Goal: Communication & Community: Answer question/provide support

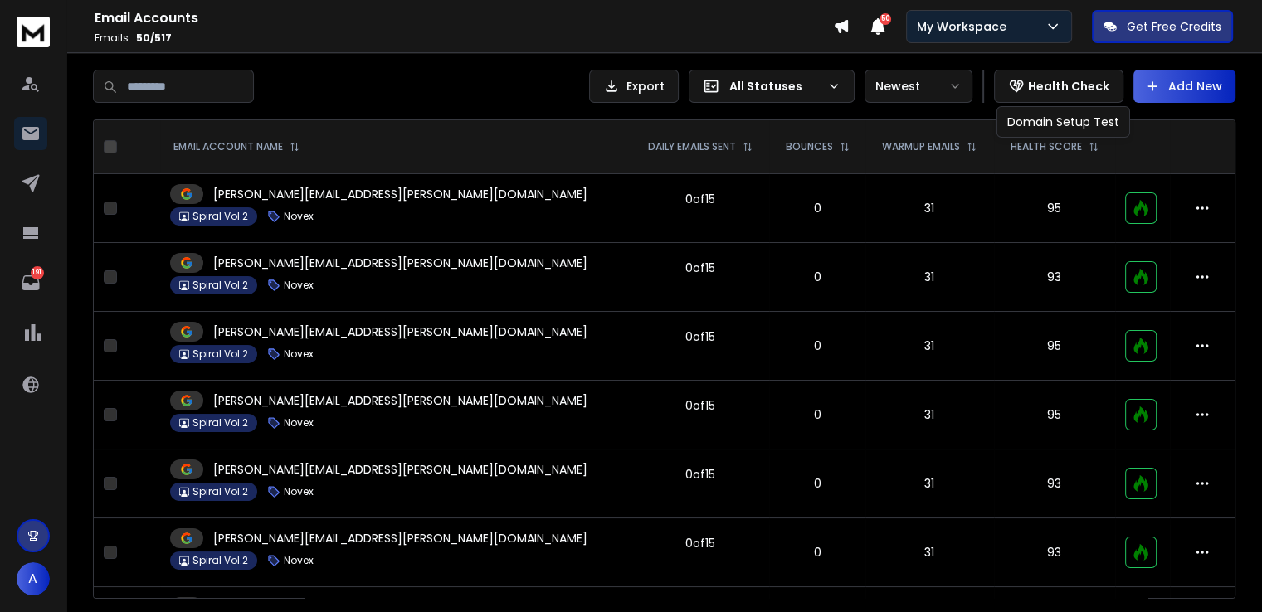
click at [1042, 26] on div "My Workspace" at bounding box center [989, 26] width 144 height 17
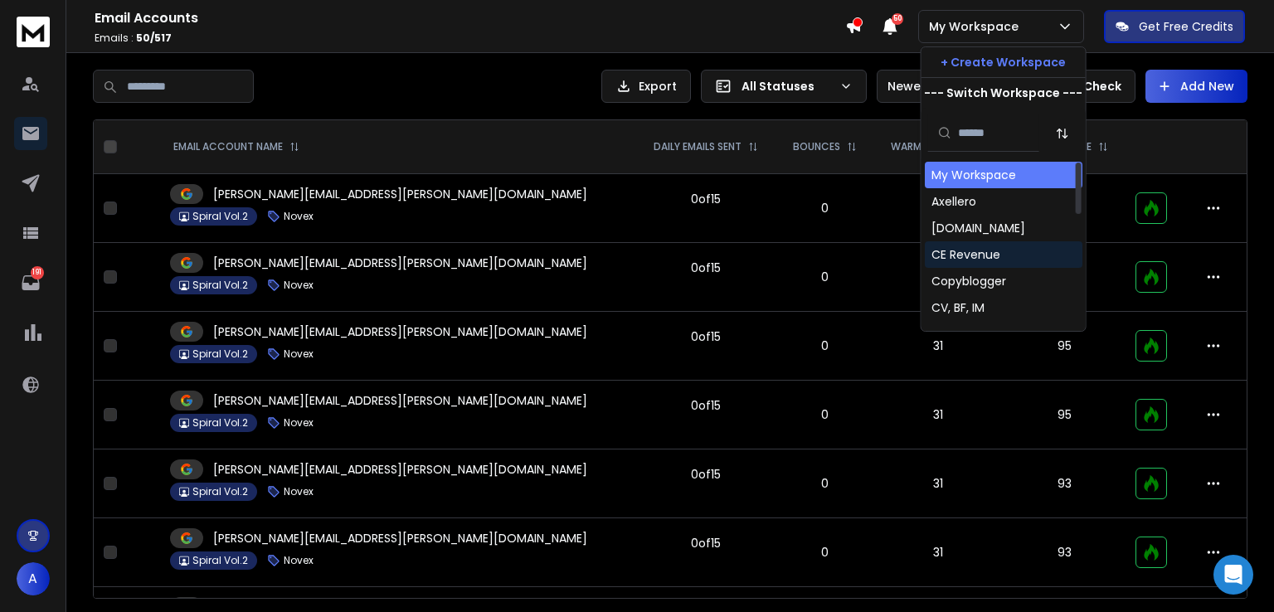
click at [1043, 261] on div "CE Revenue" at bounding box center [1004, 254] width 158 height 27
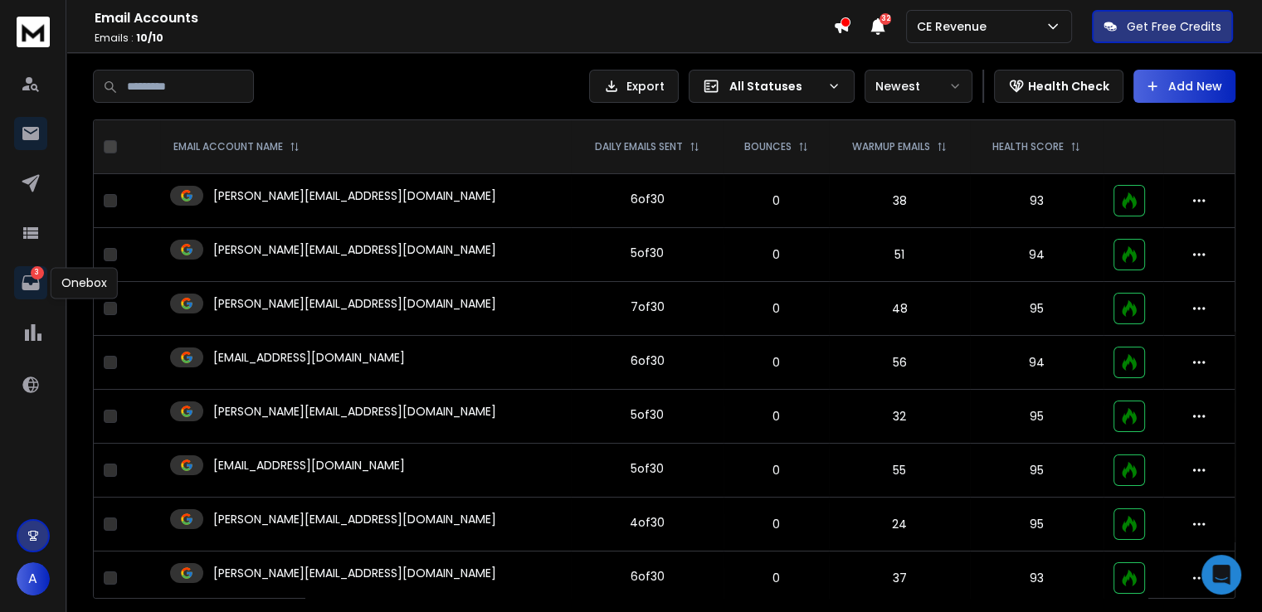
click at [18, 280] on link "3" at bounding box center [30, 282] width 33 height 33
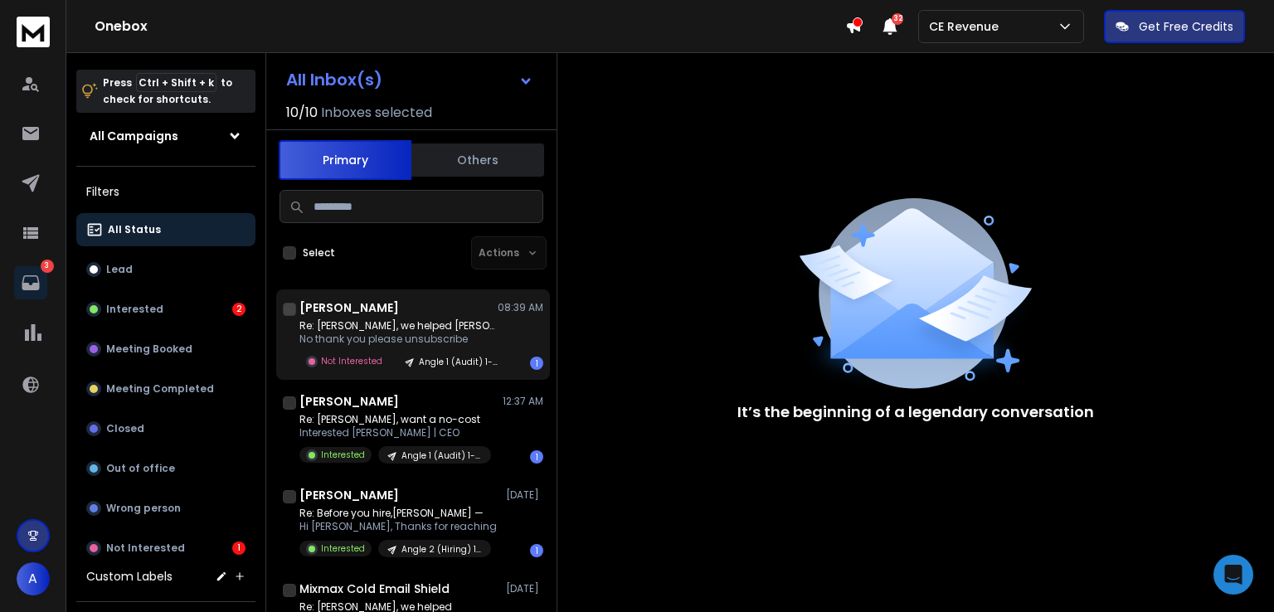
click at [469, 323] on p "Re: Philip, we helped Kepler" at bounding box center [398, 325] width 199 height 13
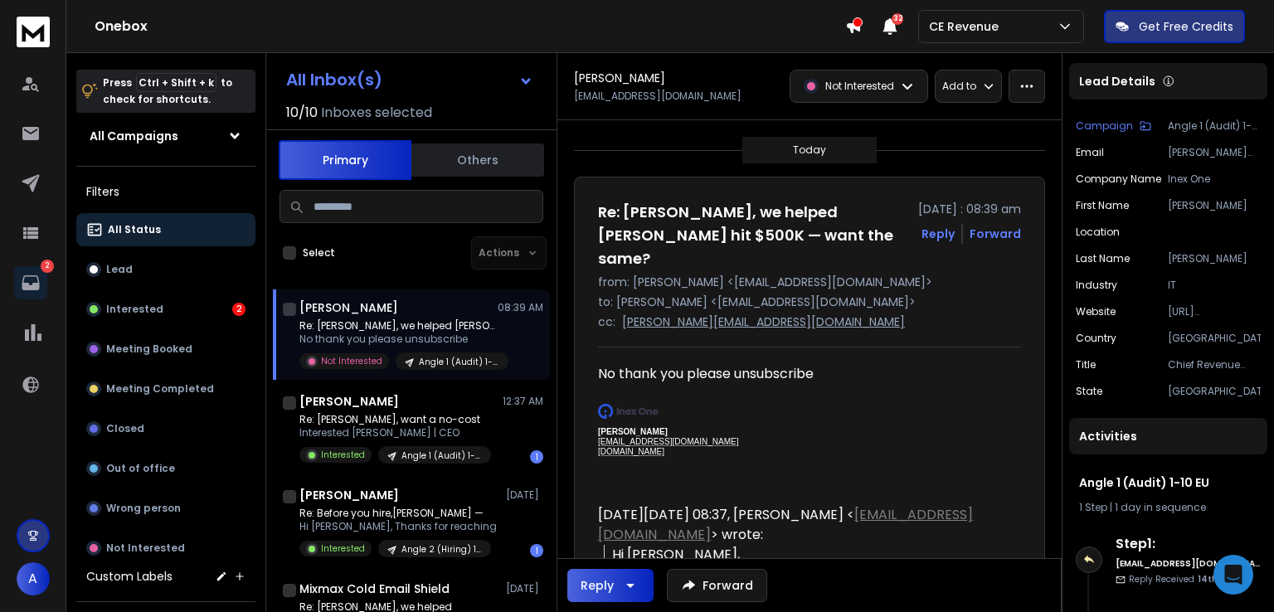
click at [1022, 84] on icon "button" at bounding box center [1026, 86] width 15 height 15
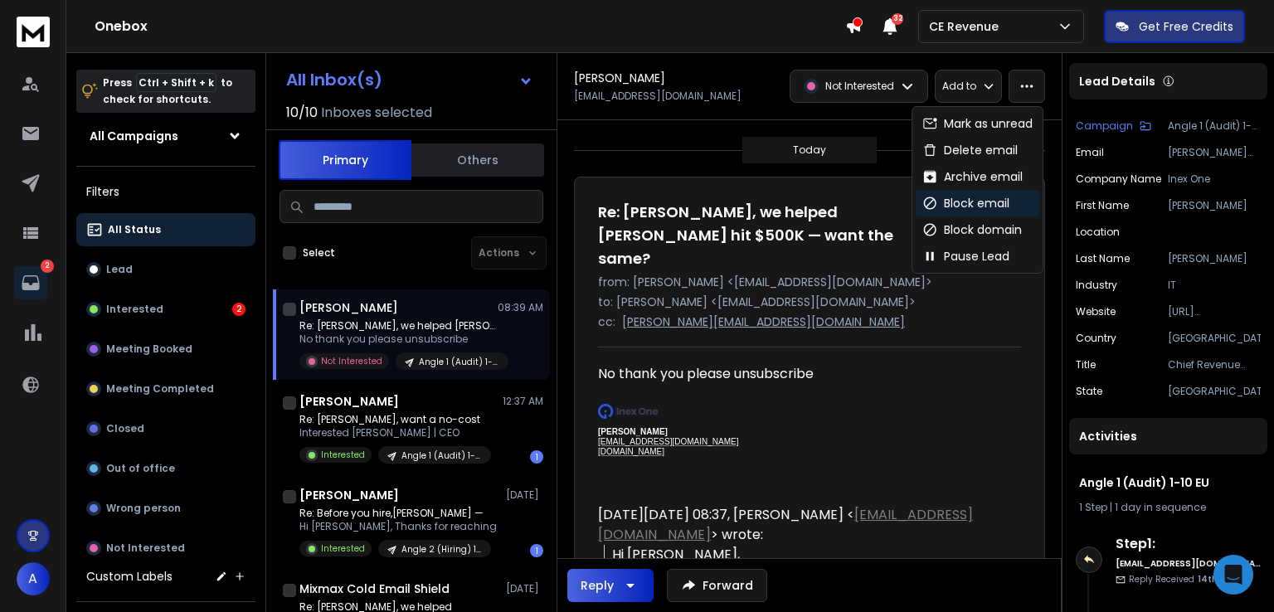
click at [967, 197] on div "Block email" at bounding box center [965, 203] width 87 height 17
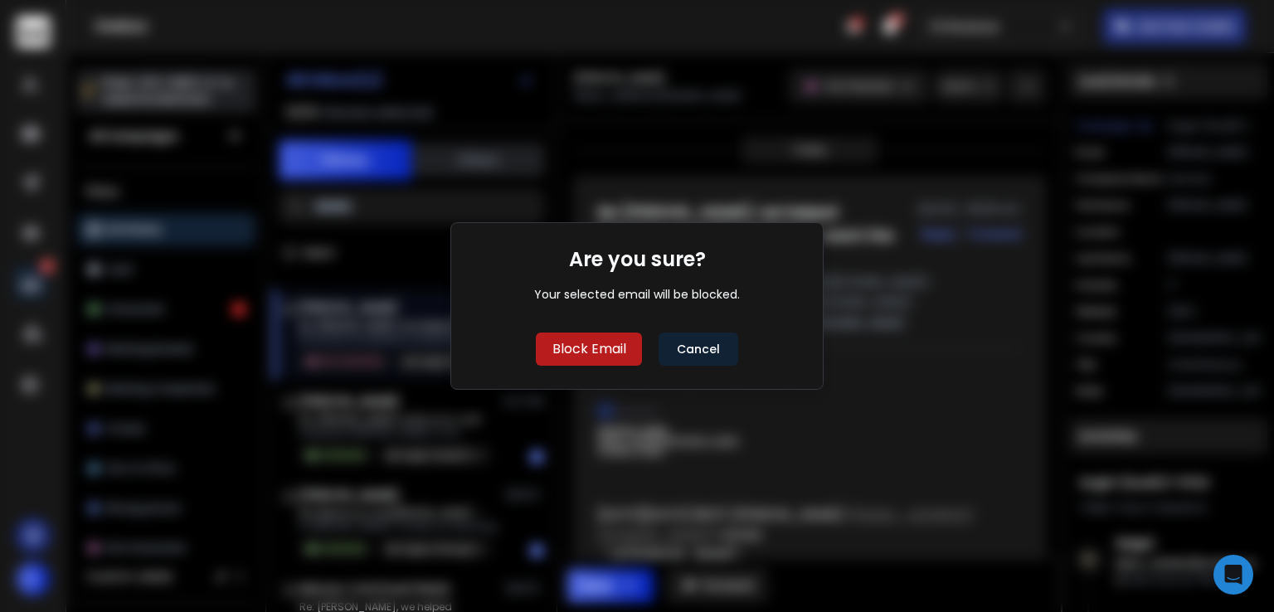
click at [601, 336] on button "Block Email" at bounding box center [589, 349] width 106 height 33
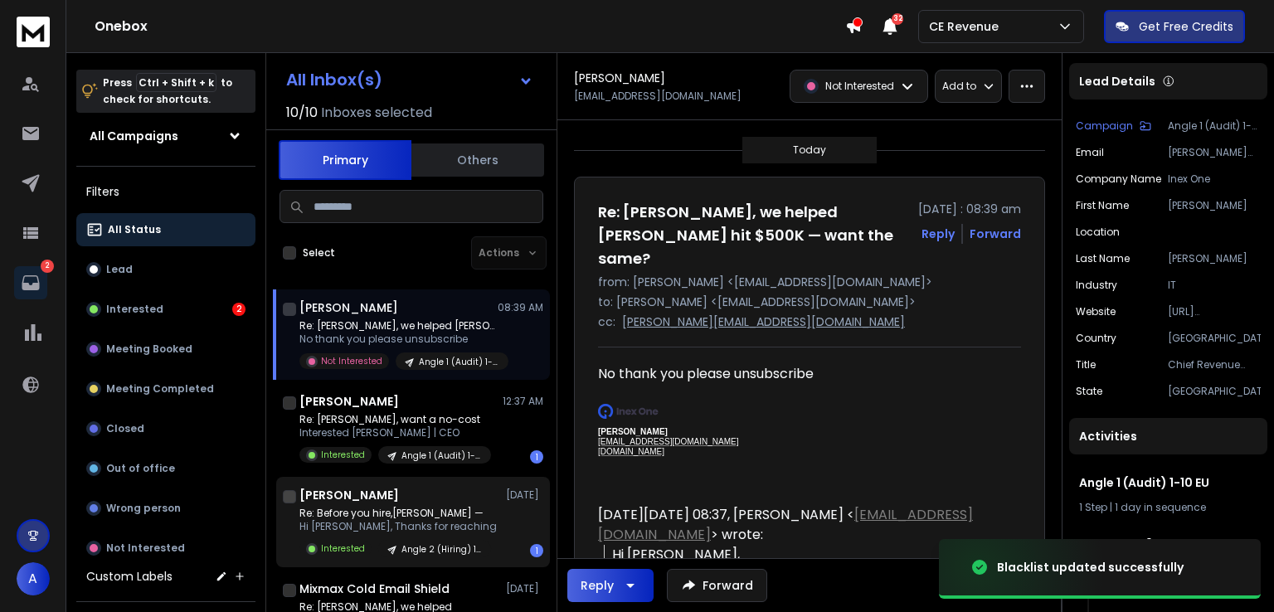
click at [473, 532] on p "Hi Mark, Thanks for reaching" at bounding box center [397, 526] width 197 height 13
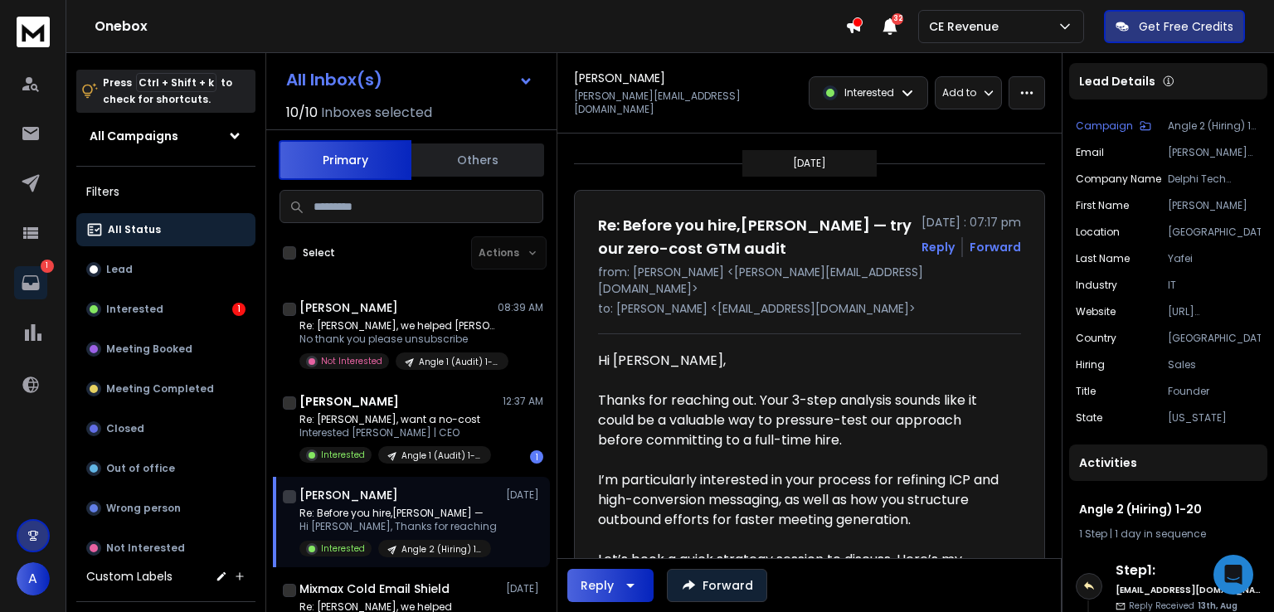
click at [723, 581] on button "Forward" at bounding box center [717, 585] width 100 height 33
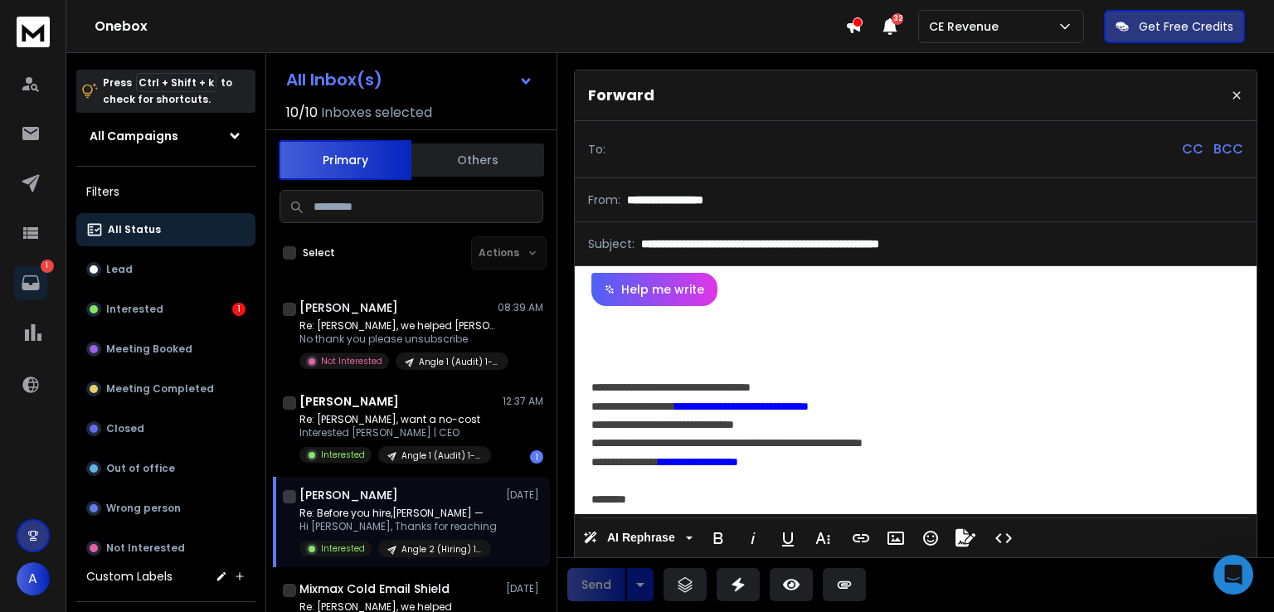
click at [635, 153] on input at bounding box center [670, 149] width 116 height 30
type input "**********"
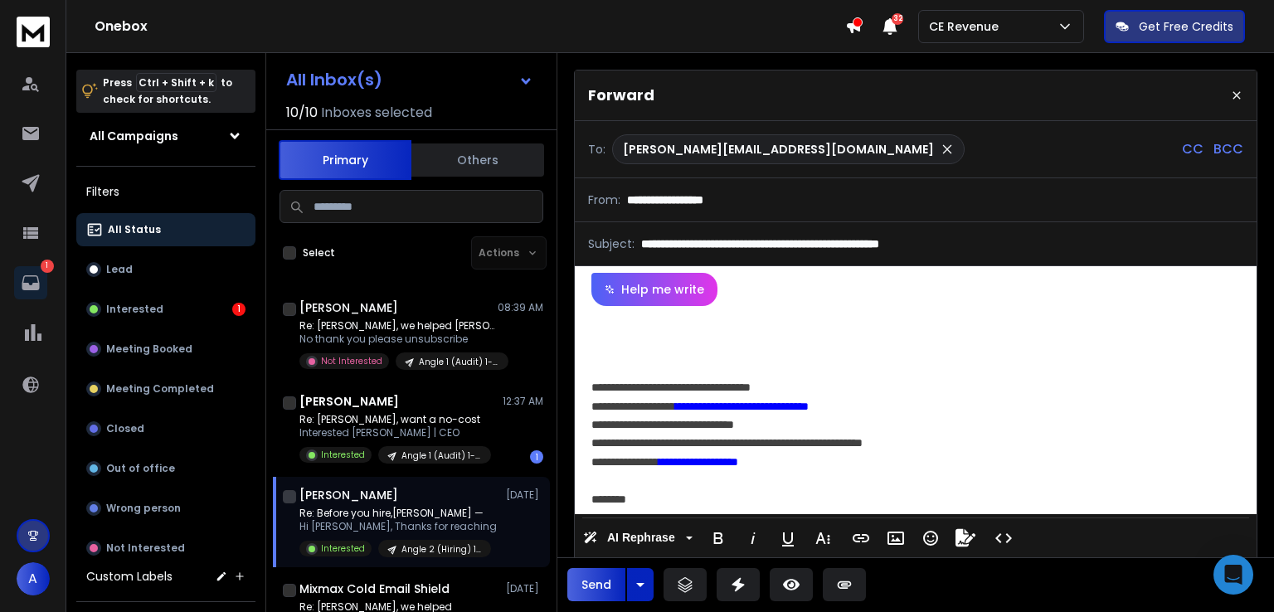
click at [599, 586] on button "Send" at bounding box center [596, 584] width 58 height 33
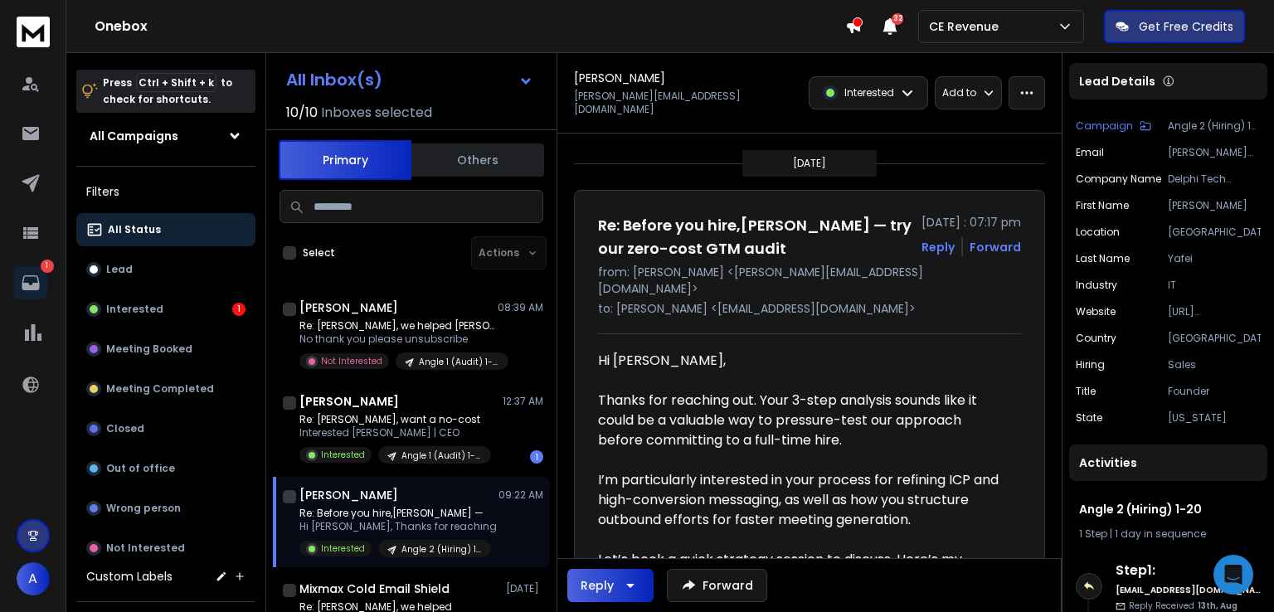
click at [1193, 152] on p "[PERSON_NAME][EMAIL_ADDRESS][DOMAIN_NAME]" at bounding box center [1214, 152] width 93 height 13
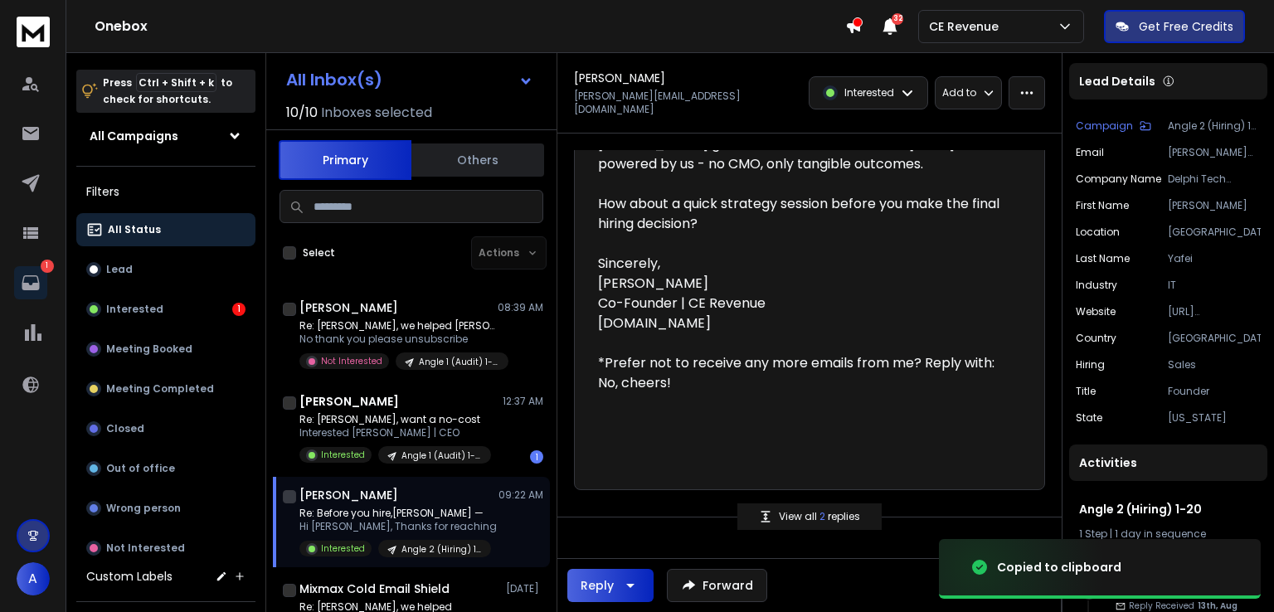
scroll to position [301, 0]
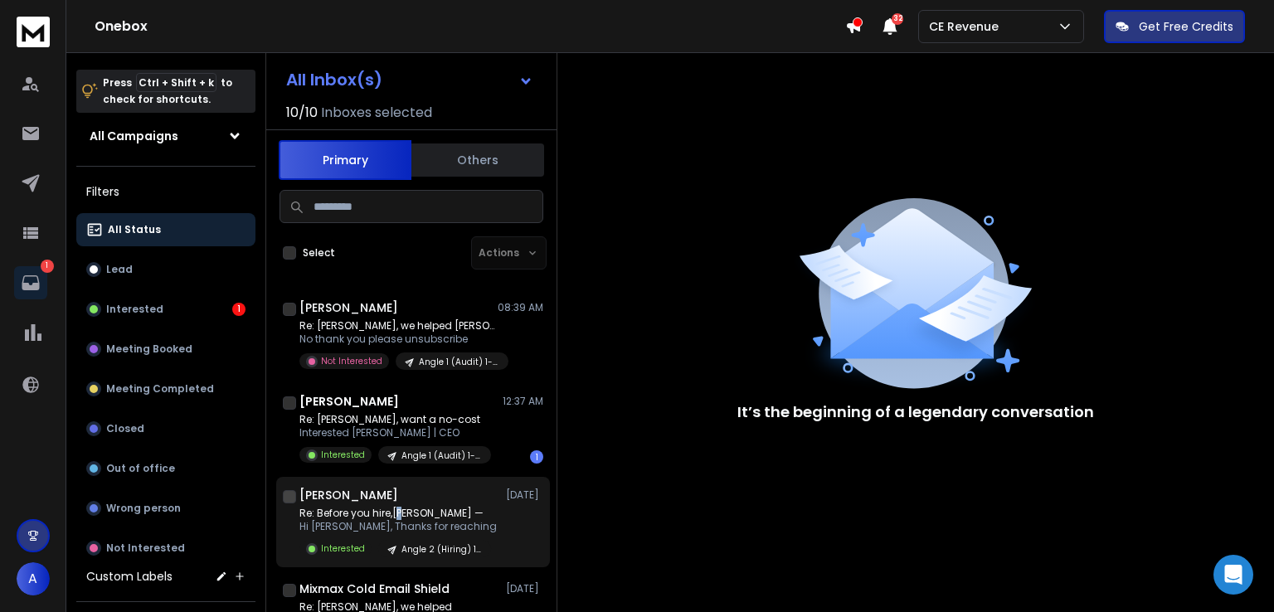
click at [401, 518] on p "Re: Before you hire,Hanadi —" at bounding box center [397, 513] width 197 height 13
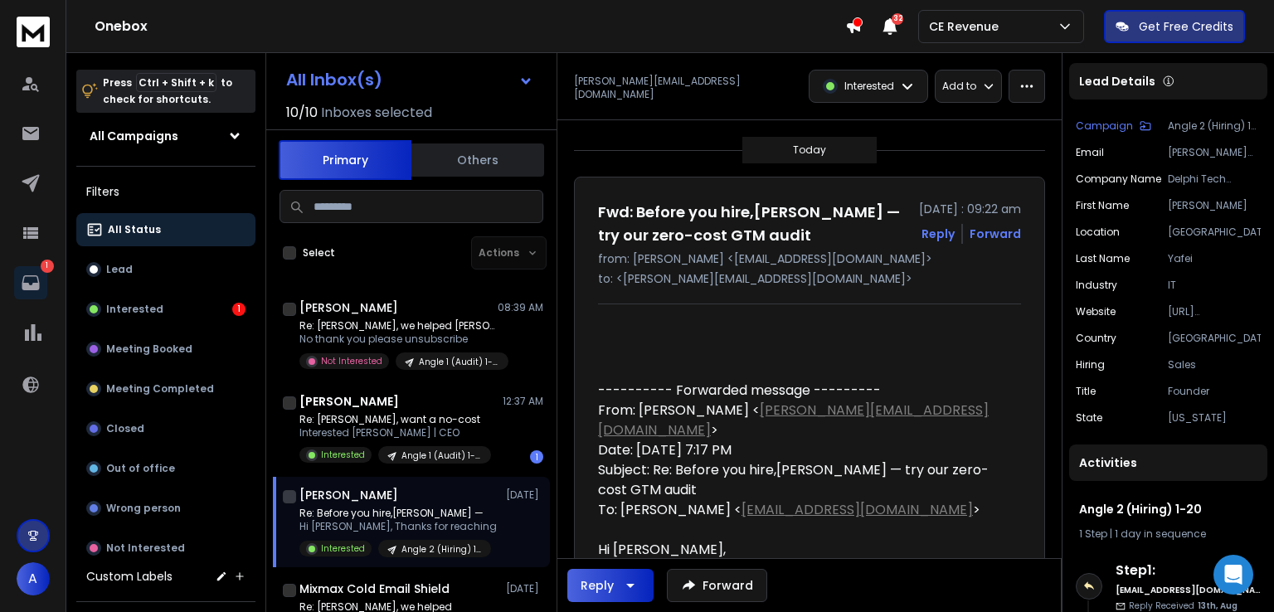
click at [1190, 182] on p "Delphi Tech Consulting" at bounding box center [1214, 179] width 93 height 13
copy div "Hanadi Yafei"
drag, startPoint x: 639, startPoint y: 409, endPoint x: 723, endPoint y: 406, distance: 84.6
click at [723, 406] on div "From: Hanadi Yafei < hanadi@delphitechconsulting.com >" at bounding box center [803, 421] width 410 height 40
click at [1201, 226] on p "San Francisco" at bounding box center [1214, 232] width 93 height 13
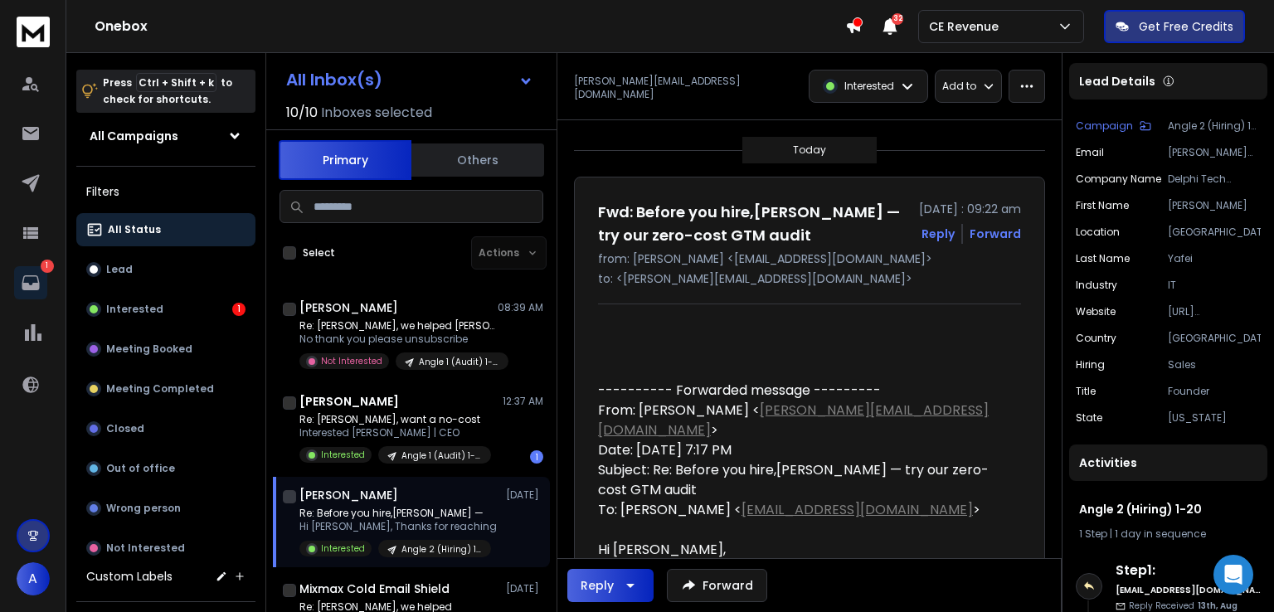
click at [1194, 317] on p "https://delphitechconsulting.com" at bounding box center [1214, 311] width 93 height 13
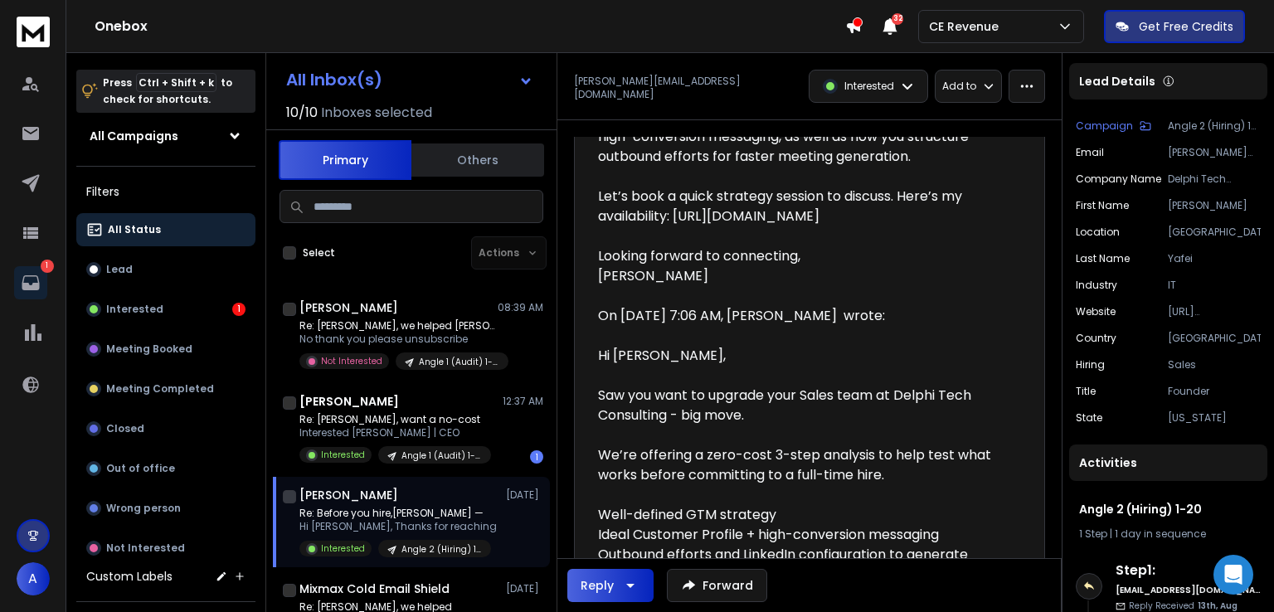
scroll to position [829, 0]
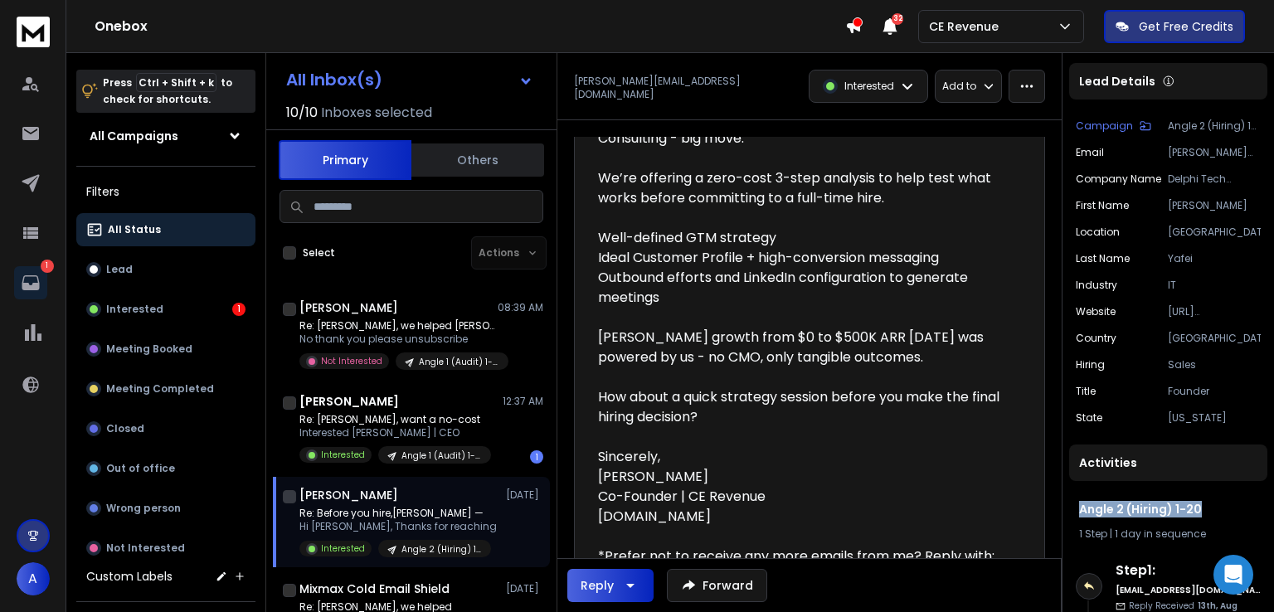
copy h1 "Angle 2 (Hiring) 1-20"
drag, startPoint x: 1209, startPoint y: 493, endPoint x: 959, endPoint y: 359, distance: 283.1
click at [1072, 503] on div "Angle 2 (Hiring) 1-20 1 Step | 1 day in sequence Step 1 : mark@chriserev.com Re…" at bounding box center [1168, 622] width 198 height 282
click at [1191, 148] on p "hanadi@delphitechconsulting.com" at bounding box center [1214, 152] width 93 height 13
click at [1190, 151] on p "hanadi@delphitechconsulting.com" at bounding box center [1214, 152] width 93 height 13
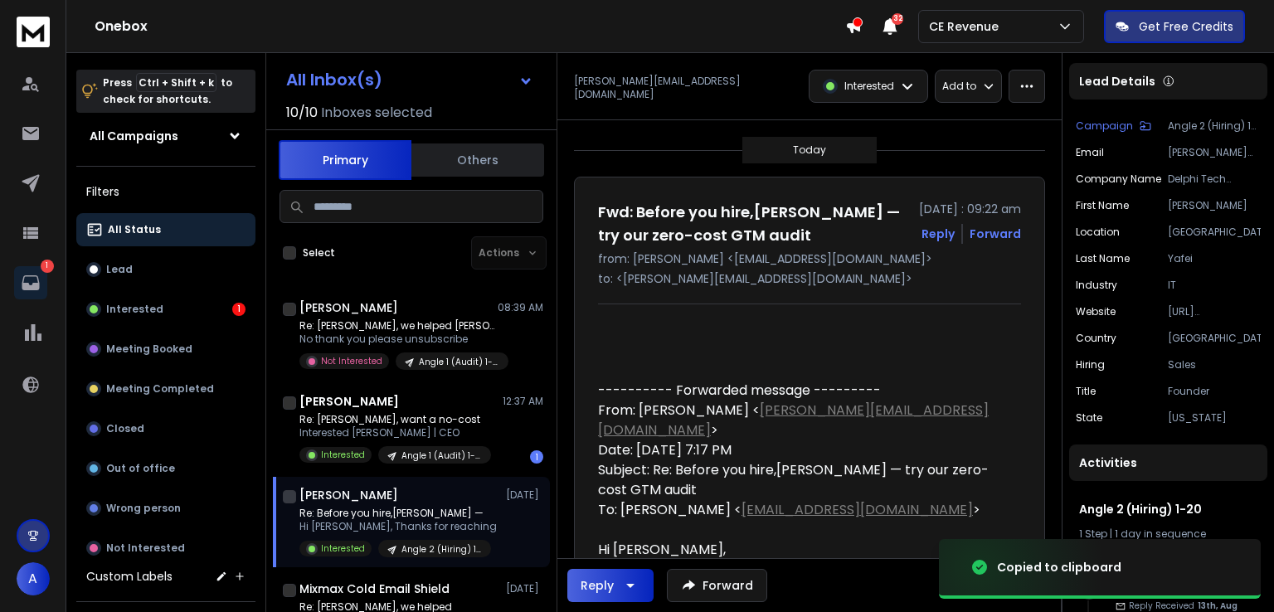
scroll to position [276, 0]
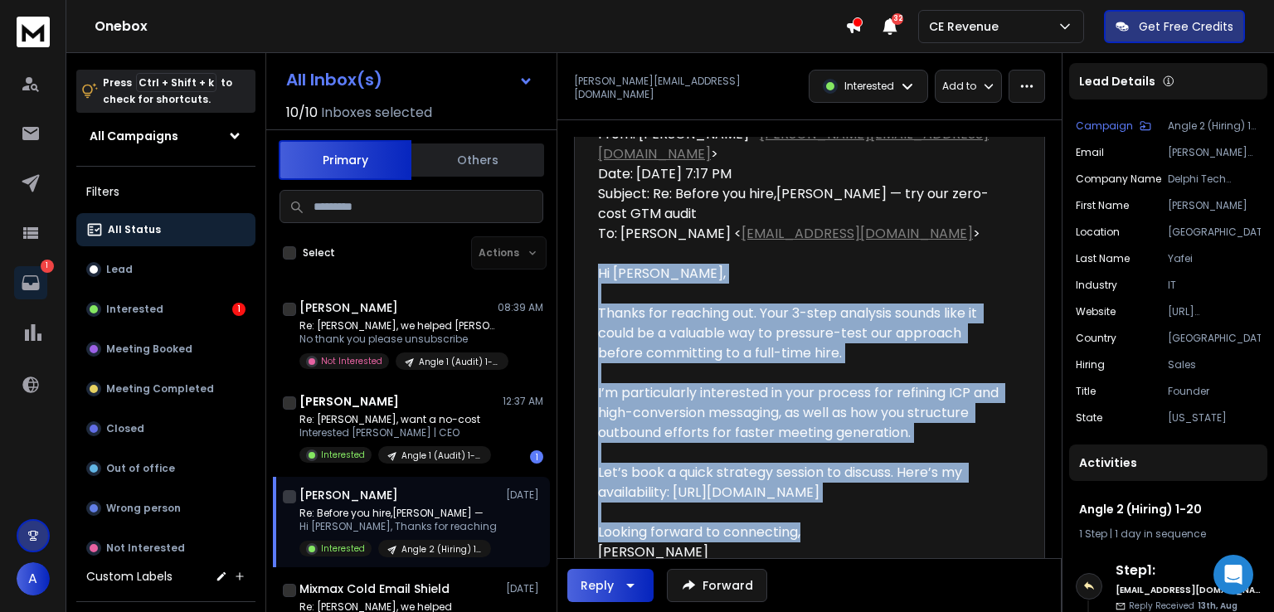
copy div "Hi Mark, Thanks for reaching out. Your 3-step analysis sounds like it could be …"
drag, startPoint x: 591, startPoint y: 253, endPoint x: 999, endPoint y: 533, distance: 494.0
click at [999, 533] on div "Fwd: Before you hire,Hanadi — try our zero-cost GTM audit 14 August 2025 : 09:2…" at bounding box center [809, 568] width 471 height 1336
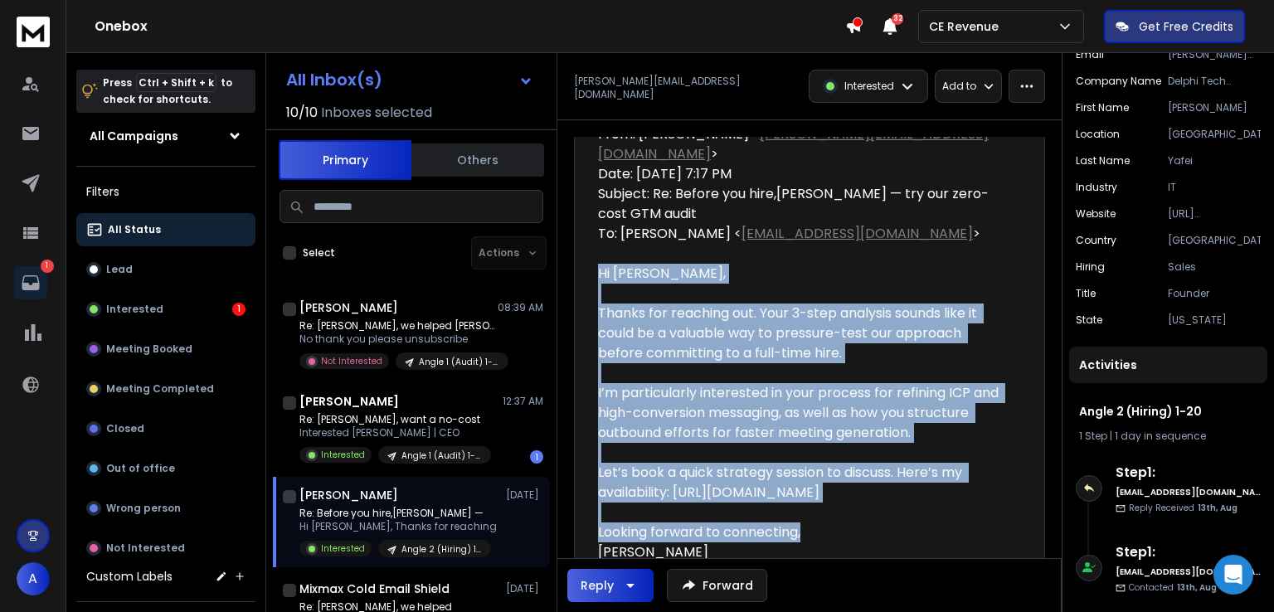
scroll to position [0, 0]
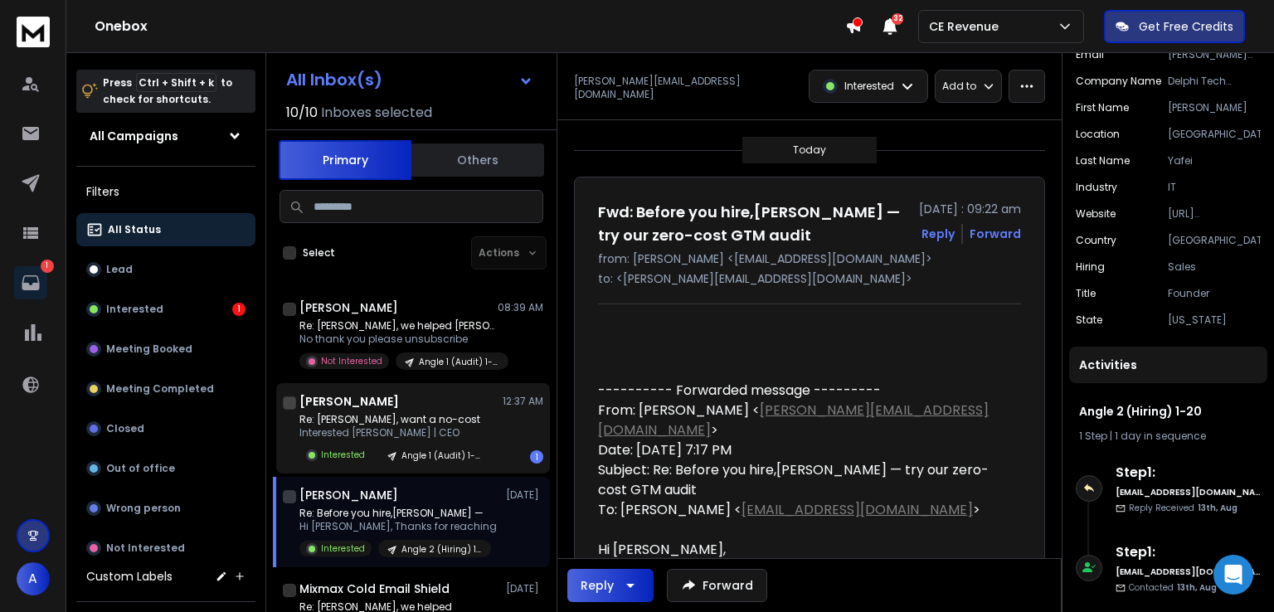
click at [475, 388] on div "Tyler Sellars 12:37 AM Re: Tyler, want a no-cost Interested Tyler Sellars | CEO…" at bounding box center [413, 428] width 274 height 90
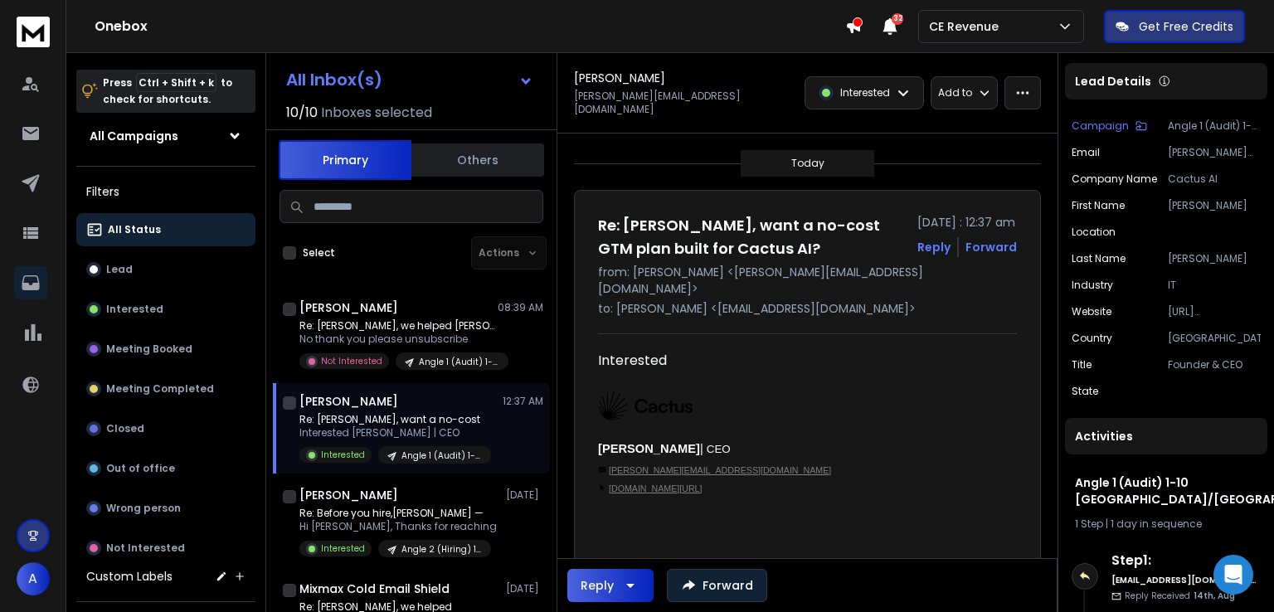
click at [711, 594] on button "Forward" at bounding box center [717, 585] width 100 height 33
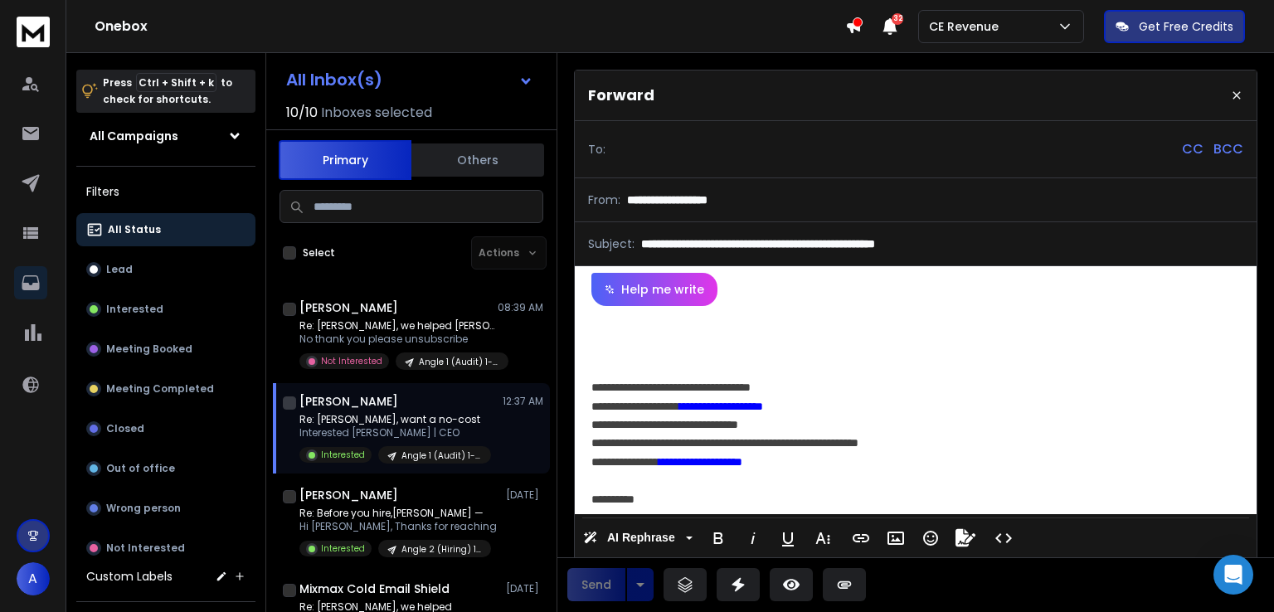
click at [708, 158] on input at bounding box center [670, 149] width 116 height 30
type input "**********"
click at [604, 588] on button "Send" at bounding box center [596, 584] width 58 height 33
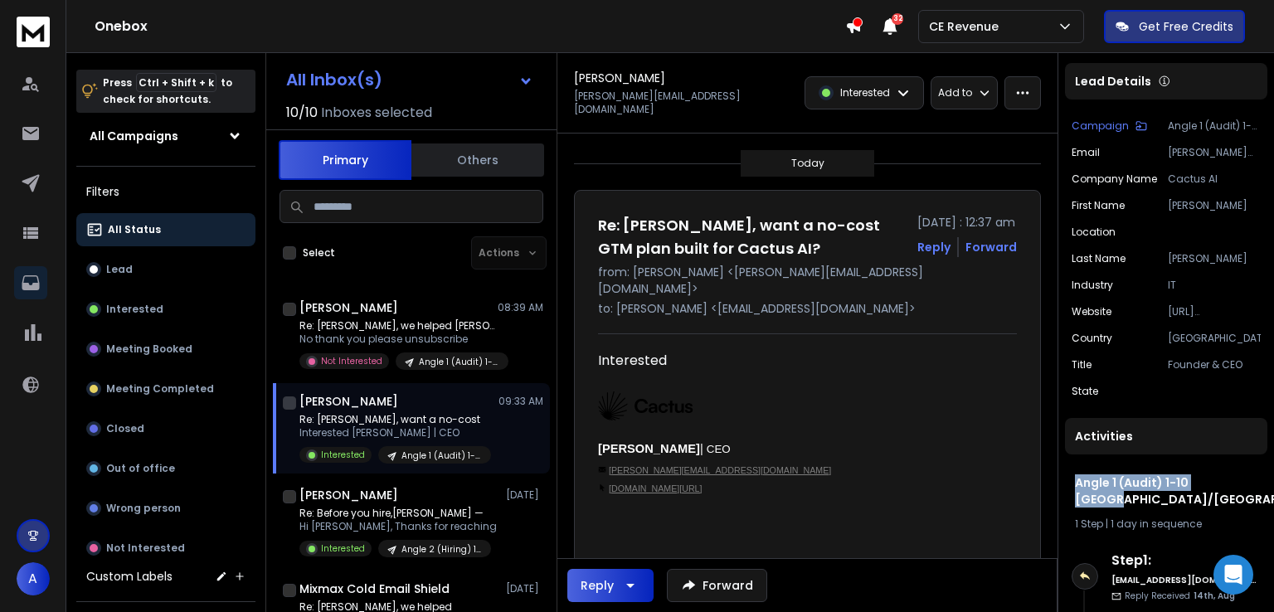
copy h1 "Angle 1 (Audit) 1-10 USA/CA"
drag, startPoint x: 1247, startPoint y: 479, endPoint x: 1078, endPoint y: 484, distance: 168.4
click at [1078, 484] on h1 "Angle 1 (Audit) 1-10 USA/CA" at bounding box center [1166, 490] width 182 height 33
drag, startPoint x: 599, startPoint y: 412, endPoint x: 669, endPoint y: 410, distance: 69.7
click at [669, 439] on p "Tyler Sellars | CEO" at bounding box center [801, 449] width 406 height 20
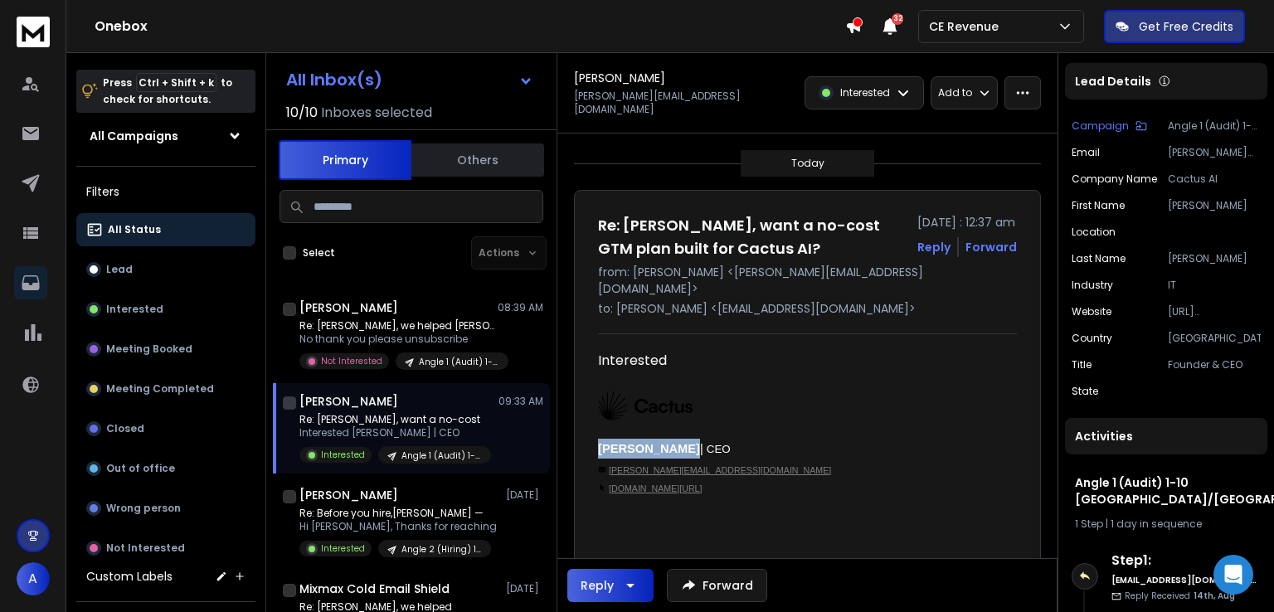
copy span "Tyler Sellars"
click at [1177, 182] on p "Cactus AI" at bounding box center [1214, 179] width 93 height 13
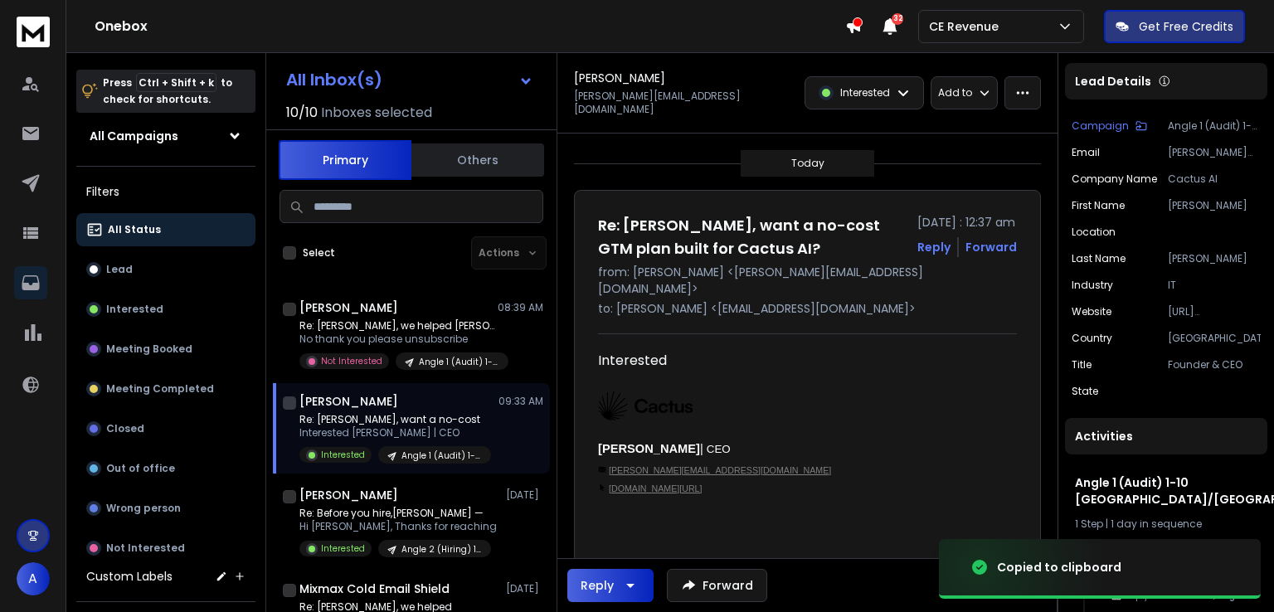
click at [1177, 157] on p "tyler@trycactus.com" at bounding box center [1214, 152] width 93 height 13
drag, startPoint x: 1198, startPoint y: 310, endPoint x: 1171, endPoint y: 331, distance: 33.7
click at [1193, 311] on p "https://trycactus.com" at bounding box center [1214, 311] width 93 height 13
click at [1171, 151] on p "tyler@trycactus.com" at bounding box center [1214, 152] width 93 height 13
copy div "Interested"
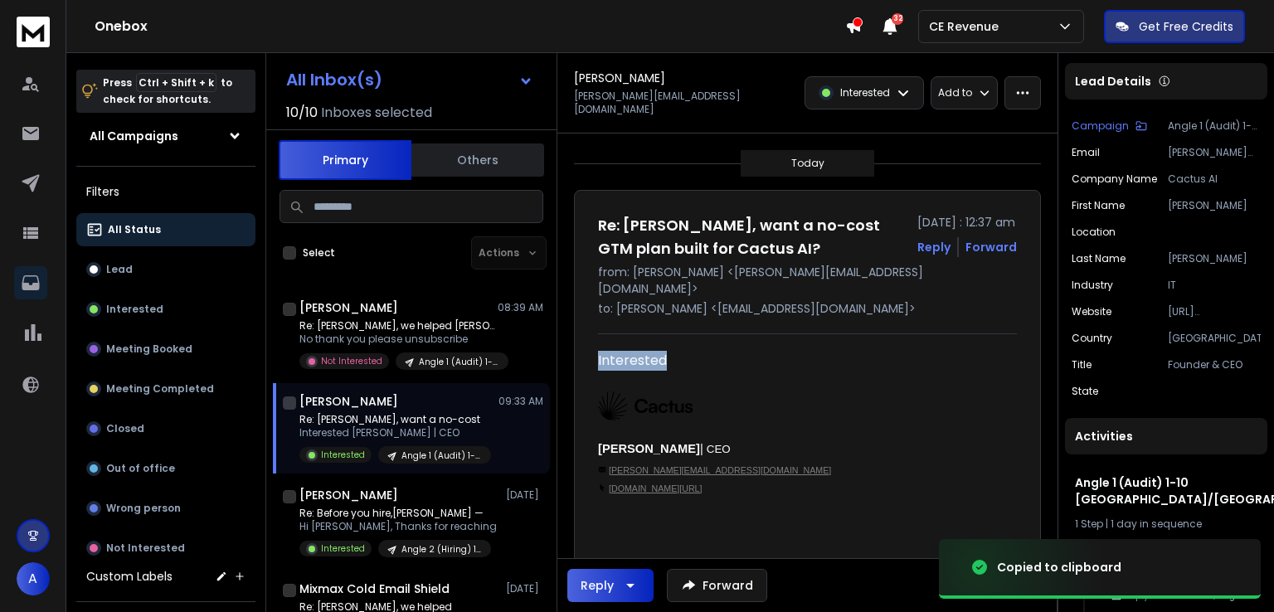
drag, startPoint x: 615, startPoint y: 327, endPoint x: 707, endPoint y: 320, distance: 91.5
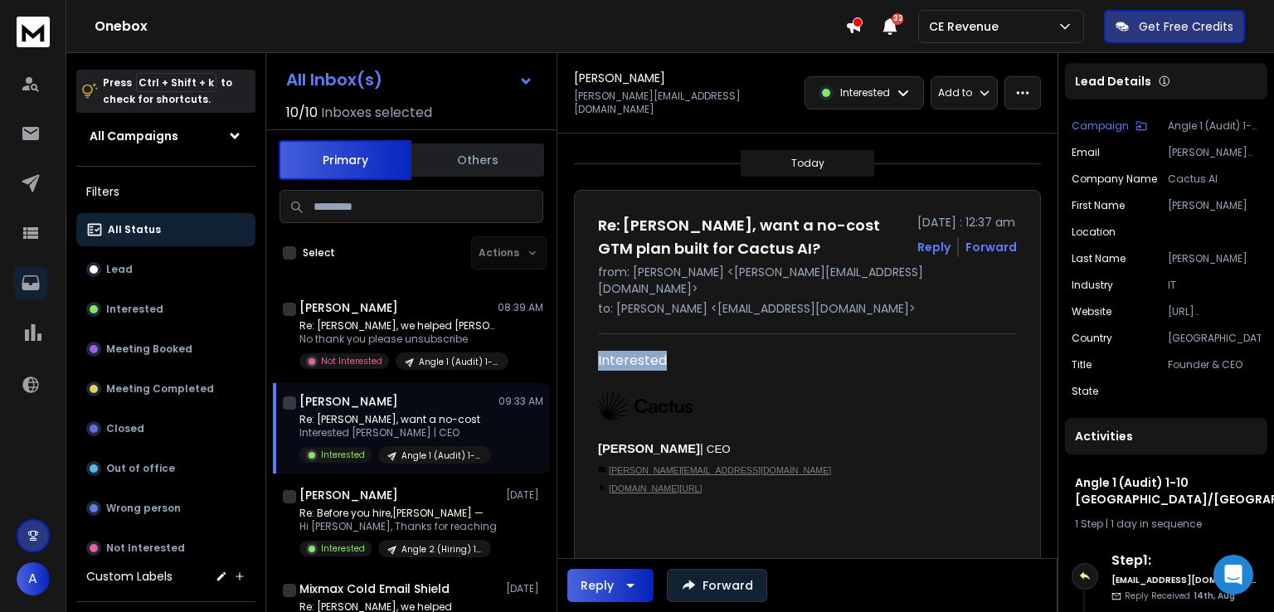
click at [720, 577] on button "Forward" at bounding box center [717, 585] width 100 height 33
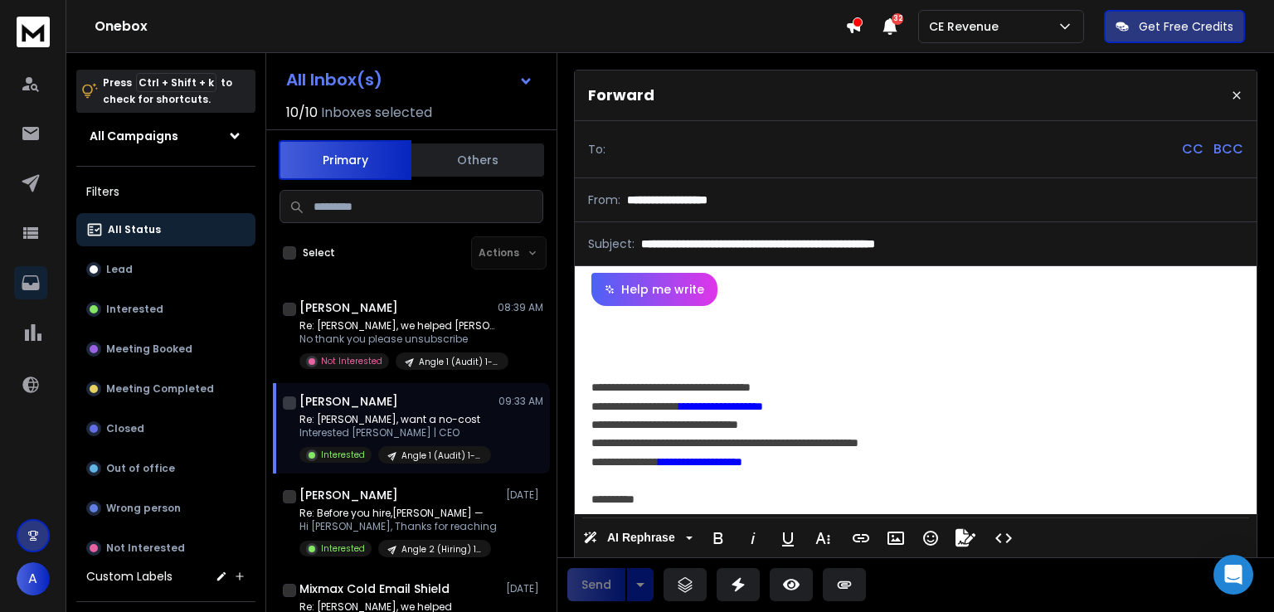
click at [656, 162] on input at bounding box center [670, 149] width 116 height 30
type input "**********"
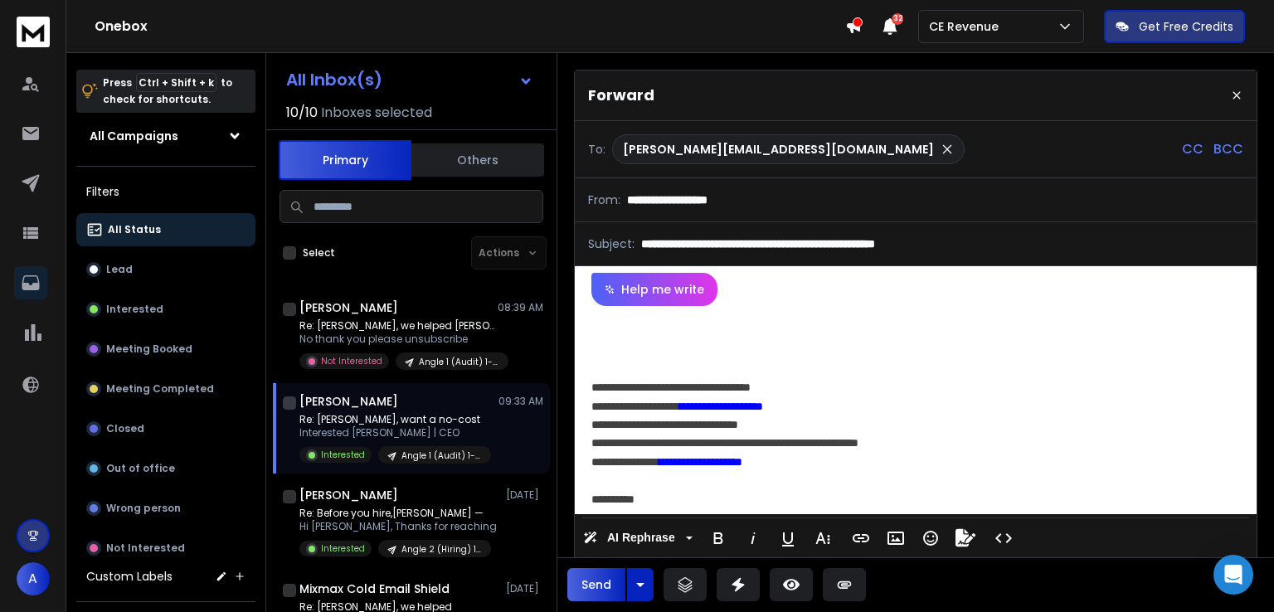
click at [604, 589] on button "Send" at bounding box center [596, 584] width 58 height 33
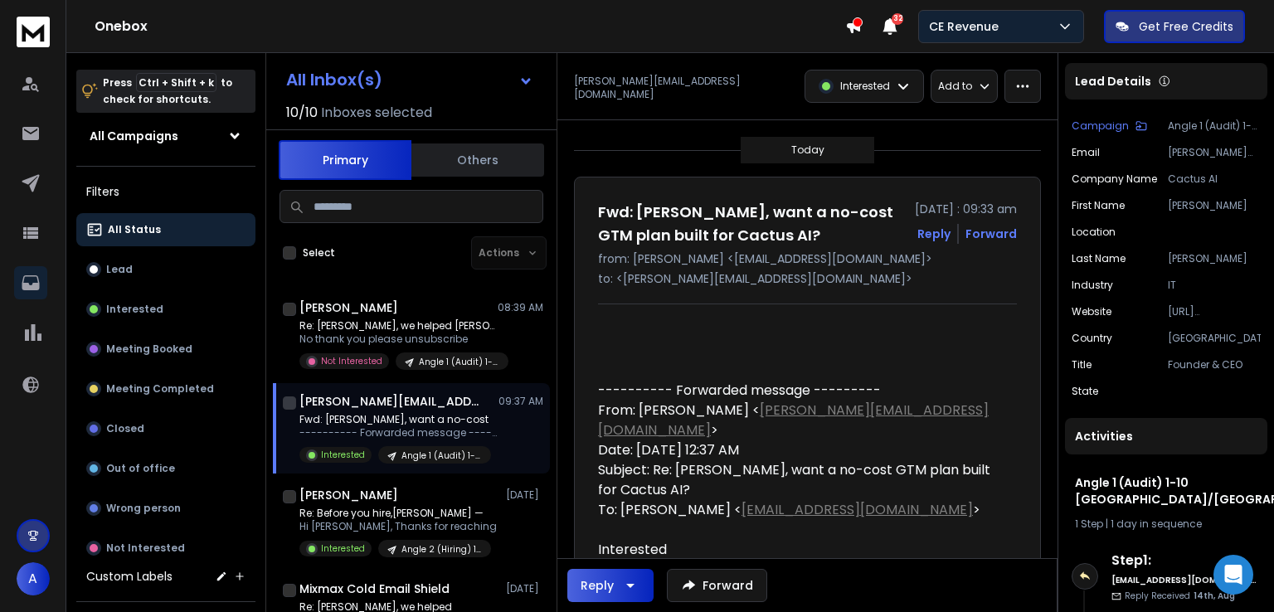
click at [1039, 14] on button "CE Revenue" at bounding box center [1001, 26] width 166 height 33
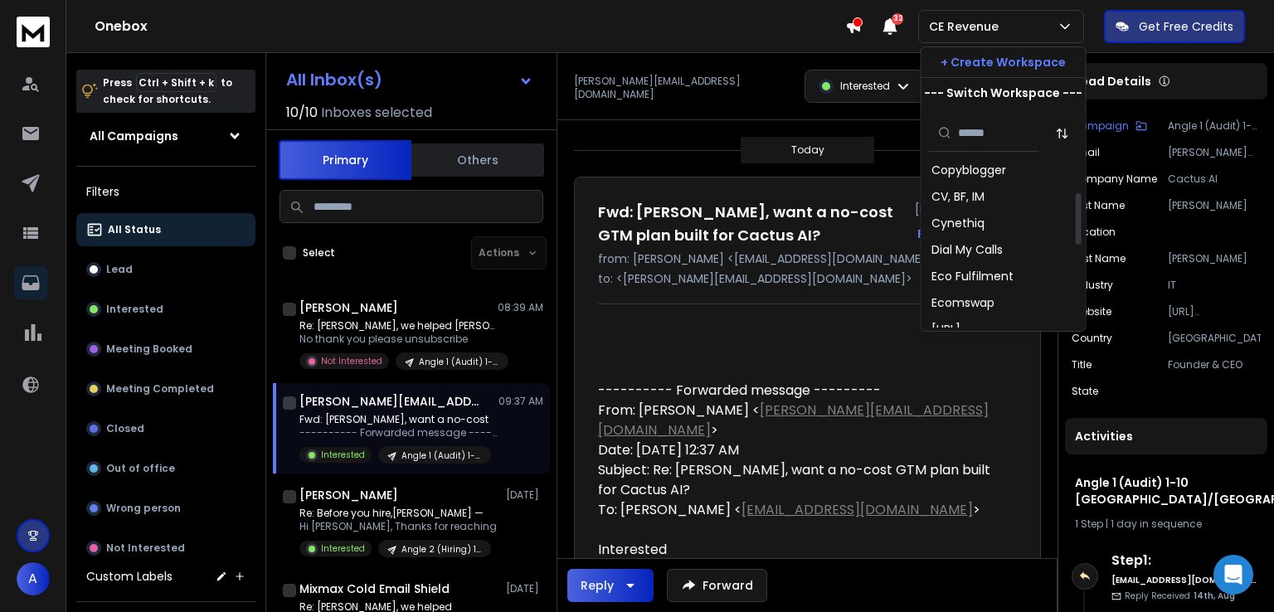
scroll to position [122, 0]
drag, startPoint x: 1078, startPoint y: 197, endPoint x: 1084, endPoint y: 235, distance: 38.6
click at [1082, 235] on div at bounding box center [1079, 226] width 6 height 51
click at [1044, 316] on div "[URL]" at bounding box center [1004, 318] width 158 height 27
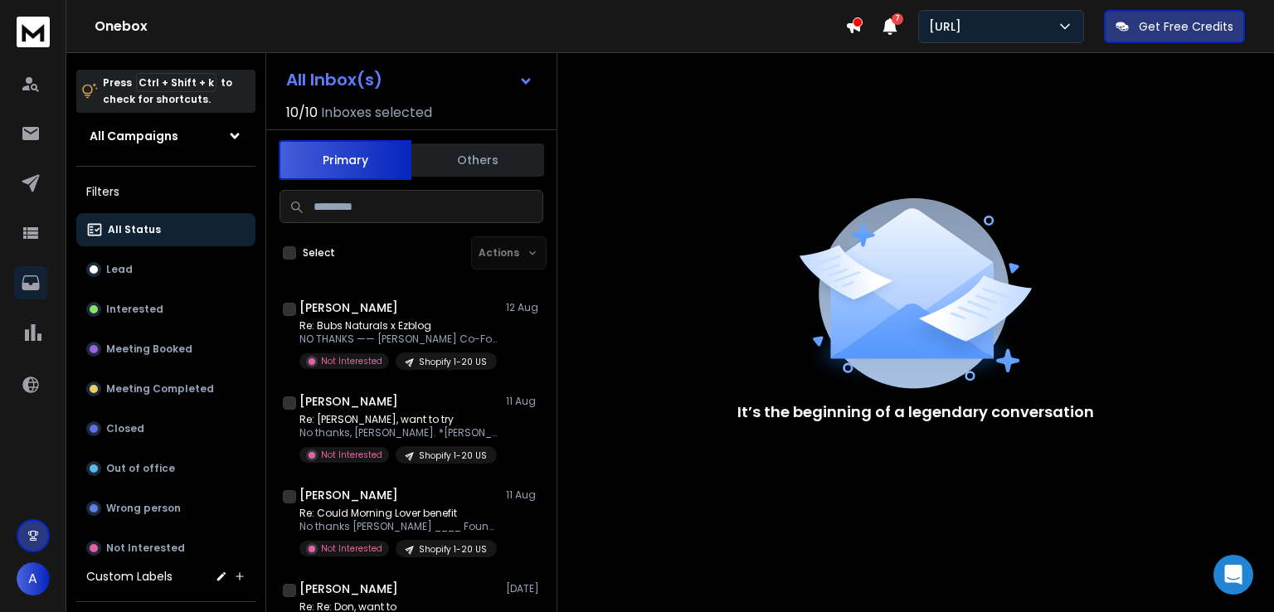
click at [1018, 31] on div "[URL]" at bounding box center [1001, 26] width 144 height 17
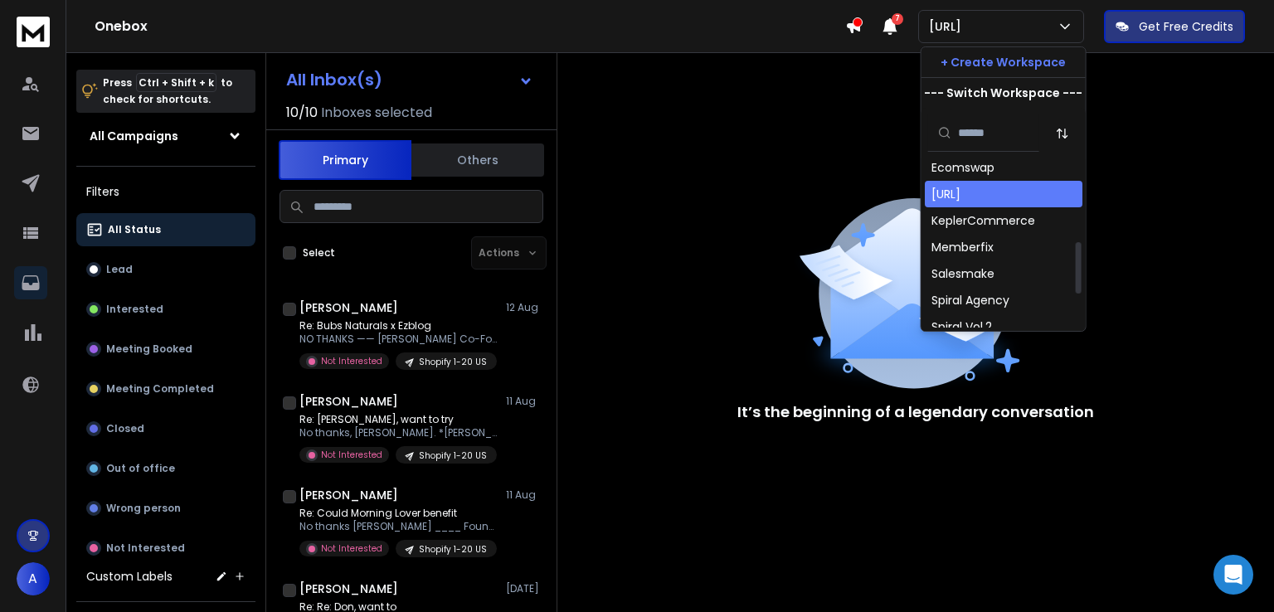
scroll to position [261, 0]
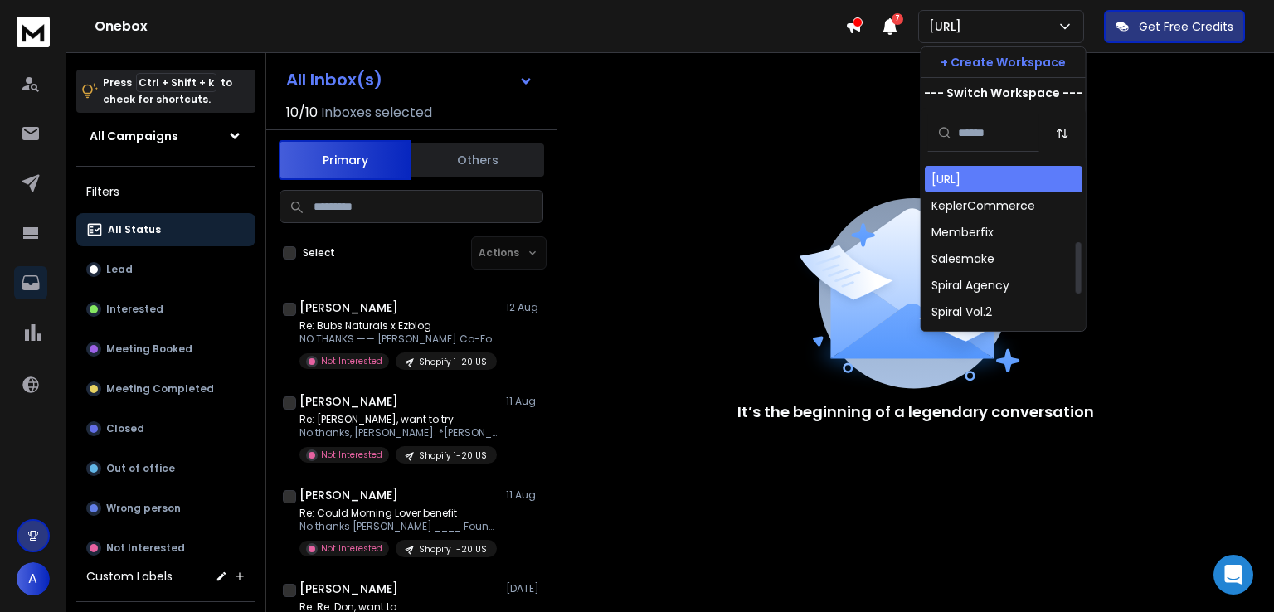
drag, startPoint x: 1083, startPoint y: 208, endPoint x: 1058, endPoint y: 230, distance: 32.9
click at [1082, 261] on div at bounding box center [1079, 267] width 6 height 51
click at [1046, 212] on div "KeplerCommerce" at bounding box center [1004, 205] width 158 height 27
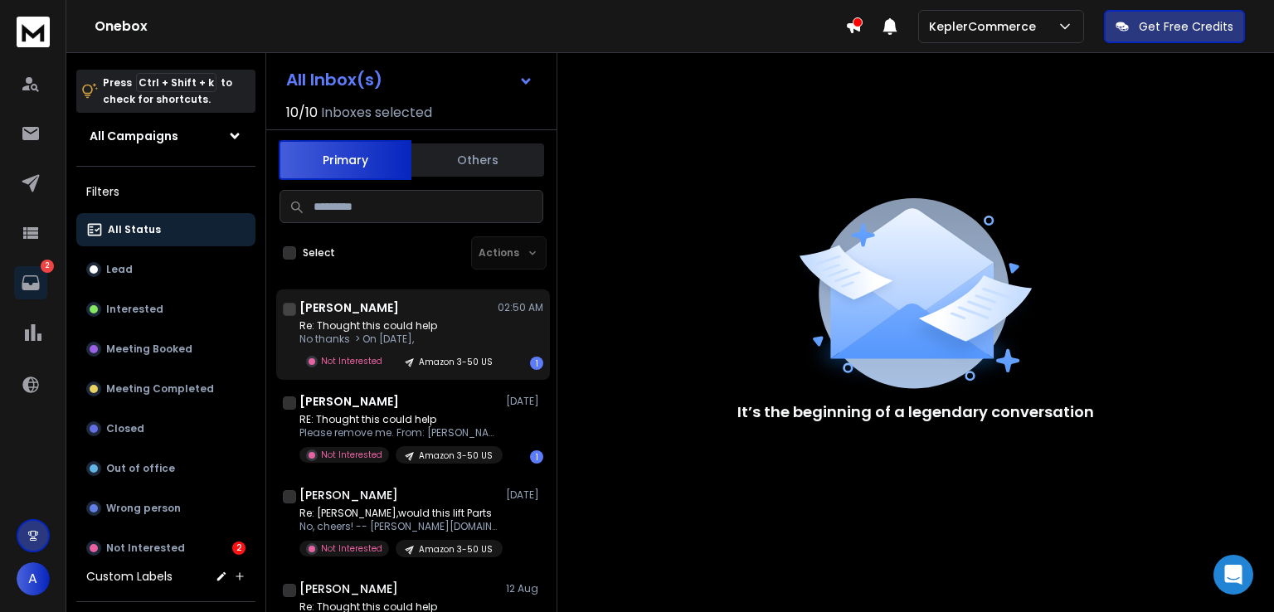
click at [415, 339] on p "No thanks > On Aug 13," at bounding box center [398, 339] width 199 height 13
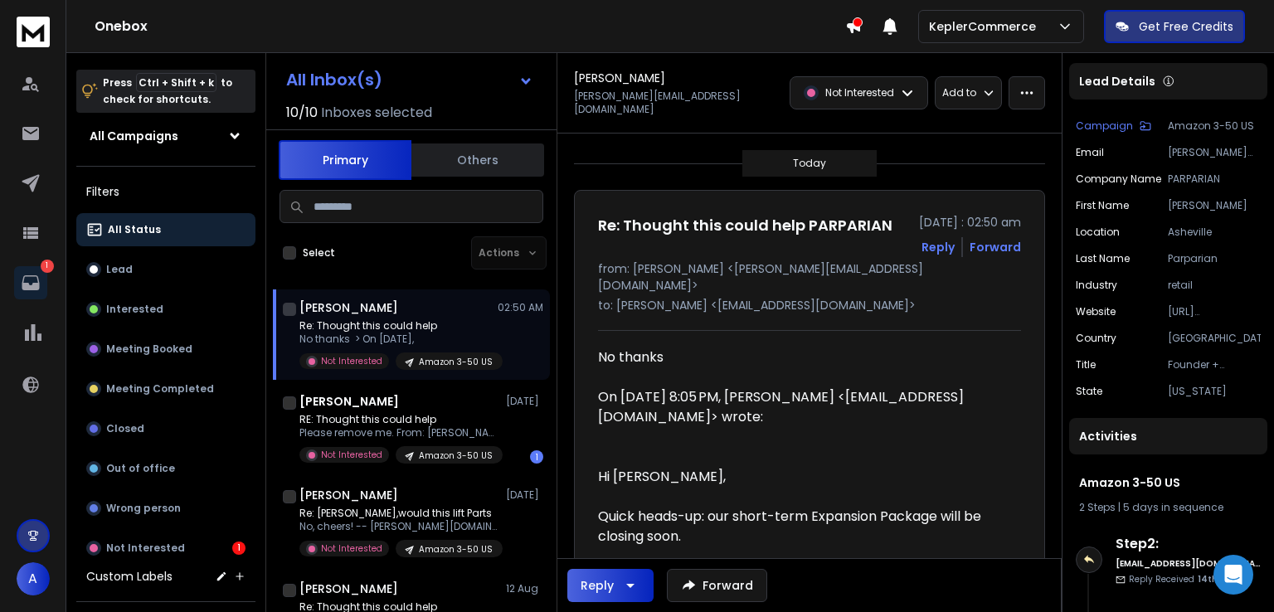
click at [1023, 93] on icon "button" at bounding box center [1026, 92] width 15 height 15
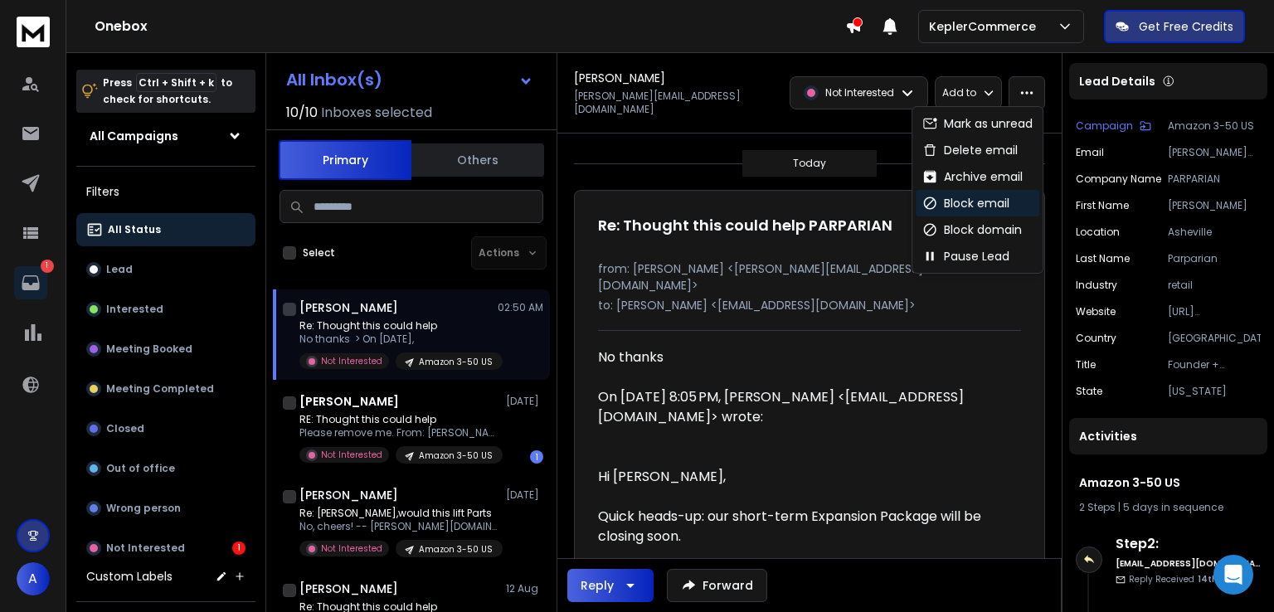
click at [1011, 203] on div "Block email" at bounding box center [978, 203] width 124 height 27
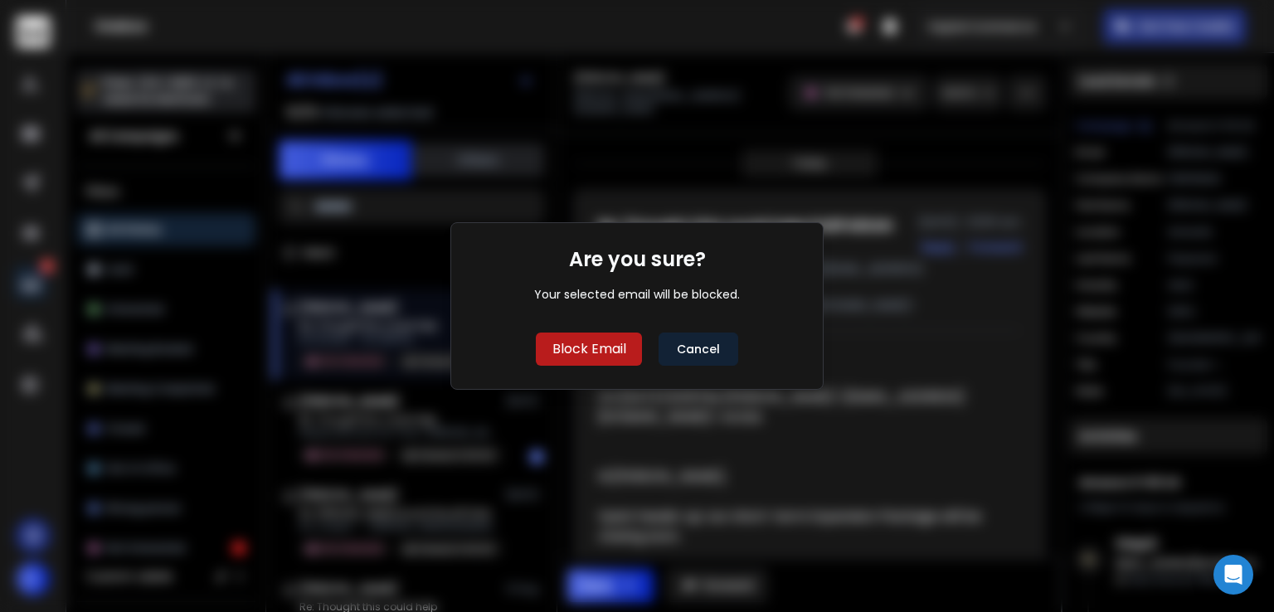
click at [581, 356] on button "Block Email" at bounding box center [589, 349] width 106 height 33
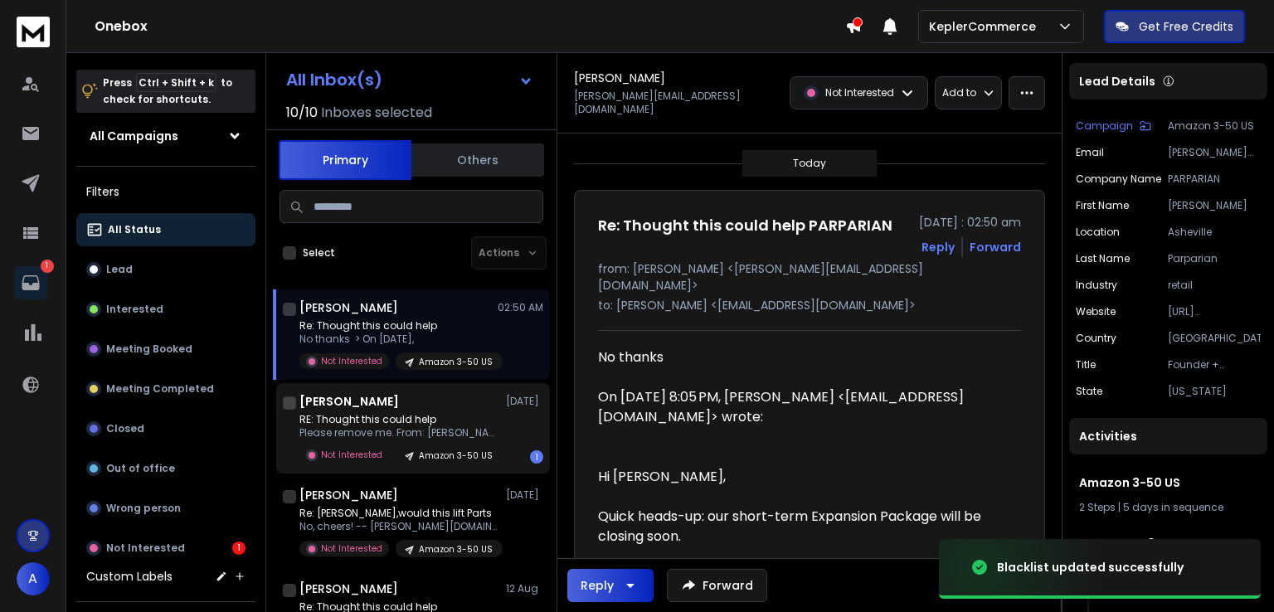
click at [490, 409] on div "Natalie Riley 13 Aug" at bounding box center [421, 401] width 244 height 17
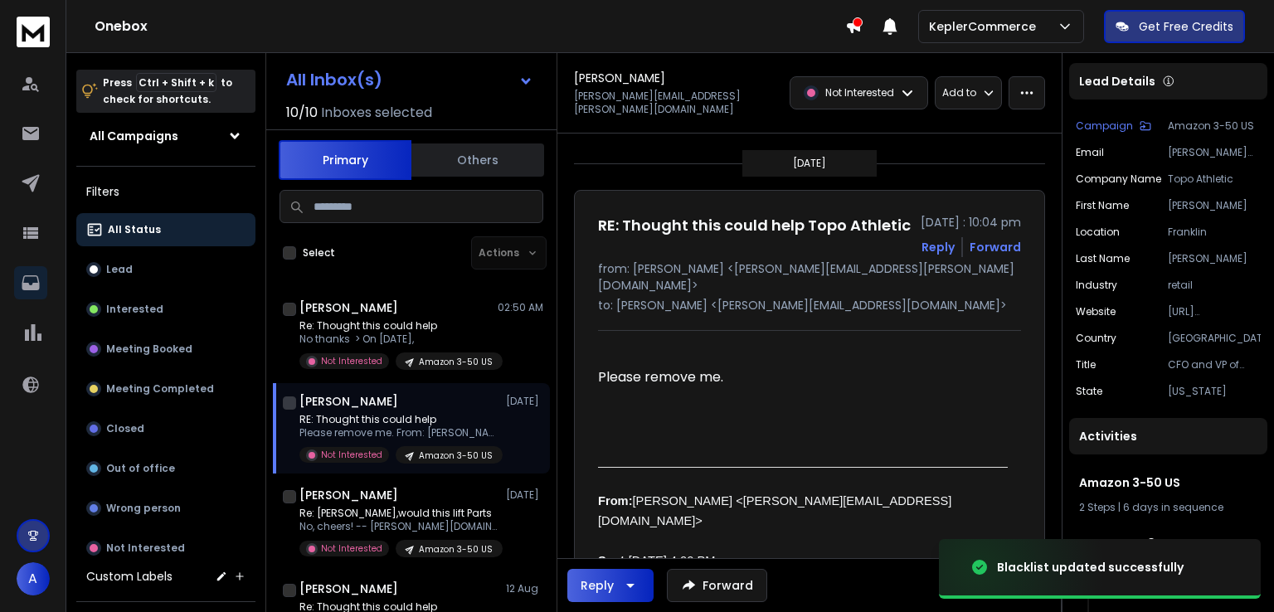
click at [1029, 85] on icon "button" at bounding box center [1026, 92] width 15 height 15
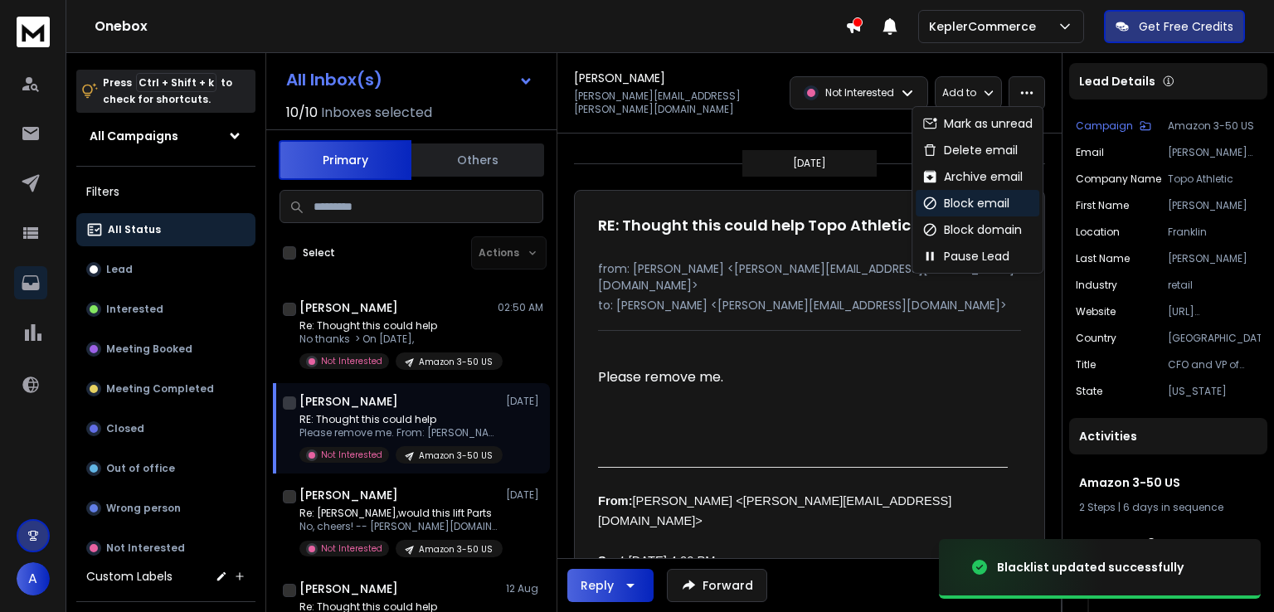
click at [999, 202] on div "Block email" at bounding box center [965, 203] width 87 height 17
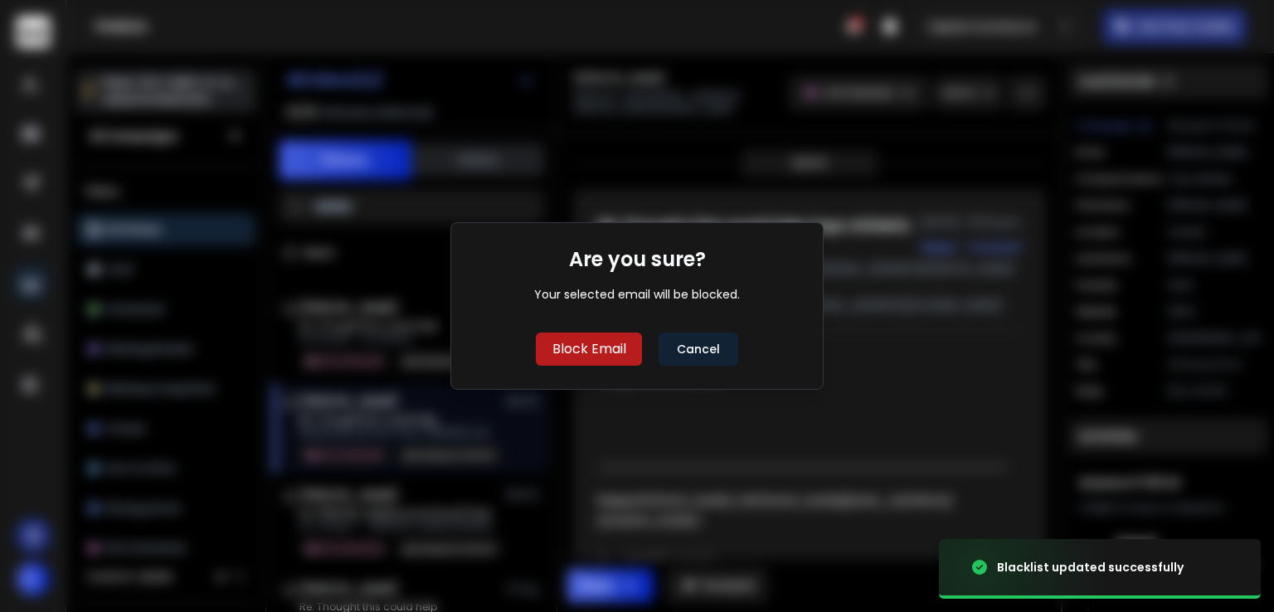
click at [587, 334] on button "Block Email" at bounding box center [589, 349] width 106 height 33
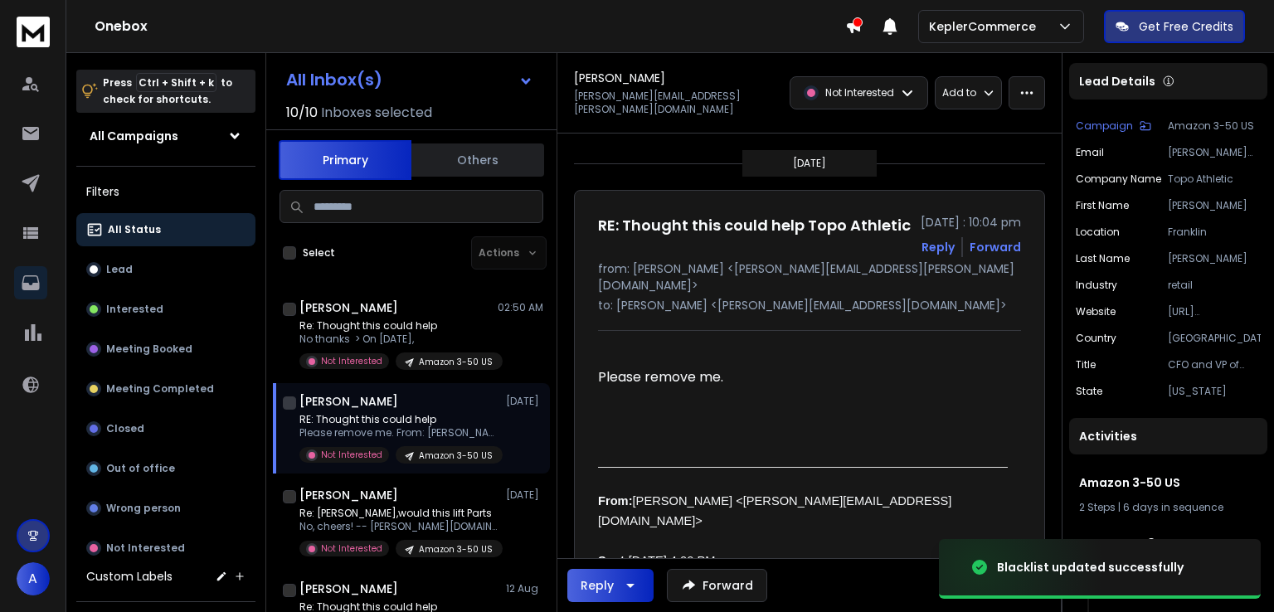
scroll to position [176, 0]
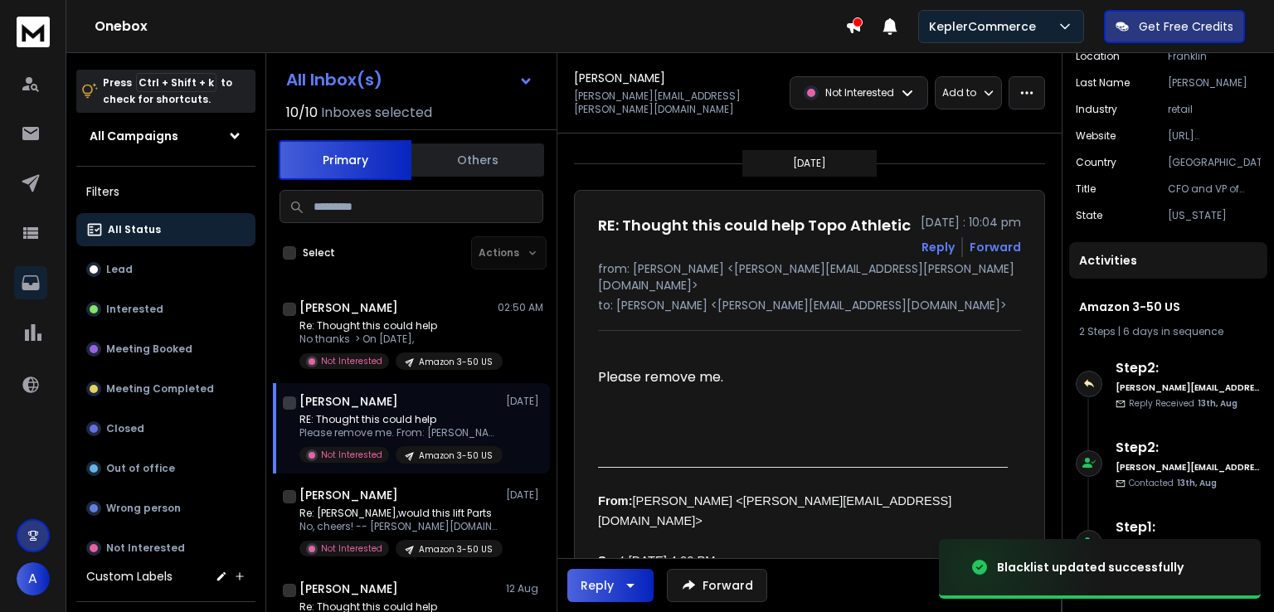
click at [1022, 11] on button "KeplerCommerce" at bounding box center [1001, 26] width 166 height 33
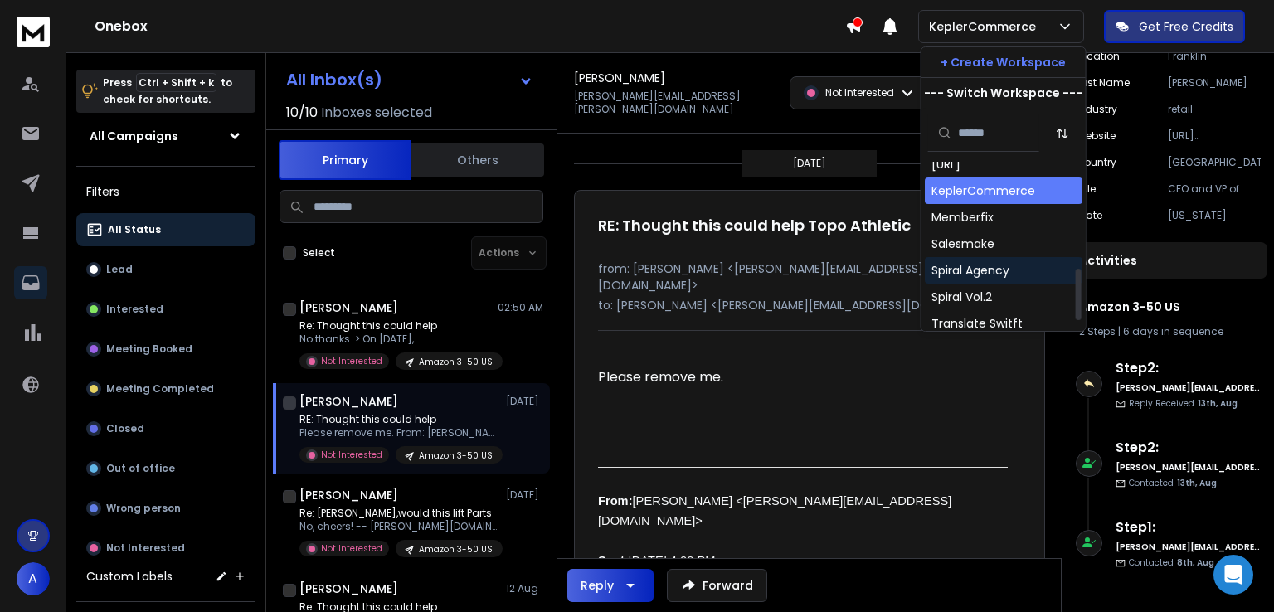
scroll to position [365, 0]
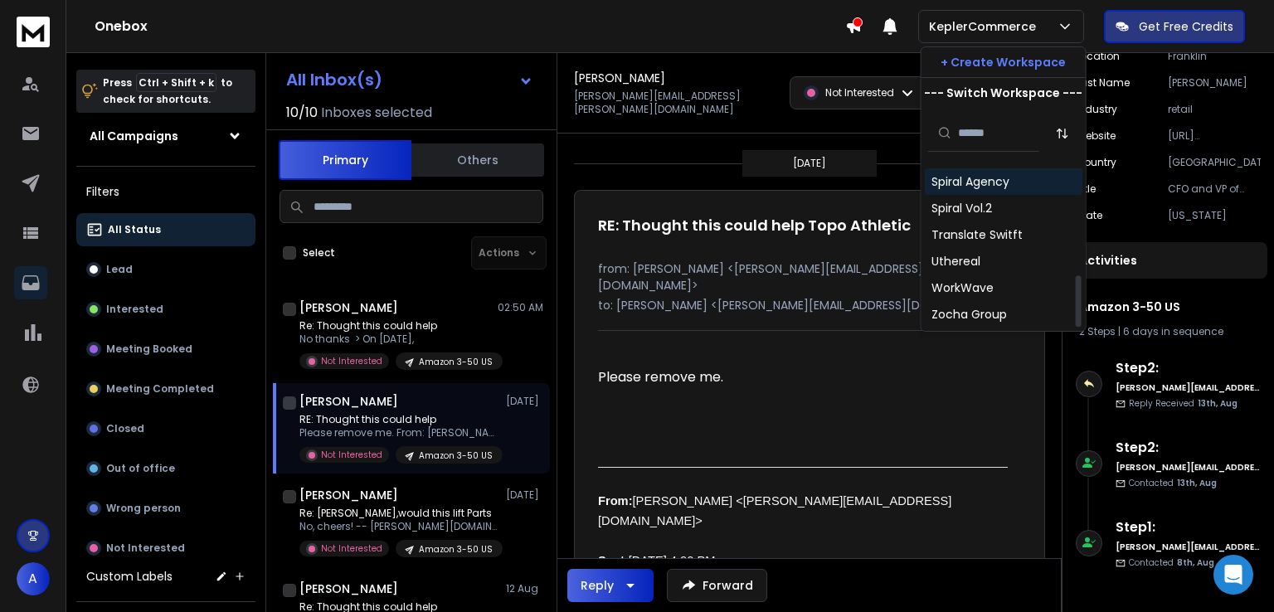
drag, startPoint x: 1078, startPoint y: 273, endPoint x: 1080, endPoint y: 319, distance: 45.7
click at [1080, 319] on div at bounding box center [1079, 300] width 6 height 51
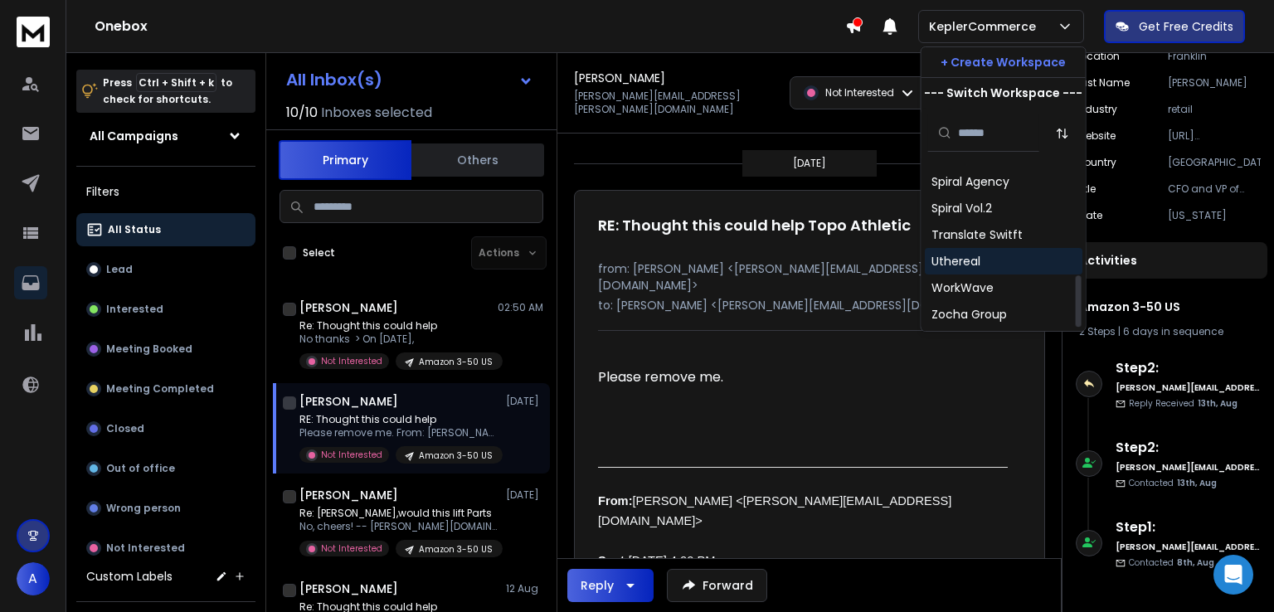
click at [1024, 251] on div "Uthereal" at bounding box center [1004, 261] width 158 height 27
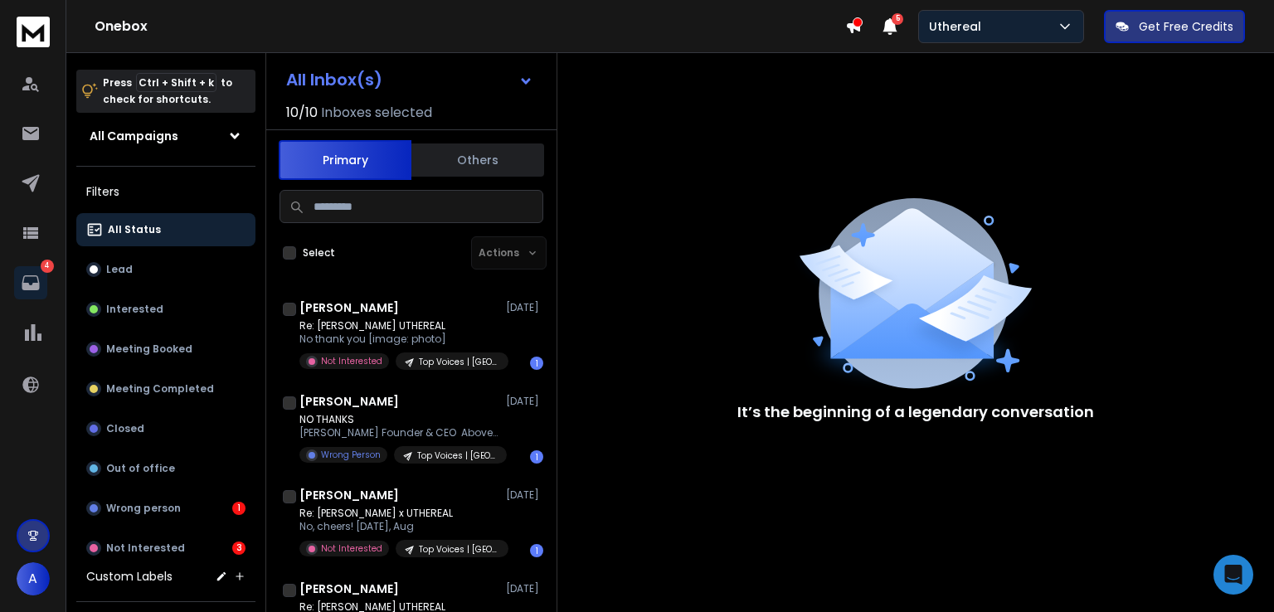
click at [1024, 34] on div "Uthereal" at bounding box center [1001, 26] width 144 height 17
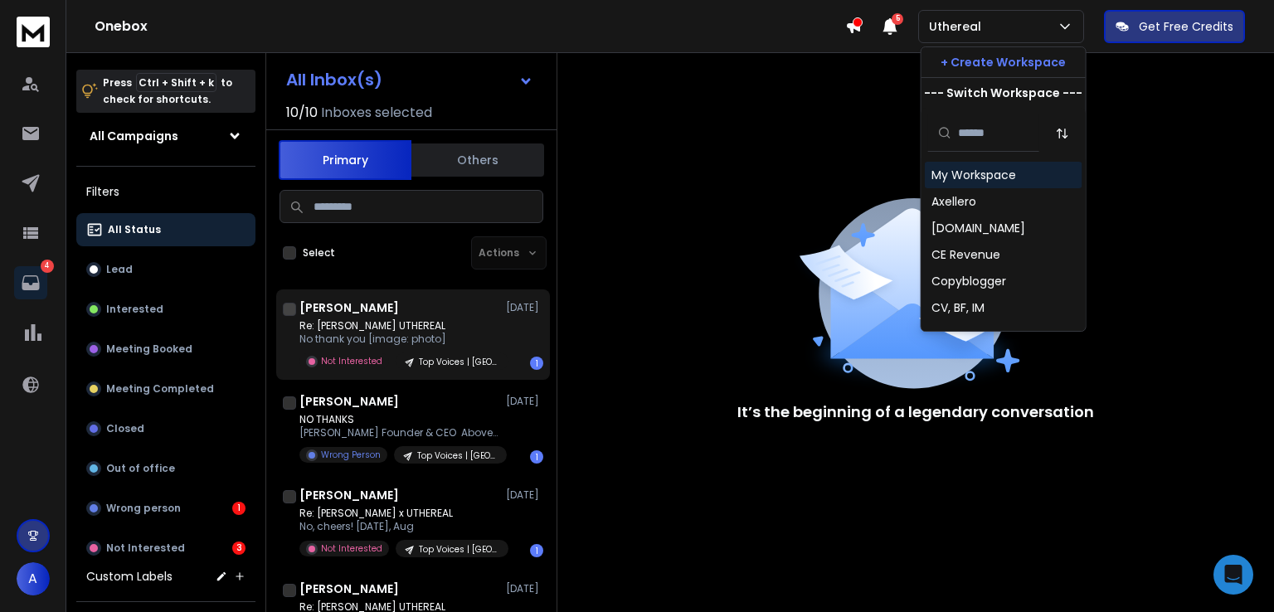
click at [416, 312] on div "[PERSON_NAME] [DATE]" at bounding box center [421, 307] width 244 height 17
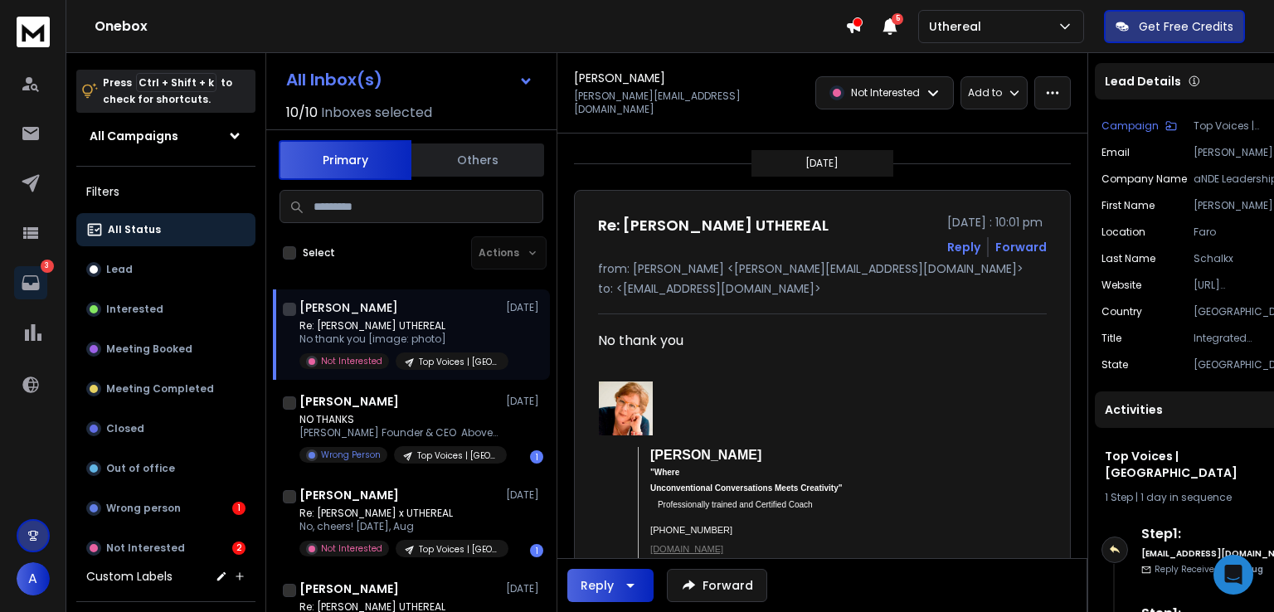
click at [1034, 91] on button "button" at bounding box center [1052, 92] width 36 height 33
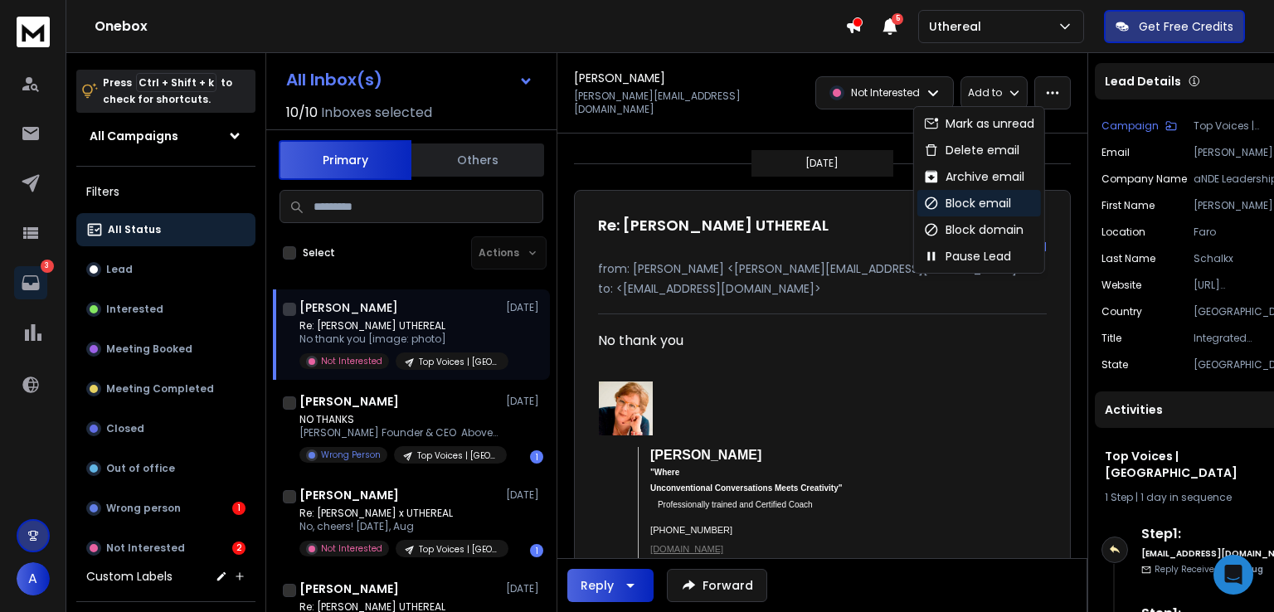
click at [995, 197] on div "Block email" at bounding box center [967, 203] width 87 height 17
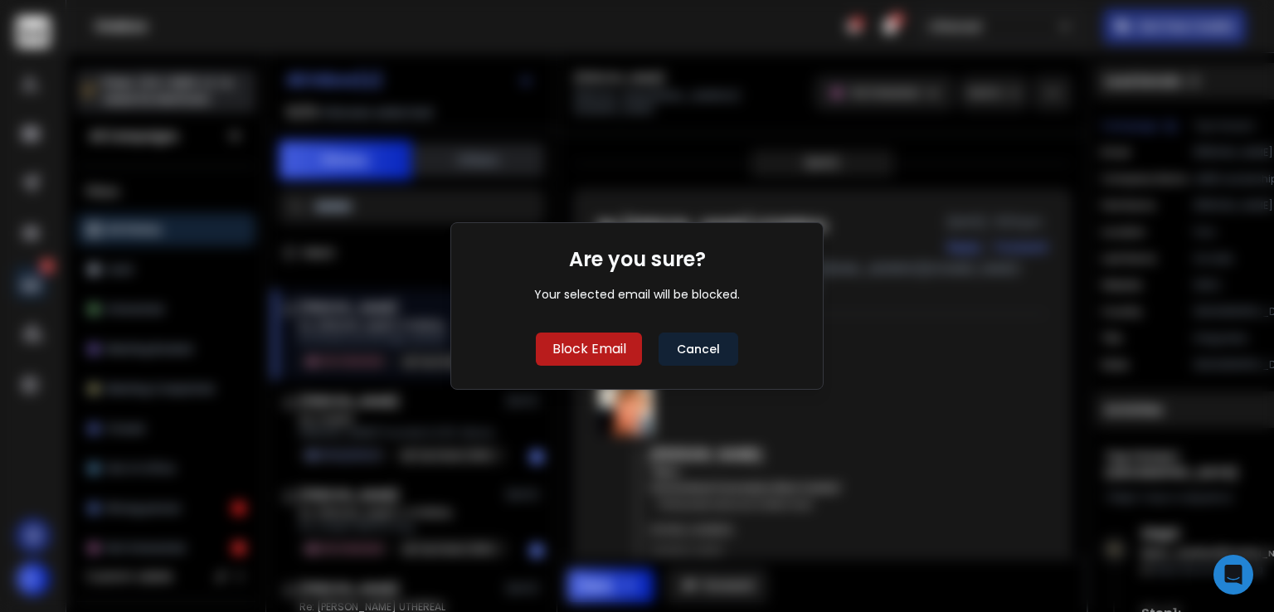
click at [572, 342] on button "Block Email" at bounding box center [589, 349] width 106 height 33
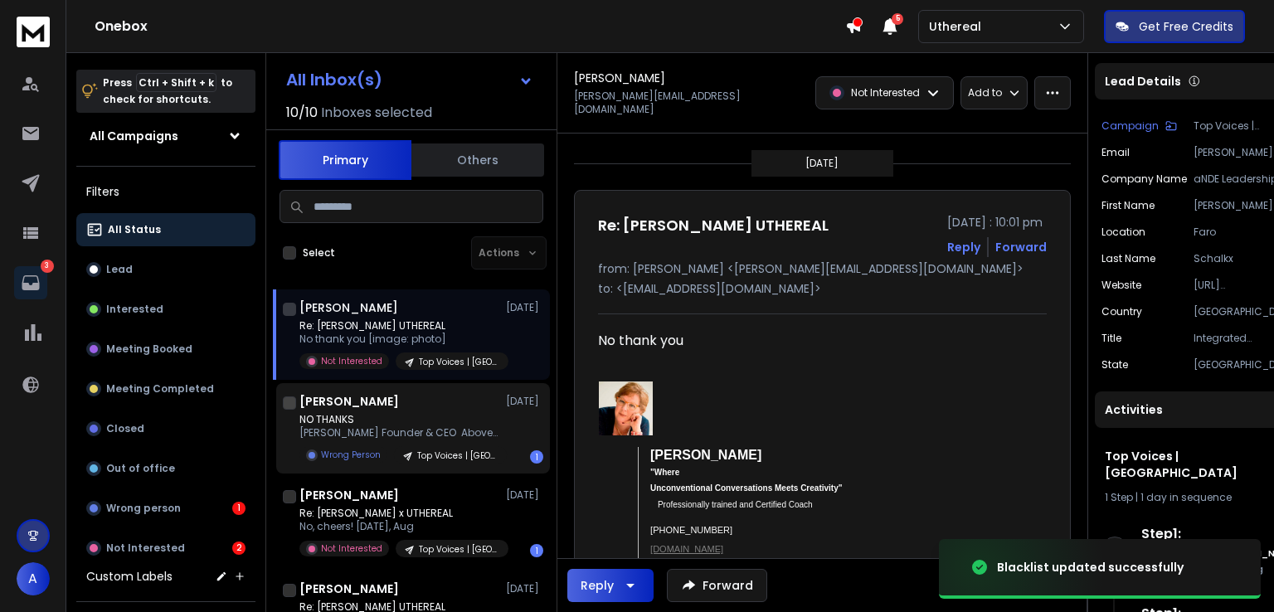
click at [479, 401] on div "[PERSON_NAME] [DATE]" at bounding box center [421, 401] width 244 height 17
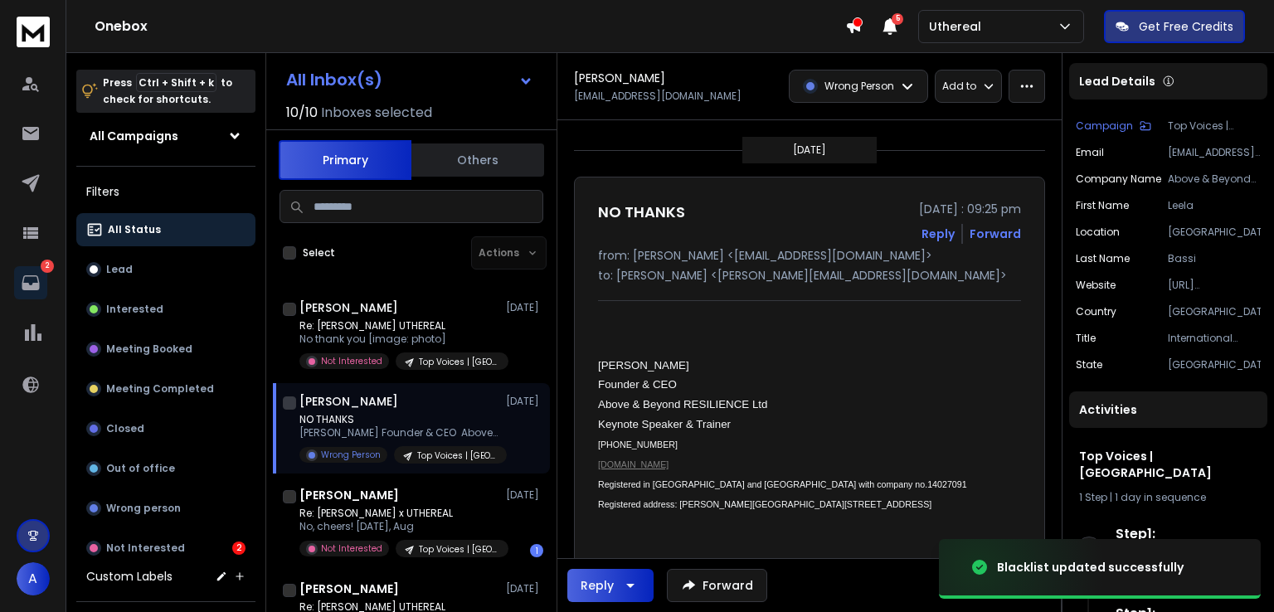
click at [1035, 87] on button "button" at bounding box center [1027, 86] width 36 height 33
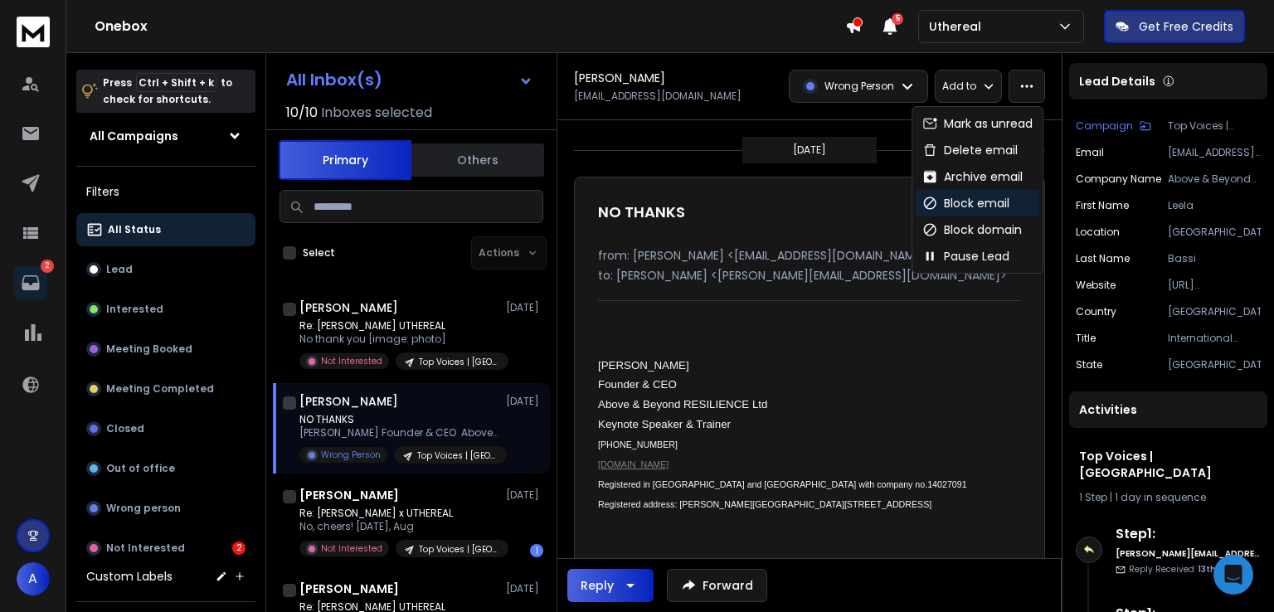
click at [969, 199] on div "Block email" at bounding box center [965, 203] width 87 height 17
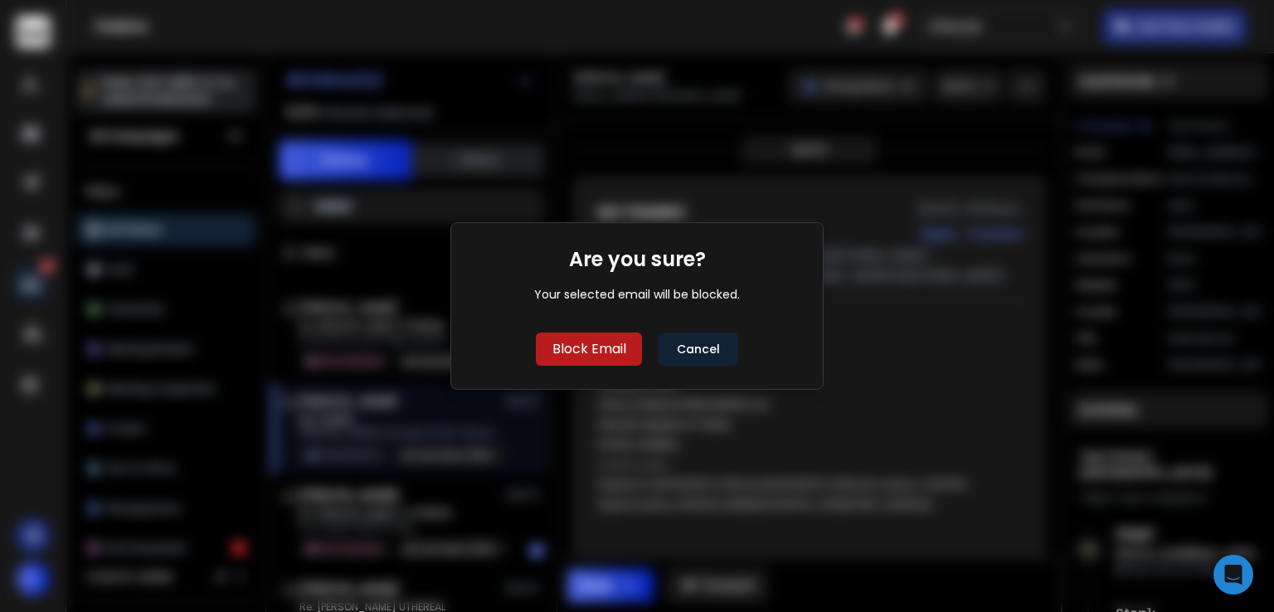
click at [576, 354] on button "Block Email" at bounding box center [589, 349] width 106 height 33
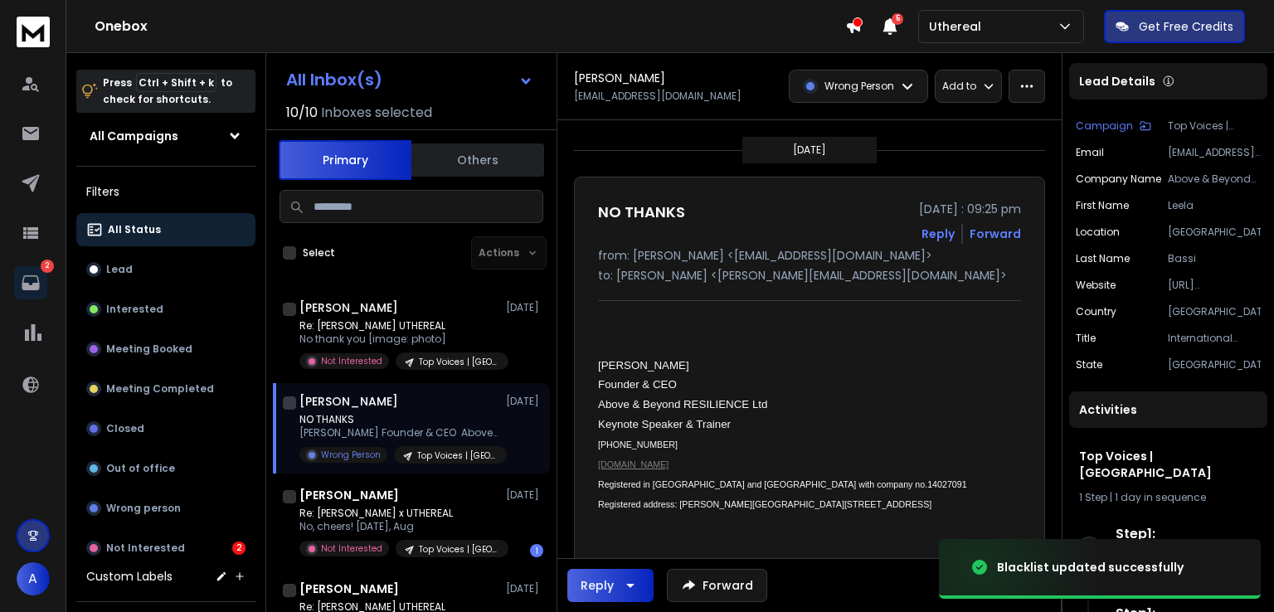
click at [852, 100] on div "Wrong Person" at bounding box center [859, 87] width 138 height 32
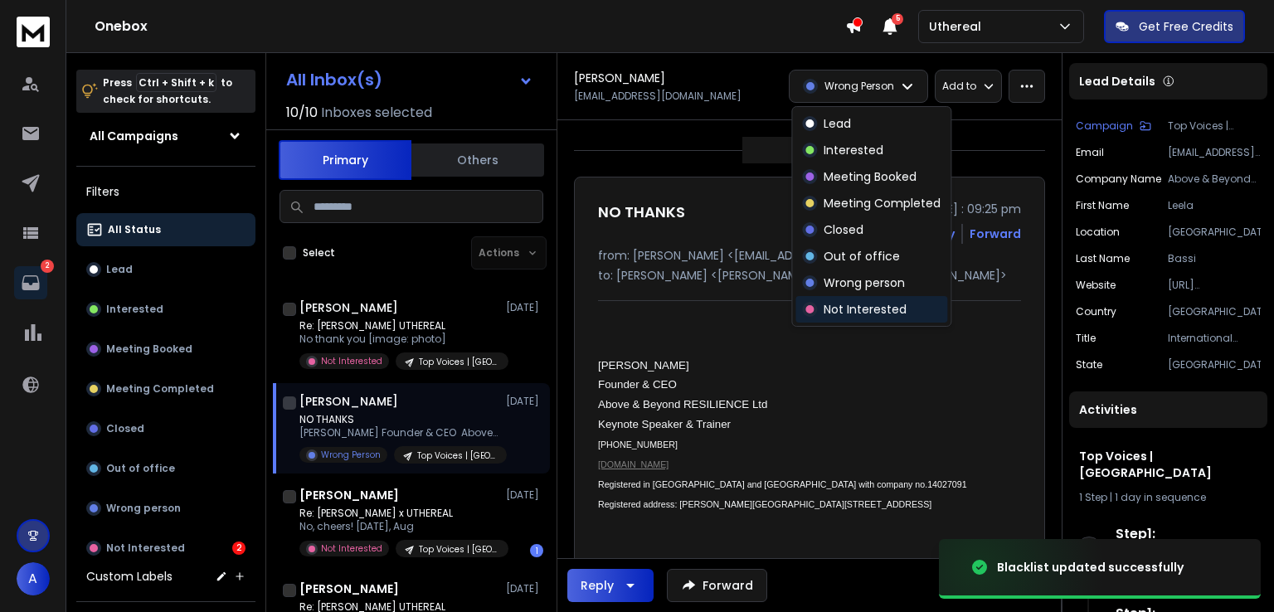
click at [829, 315] on p "Not Interested" at bounding box center [865, 309] width 83 height 17
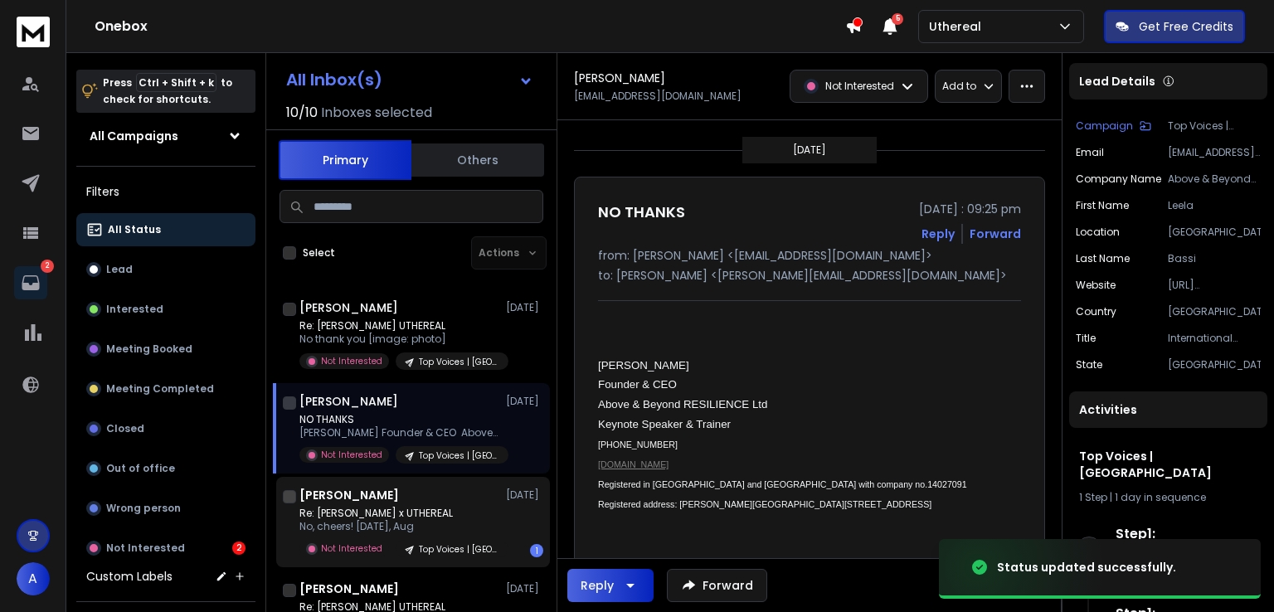
click at [465, 484] on div "[PERSON_NAME] [DATE] Re: [PERSON_NAME] x UTHEREAL No, cheers! [DATE], Aug Not I…" at bounding box center [413, 522] width 274 height 90
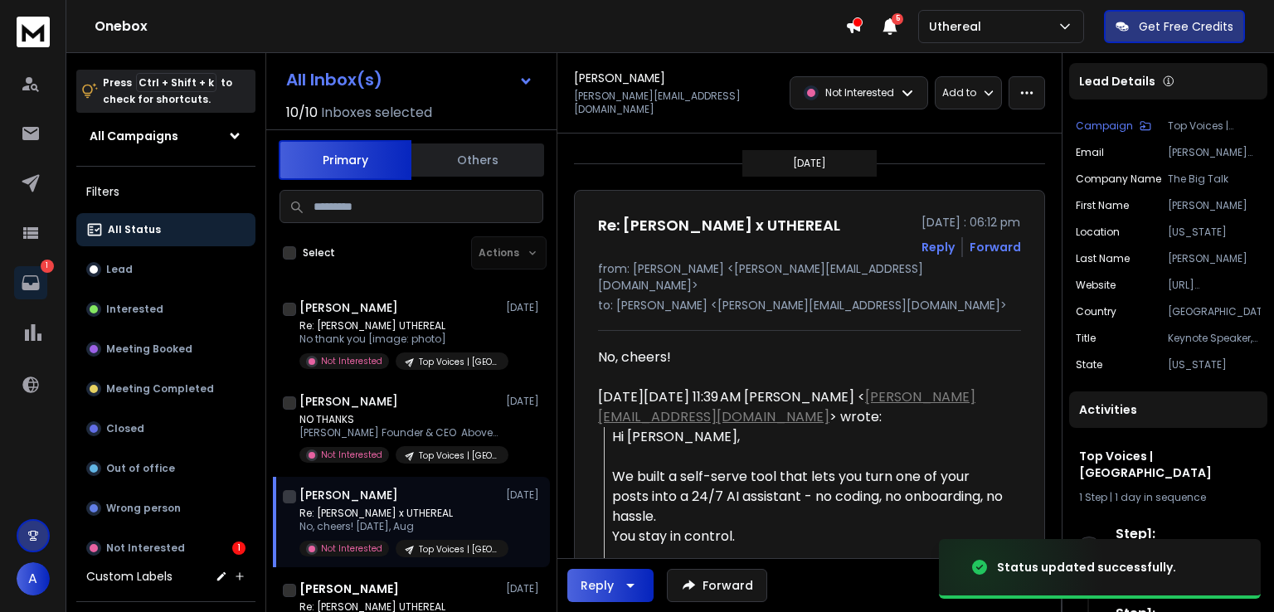
click at [1025, 95] on button "button" at bounding box center [1027, 92] width 36 height 33
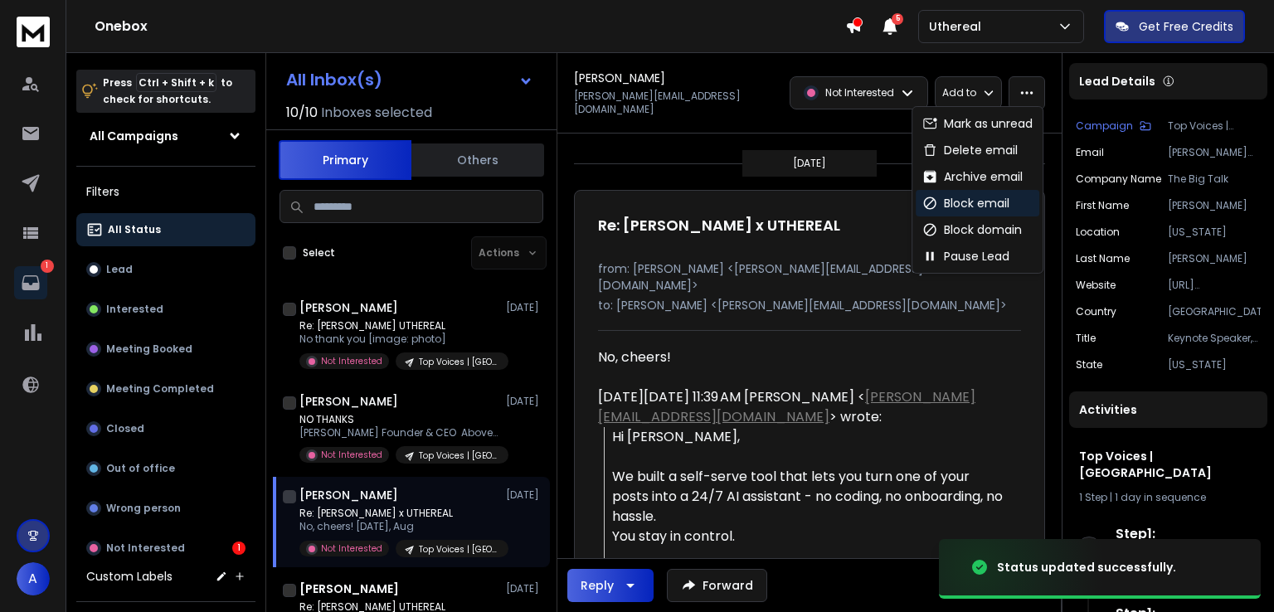
click at [942, 207] on div "Block email" at bounding box center [965, 203] width 87 height 17
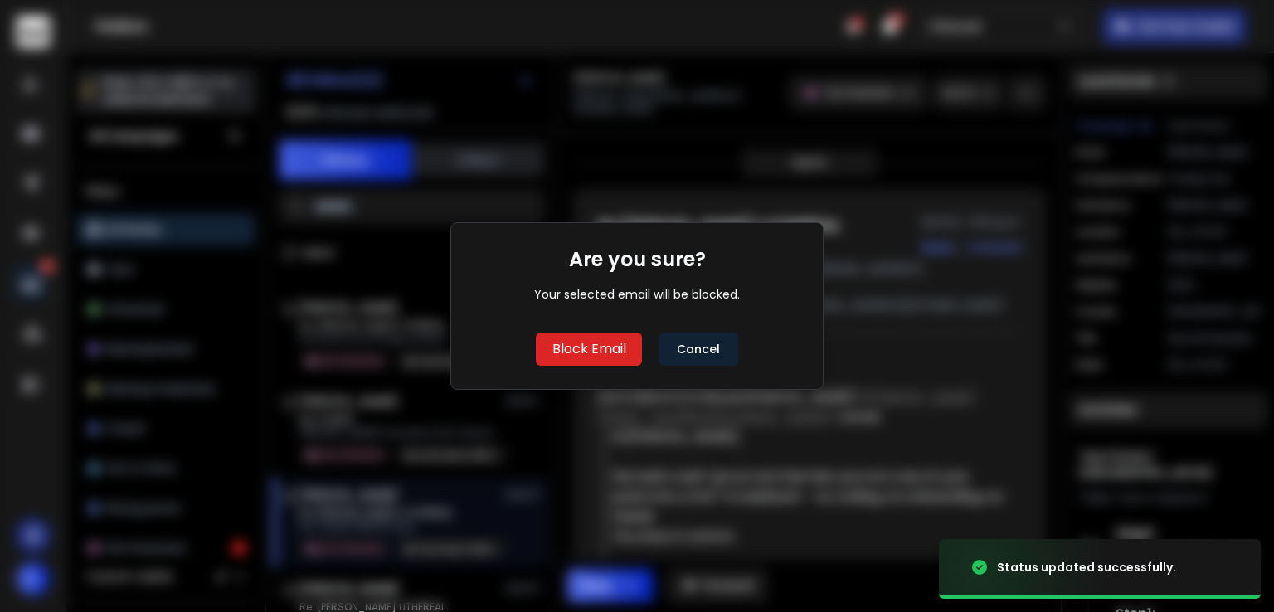
drag, startPoint x: 586, startPoint y: 353, endPoint x: 527, endPoint y: 372, distance: 61.9
click at [583, 353] on button "Block Email" at bounding box center [589, 349] width 106 height 33
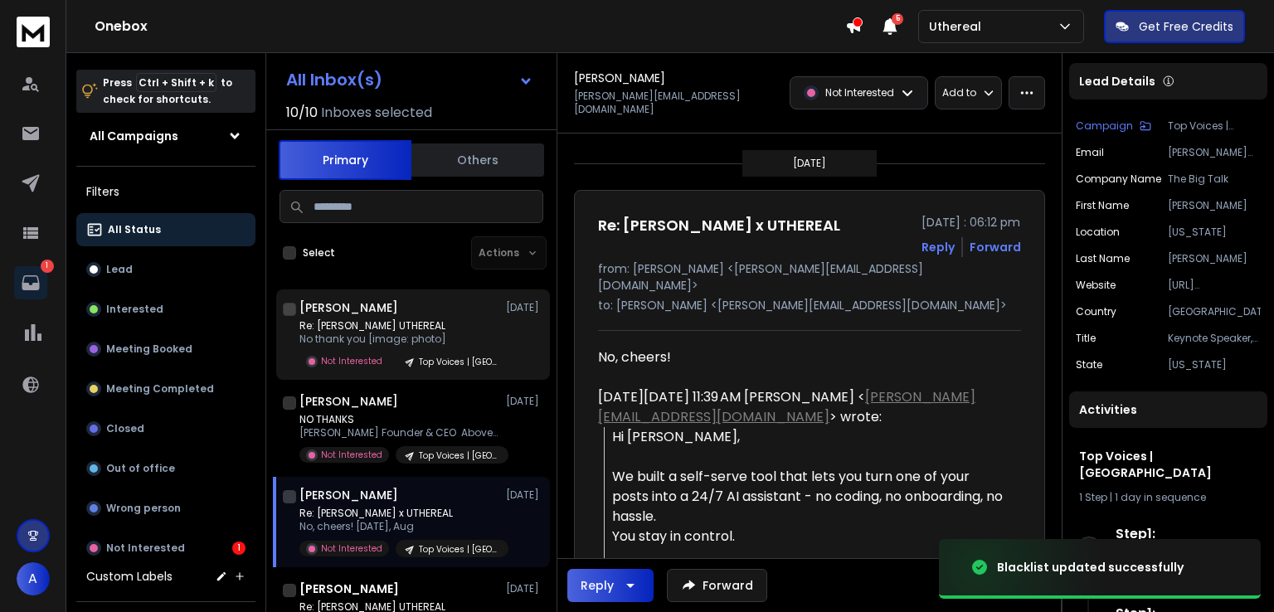
scroll to position [276, 0]
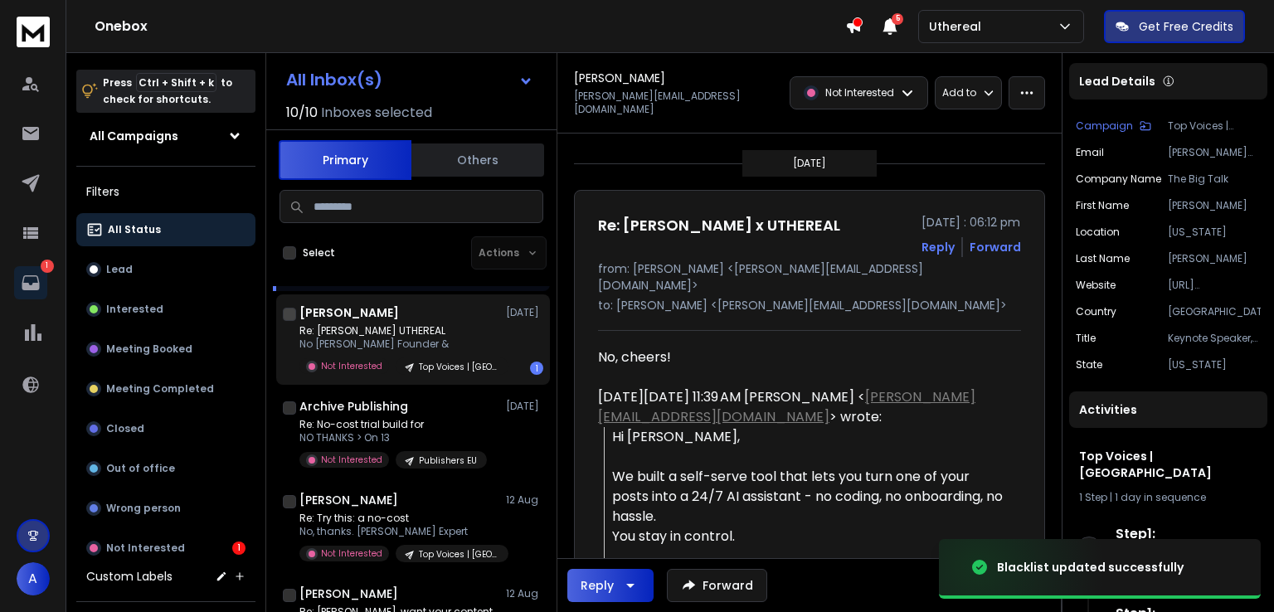
click at [462, 359] on div "Top Voices | [GEOGRAPHIC_DATA]" at bounding box center [452, 366] width 113 height 17
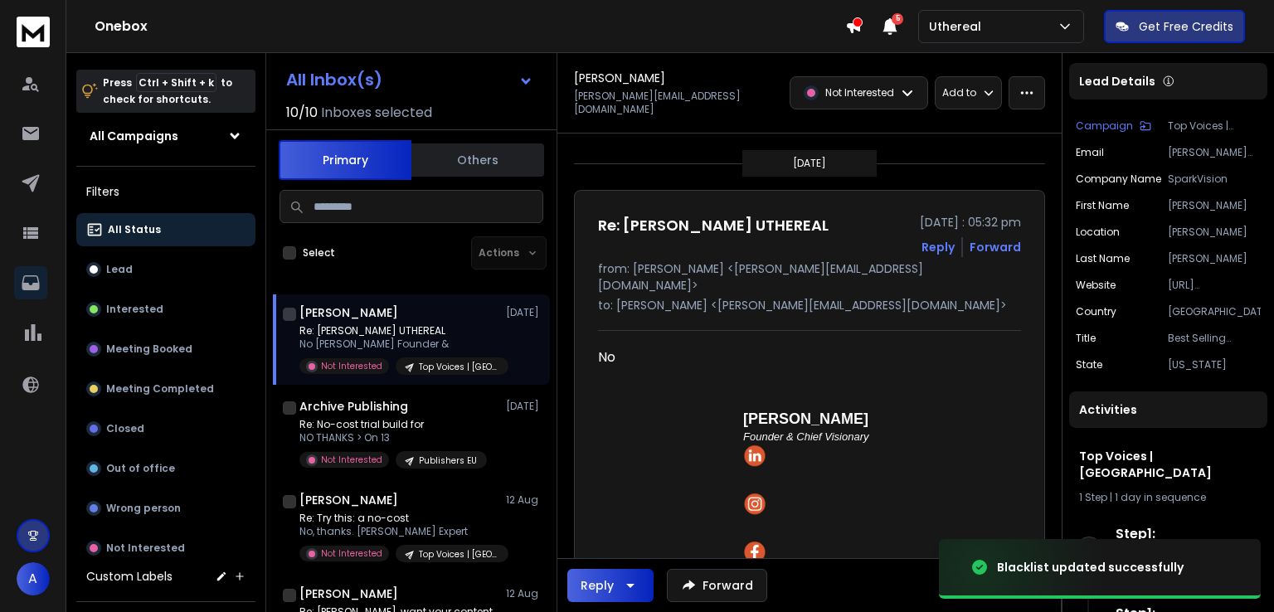
click at [1026, 90] on icon "button" at bounding box center [1026, 92] width 15 height 15
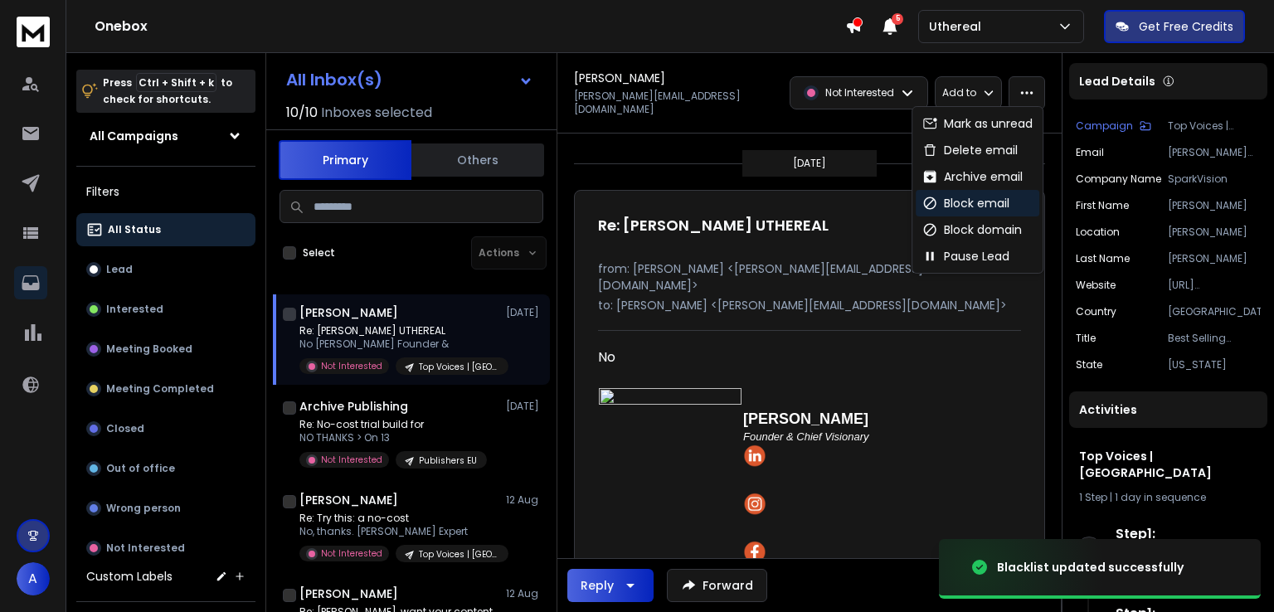
click at [979, 206] on div "Block email" at bounding box center [965, 203] width 87 height 17
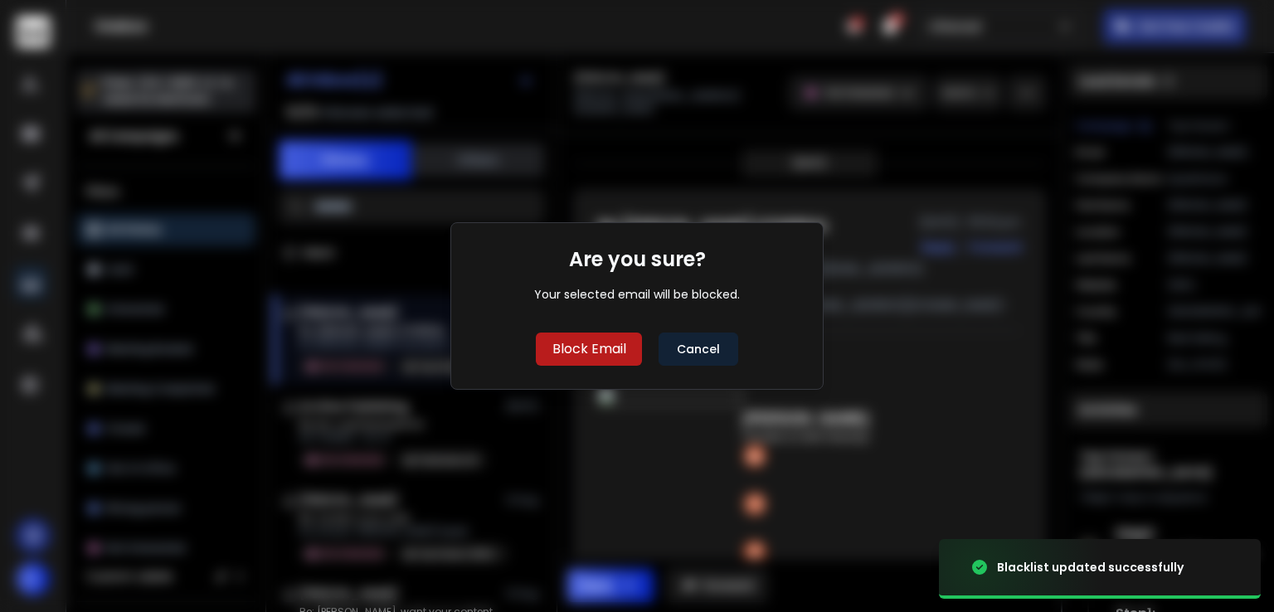
click at [614, 350] on button "Block Email" at bounding box center [589, 349] width 106 height 33
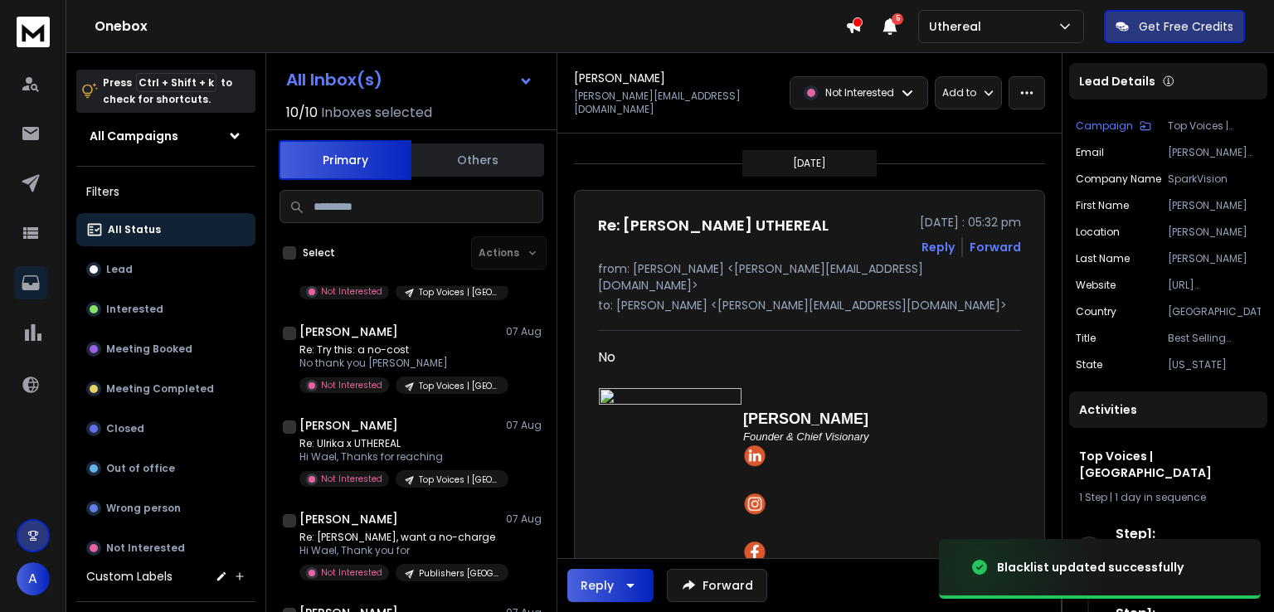
scroll to position [0, 0]
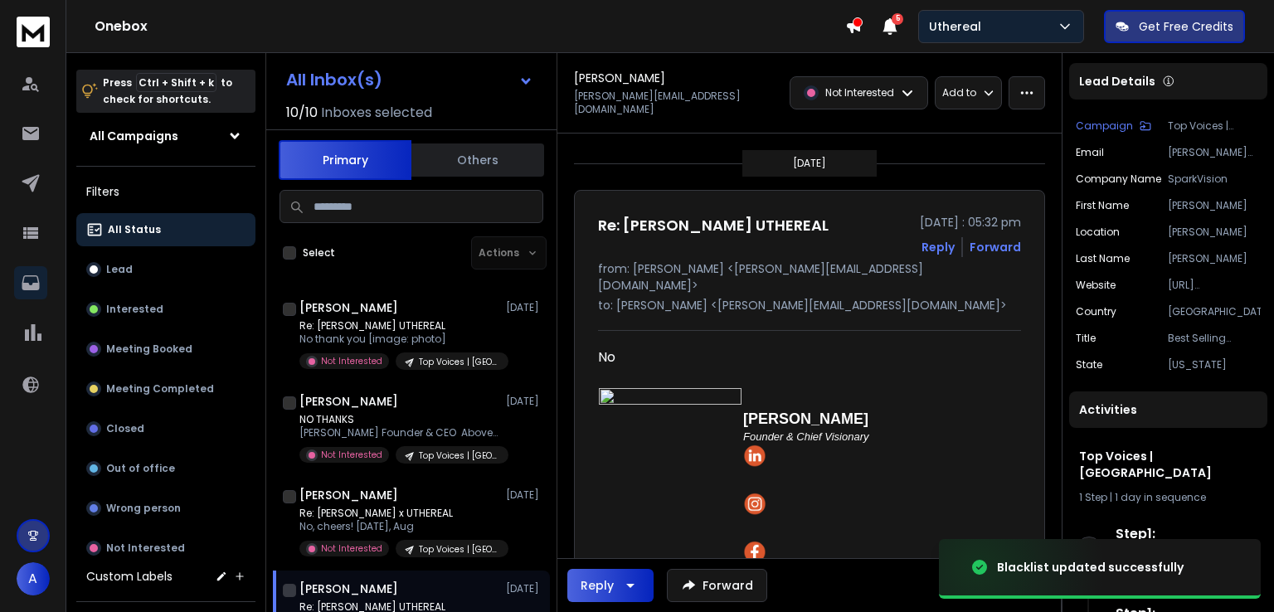
click at [972, 40] on button "Uthereal" at bounding box center [1001, 26] width 166 height 33
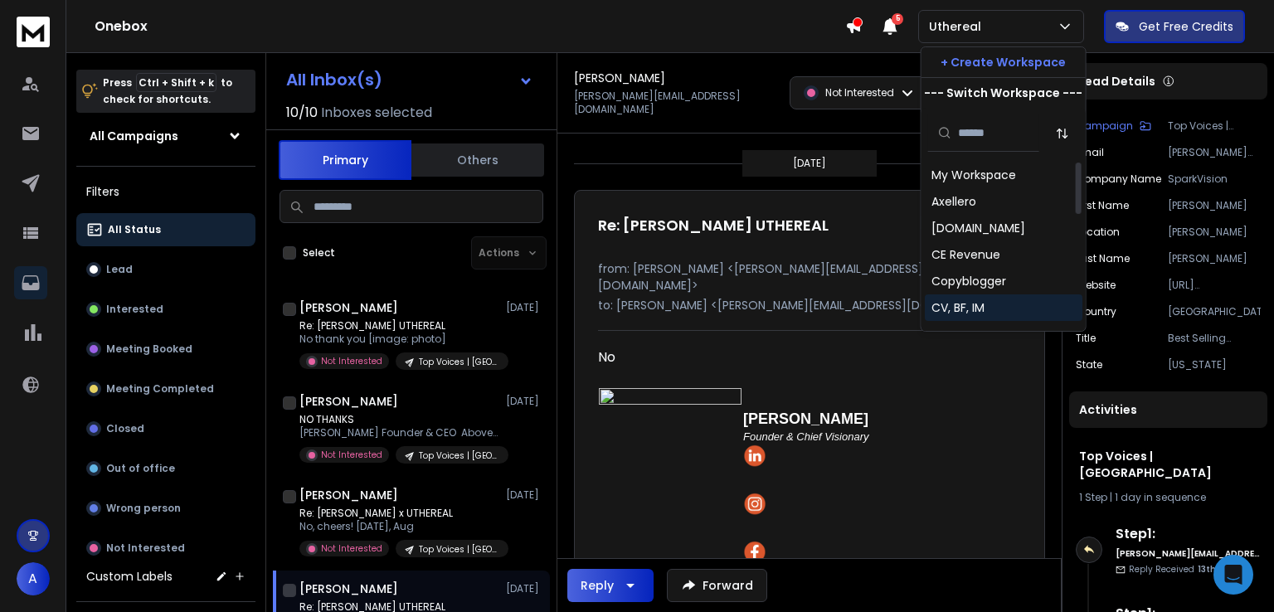
click at [956, 306] on div "CV, BF, IM" at bounding box center [958, 307] width 53 height 17
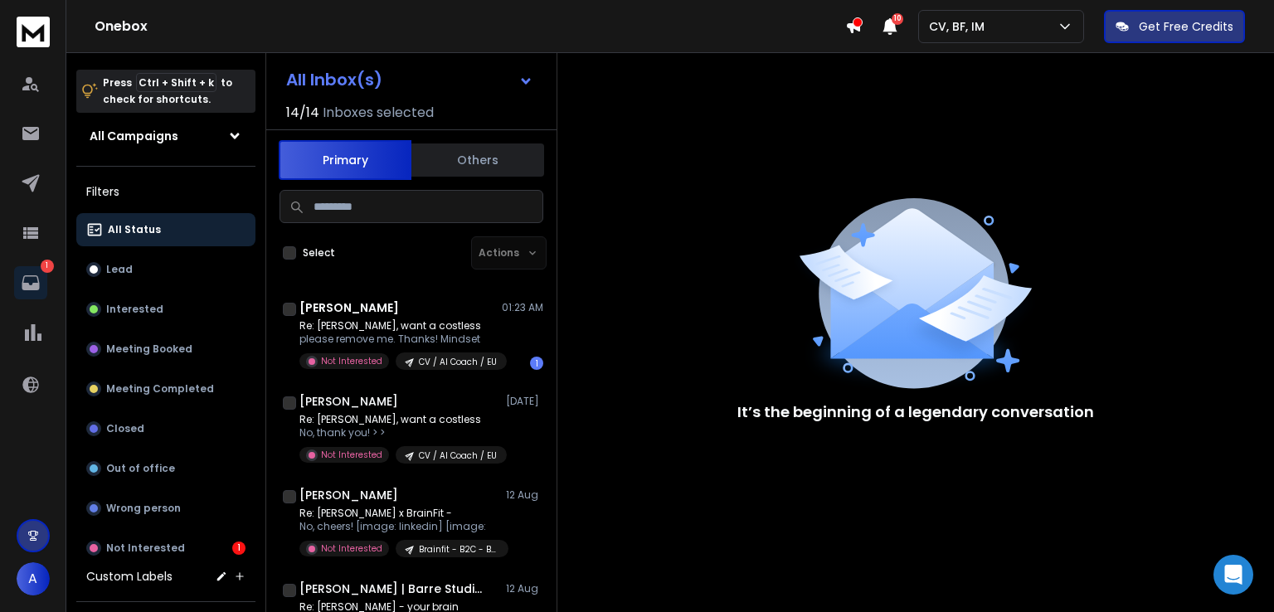
click at [419, 298] on div "[PERSON_NAME] 01:23 AM Re: [PERSON_NAME], want a costless please remove me. Tha…" at bounding box center [413, 334] width 274 height 90
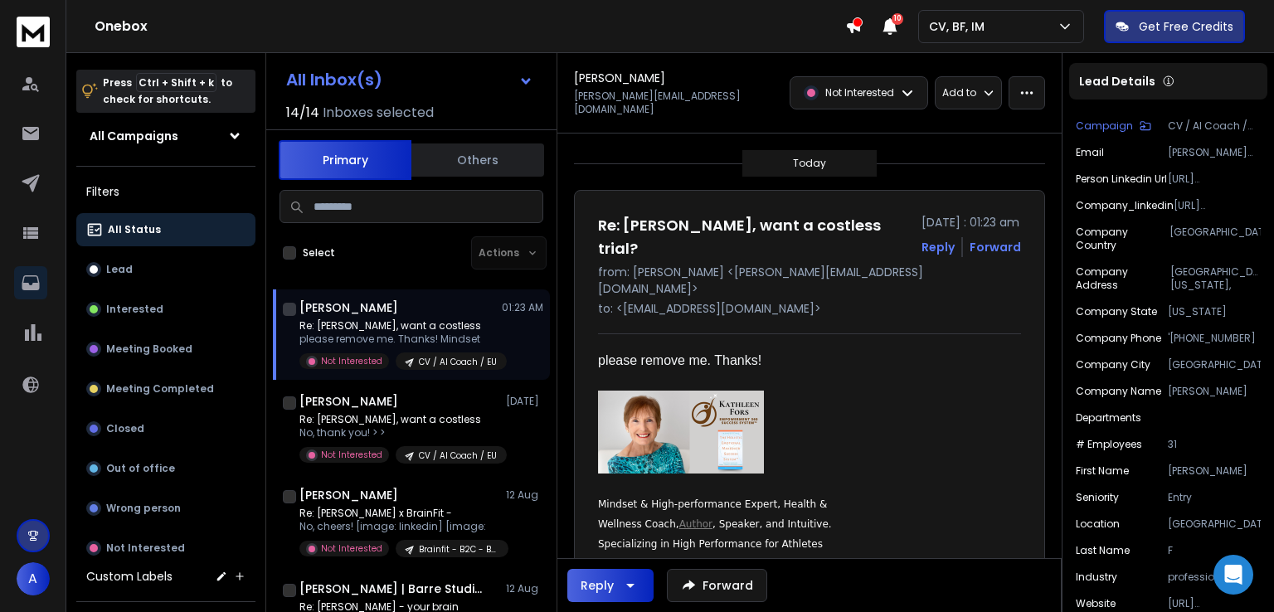
click at [1029, 87] on icon "button" at bounding box center [1026, 92] width 15 height 15
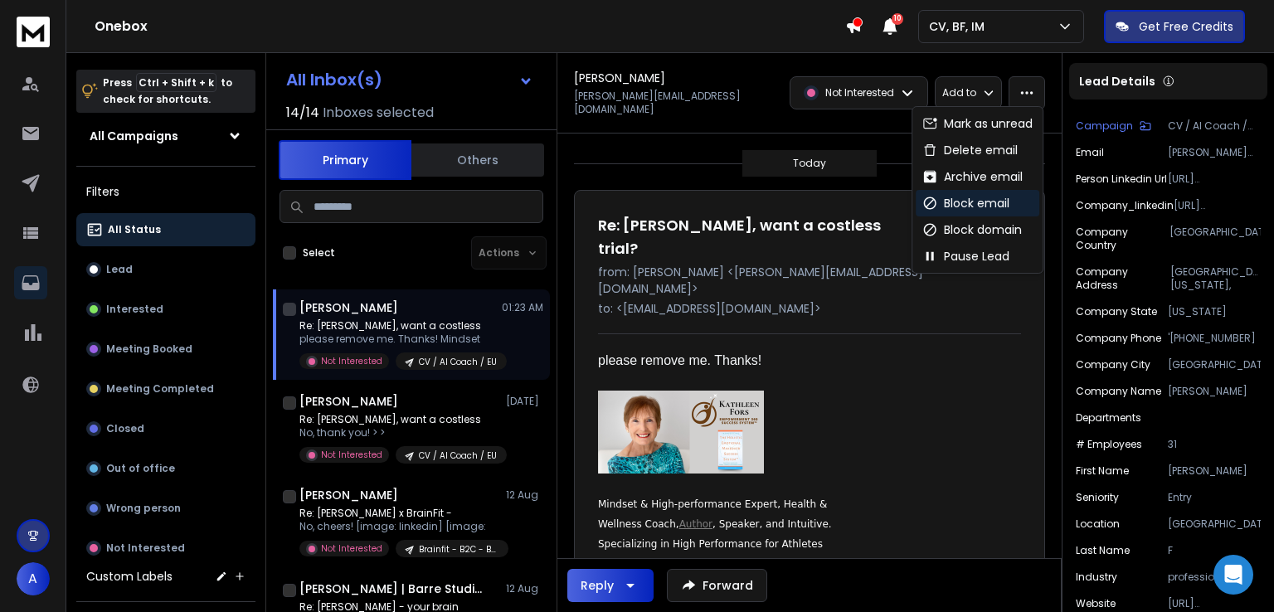
click at [998, 197] on div "Block email" at bounding box center [965, 203] width 87 height 17
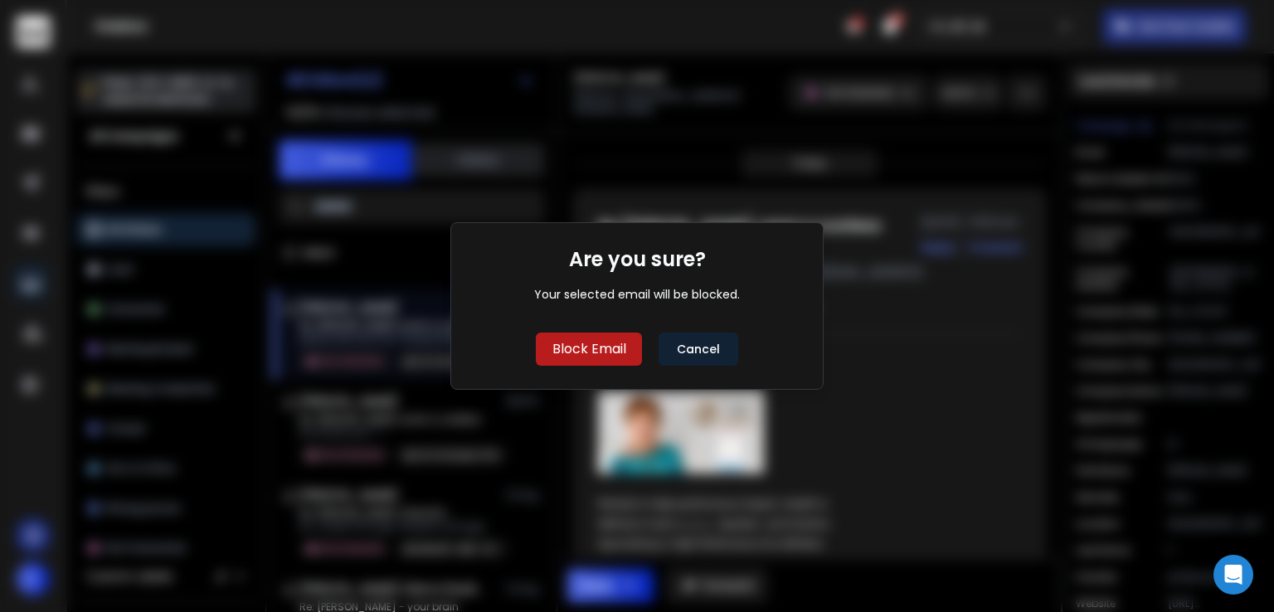
click at [612, 347] on button "Block Email" at bounding box center [589, 349] width 106 height 33
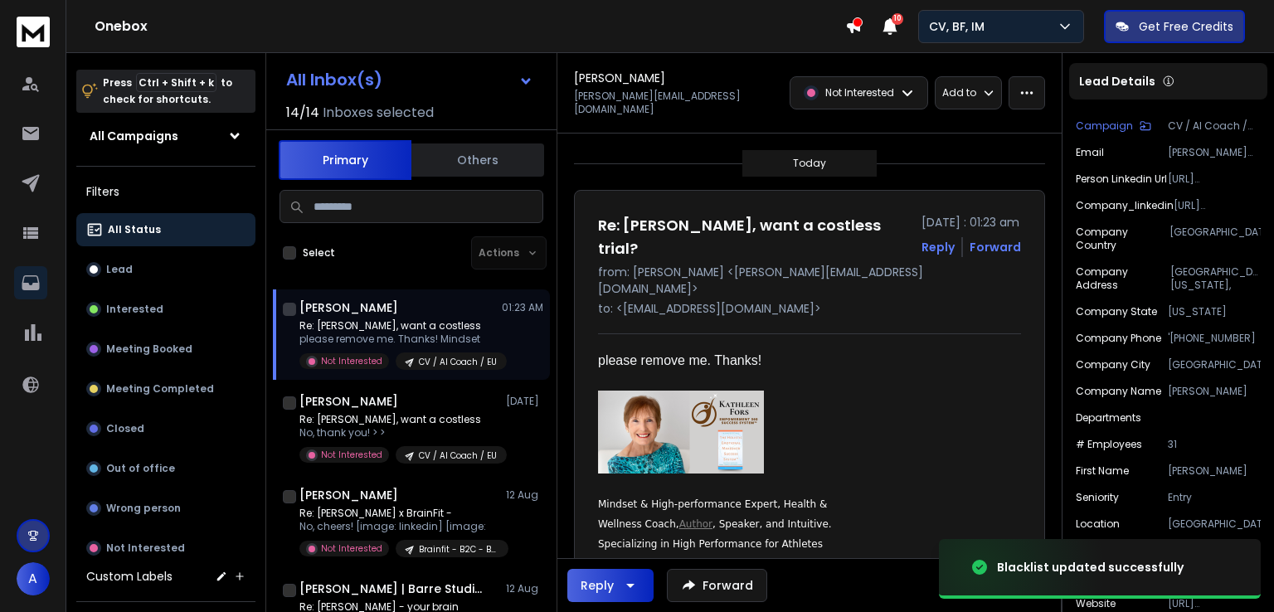
click at [1018, 25] on div "CV, BF, IM" at bounding box center [1001, 26] width 144 height 17
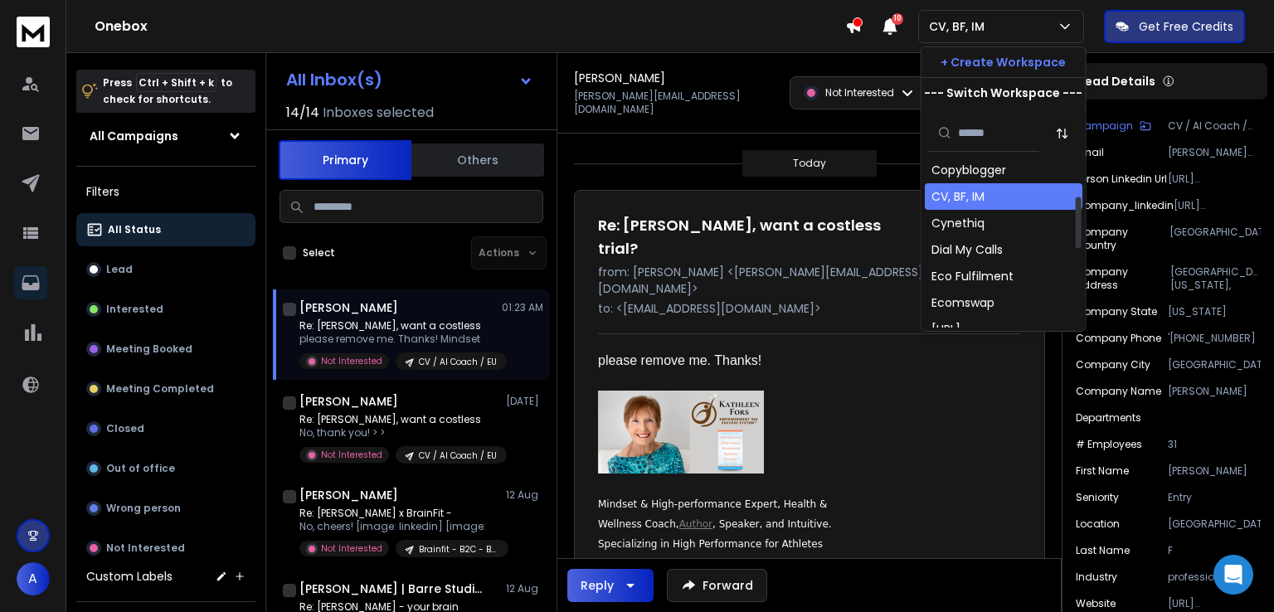
scroll to position [119, 0]
drag, startPoint x: 1078, startPoint y: 196, endPoint x: 1085, endPoint y: 233, distance: 37.9
click at [1082, 233] on div at bounding box center [1079, 225] width 6 height 51
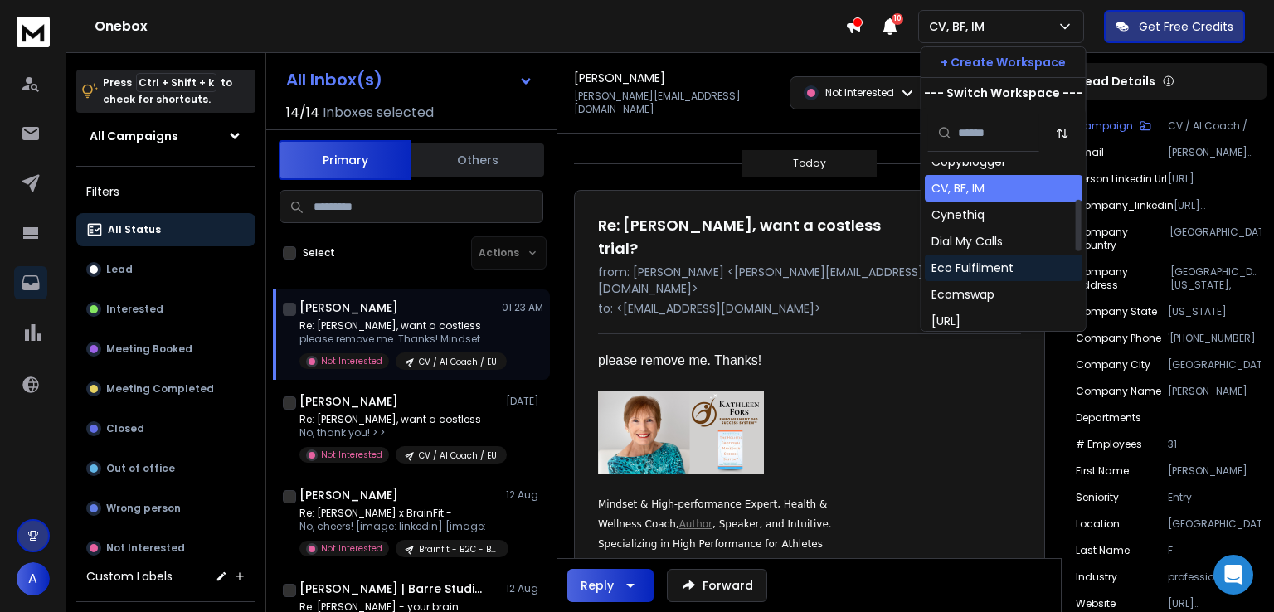
click at [1039, 270] on div "Eco Fulfilment" at bounding box center [1004, 268] width 158 height 27
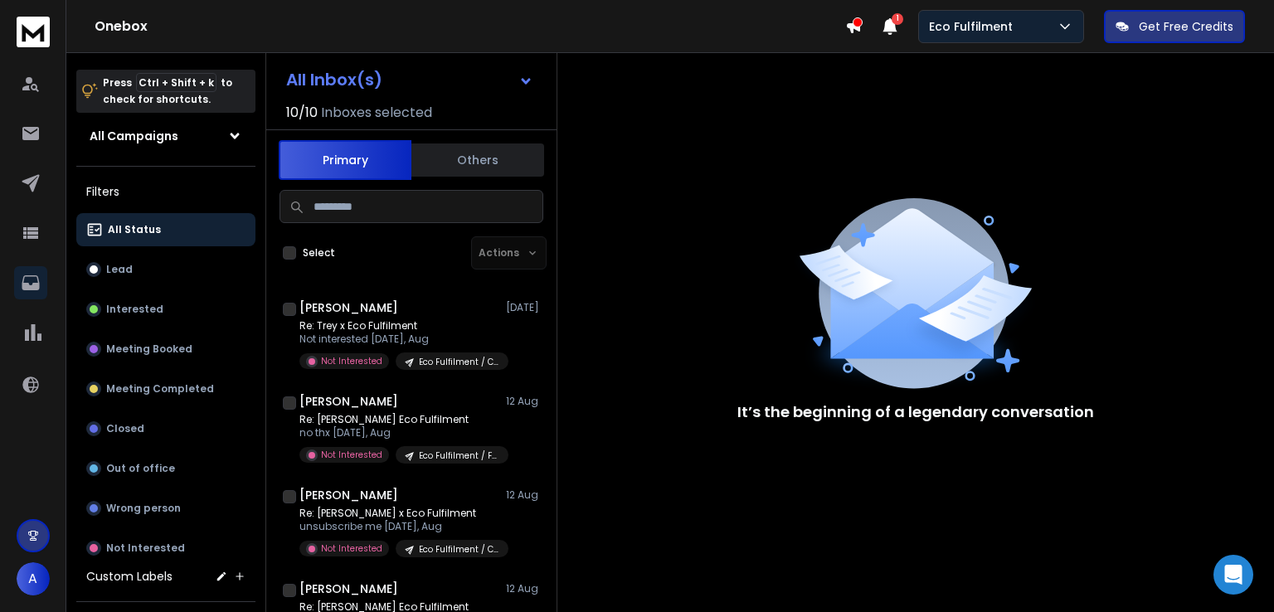
click at [1039, 31] on div "Eco Fulfilment" at bounding box center [1001, 26] width 144 height 17
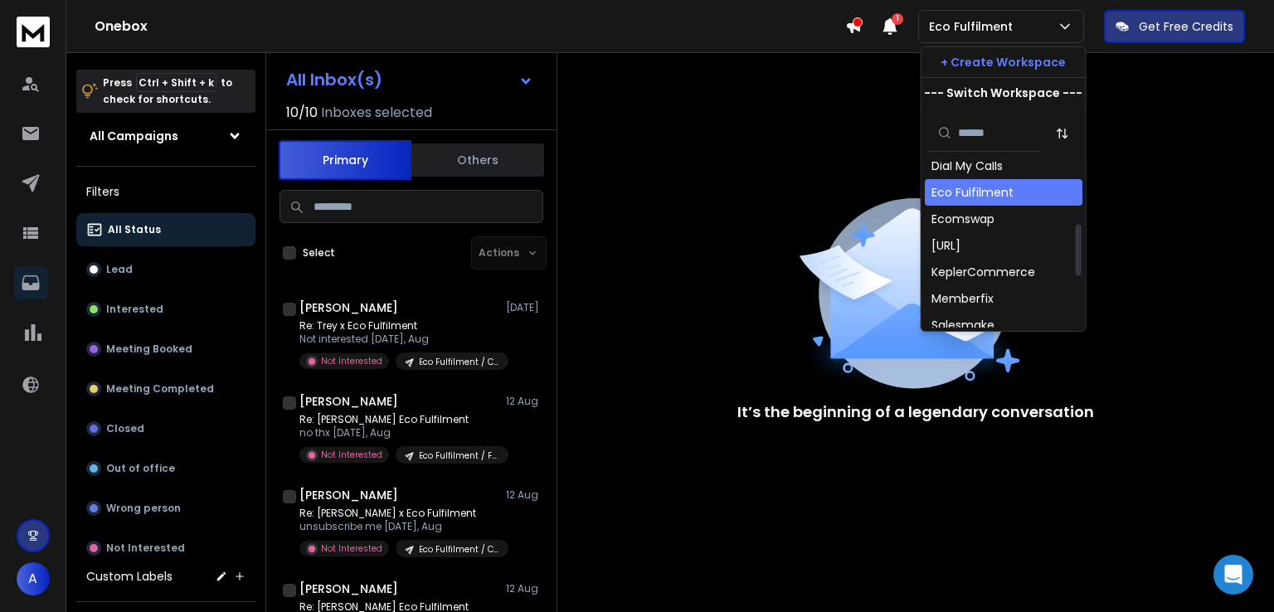
scroll to position [199, 0]
drag, startPoint x: 1077, startPoint y: 201, endPoint x: 1072, endPoint y: 276, distance: 75.7
click at [1082, 280] on div at bounding box center [1079, 265] width 6 height 51
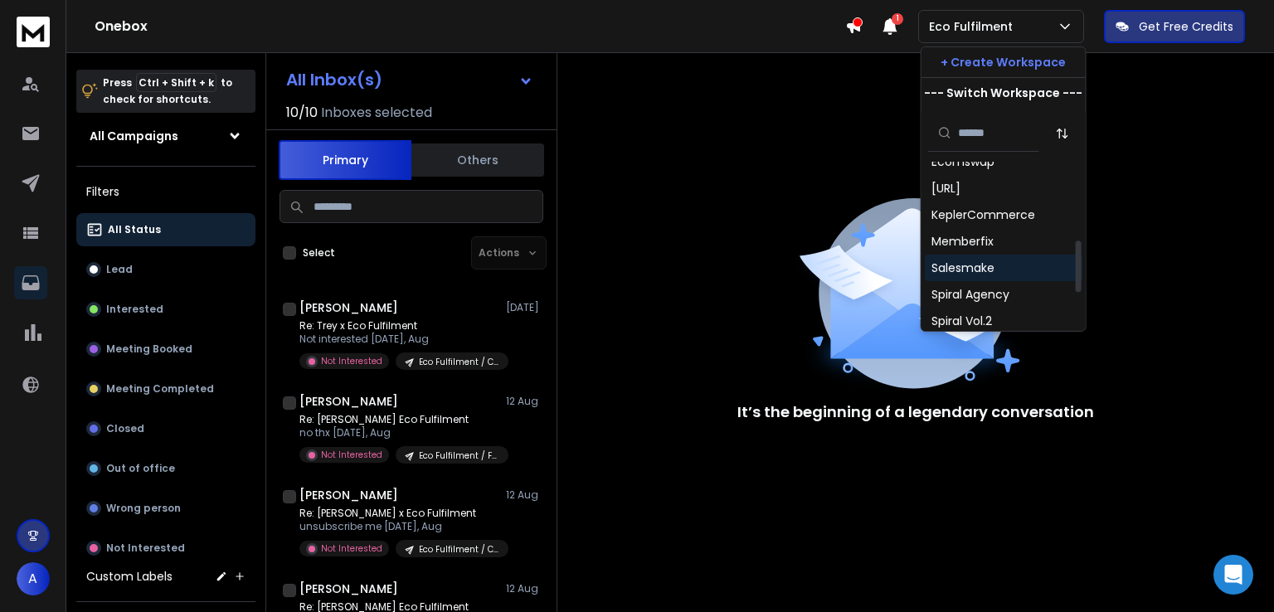
click at [1034, 270] on div "Salesmake" at bounding box center [1004, 268] width 158 height 27
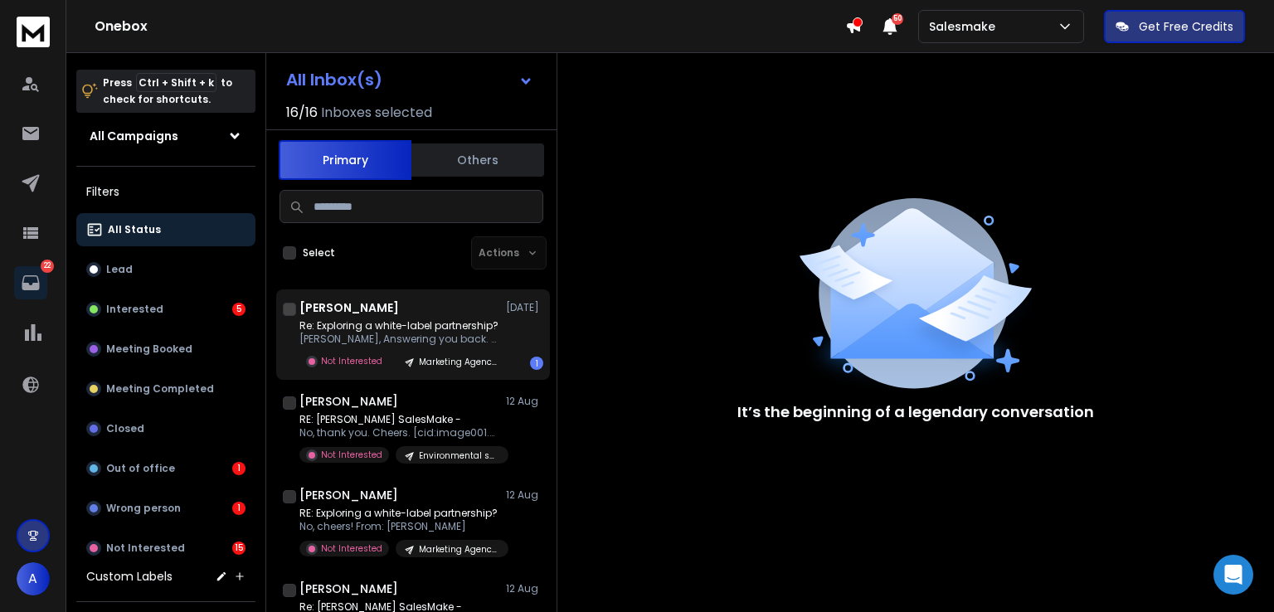
click at [479, 308] on div "[PERSON_NAME] [DATE]" at bounding box center [421, 307] width 244 height 17
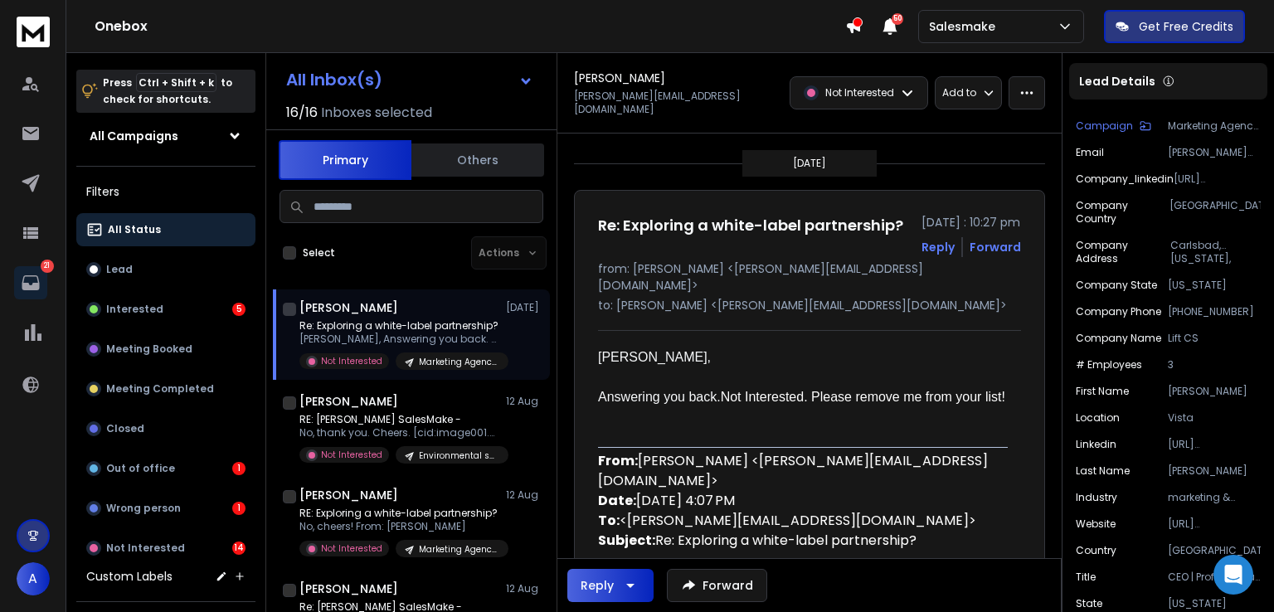
click at [1029, 88] on icon "button" at bounding box center [1026, 92] width 15 height 15
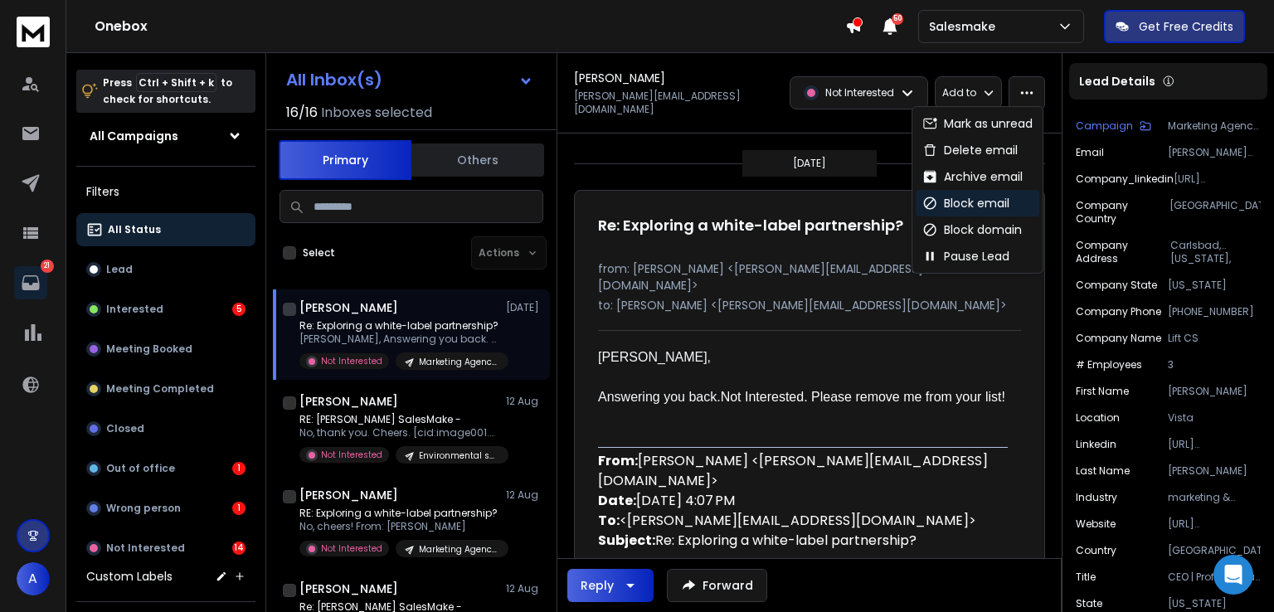
click at [999, 196] on div "Block email" at bounding box center [965, 203] width 87 height 17
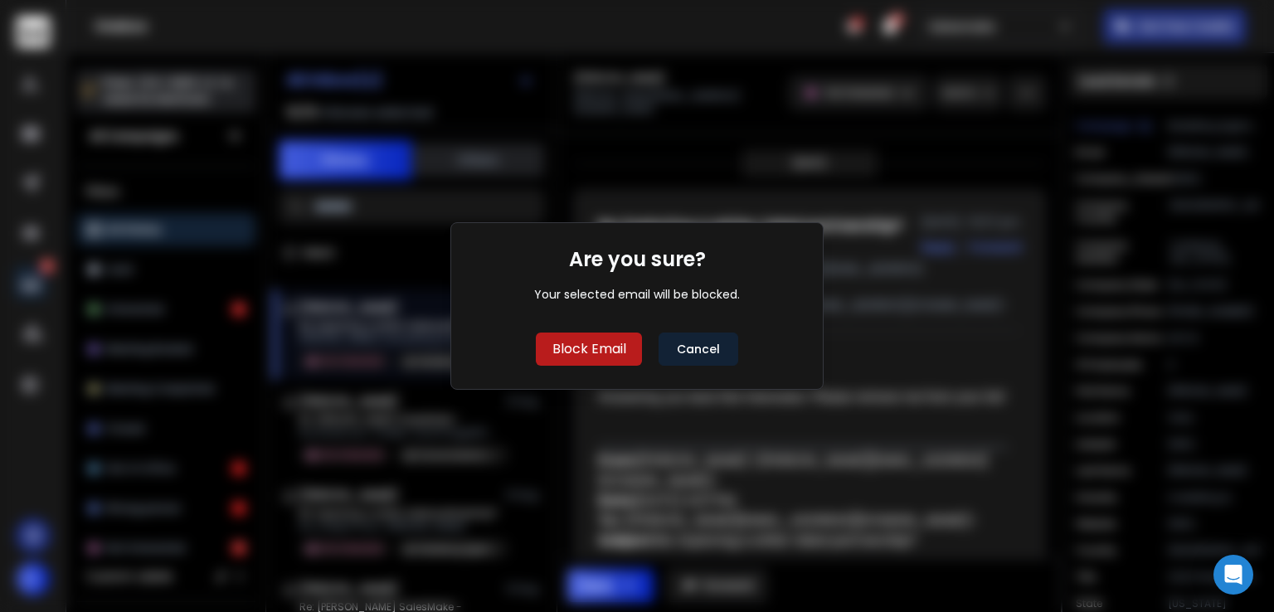
click at [601, 344] on button "Block Email" at bounding box center [589, 349] width 106 height 33
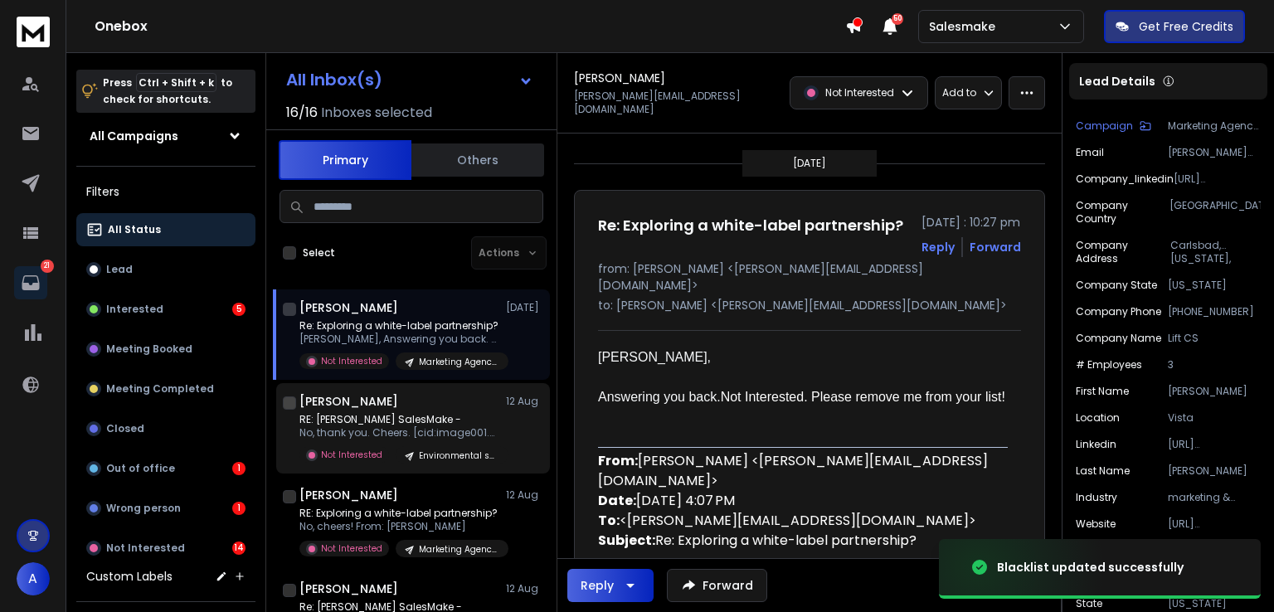
scroll to position [276, 0]
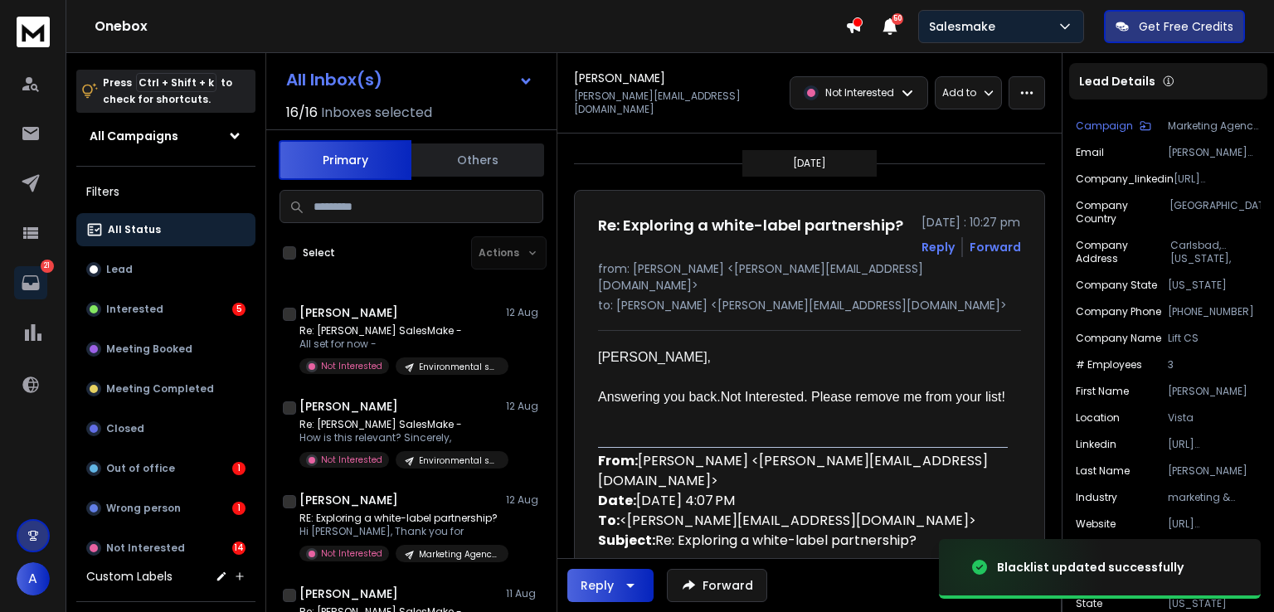
click at [972, 33] on p "Salesmake" at bounding box center [965, 26] width 73 height 17
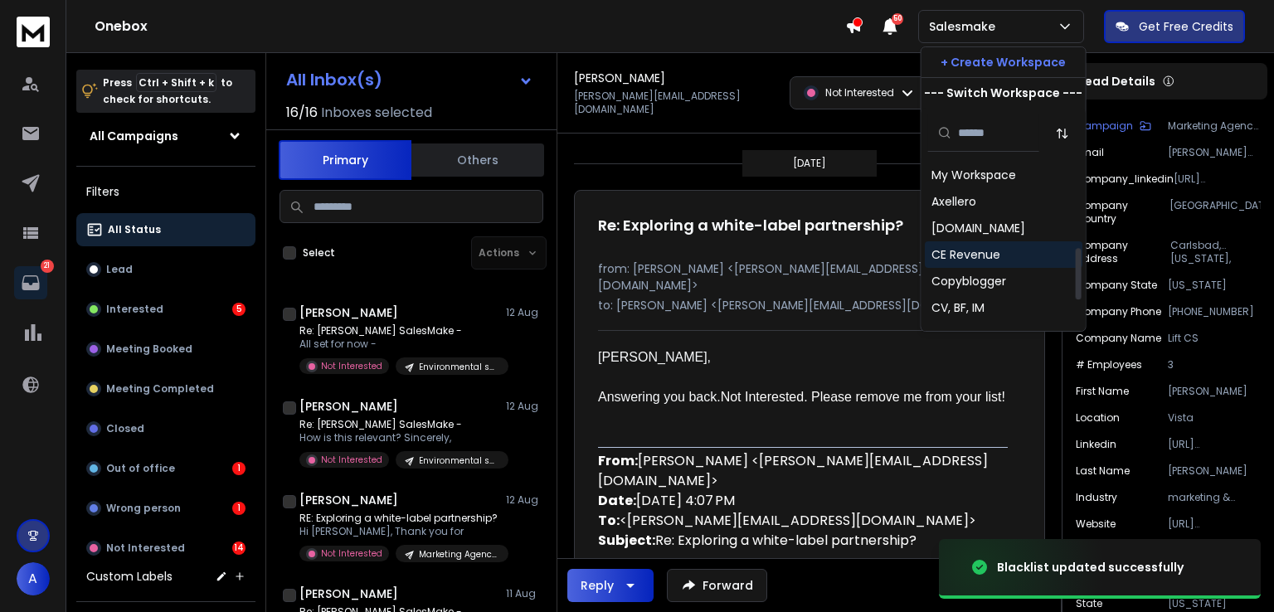
scroll to position [365, 0]
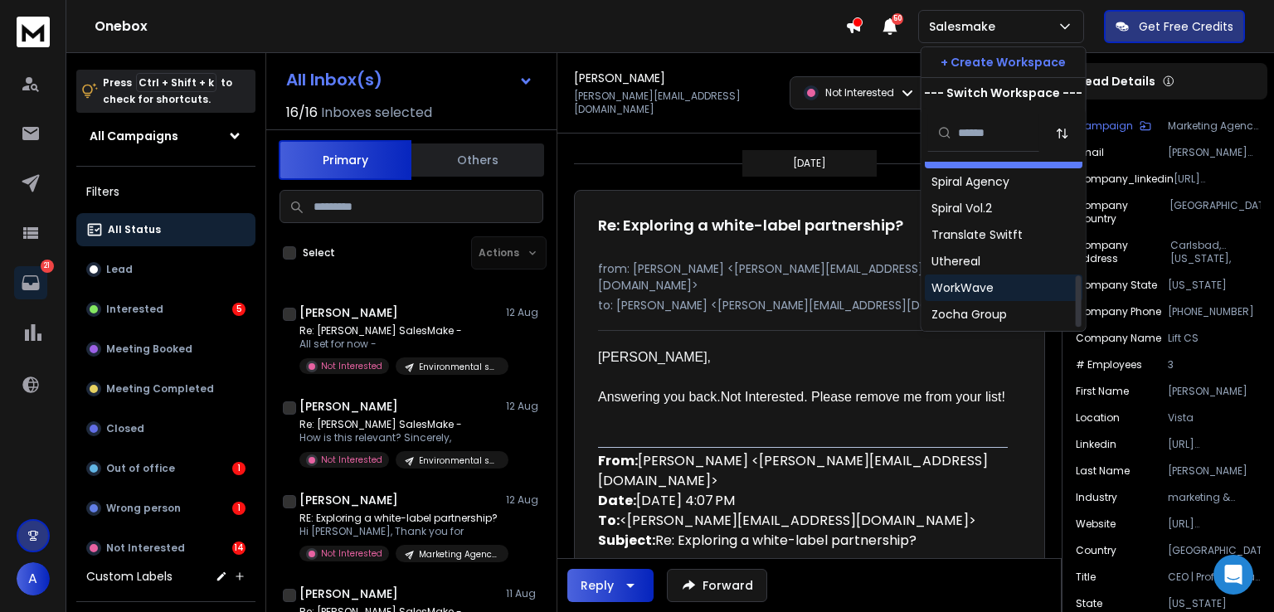
click at [1022, 281] on div "WorkWave" at bounding box center [1004, 288] width 158 height 27
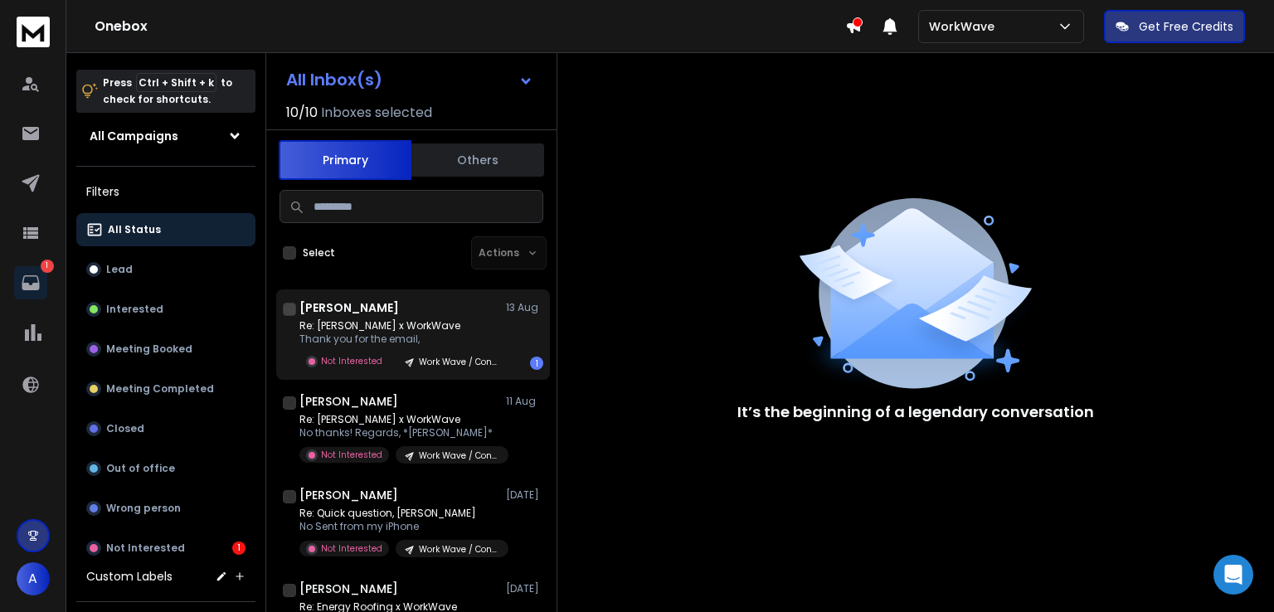
click at [353, 303] on h1 "[PERSON_NAME]" at bounding box center [349, 307] width 100 height 17
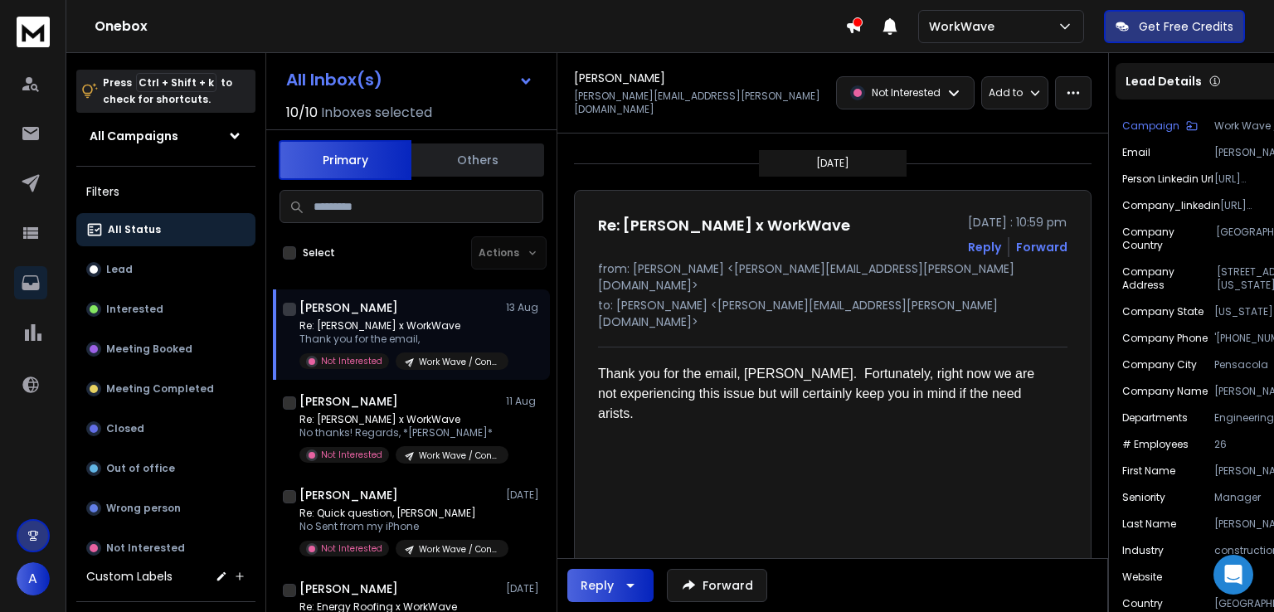
click at [1071, 88] on button "button" at bounding box center [1073, 92] width 36 height 33
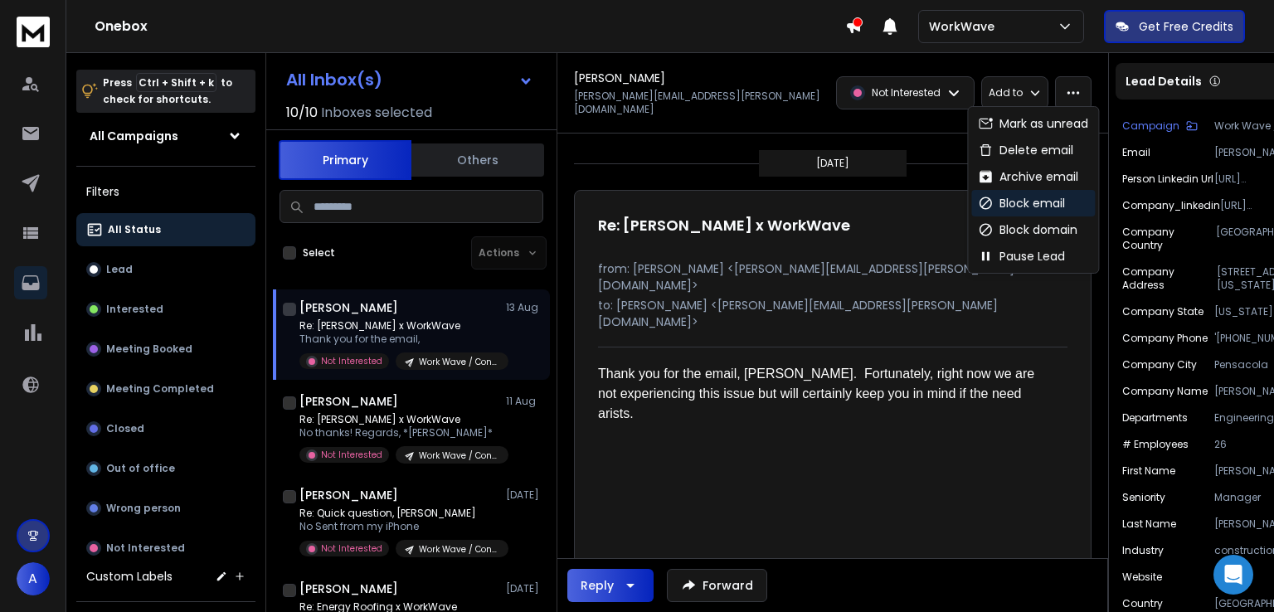
click at [1013, 195] on div "Block email" at bounding box center [1021, 203] width 87 height 17
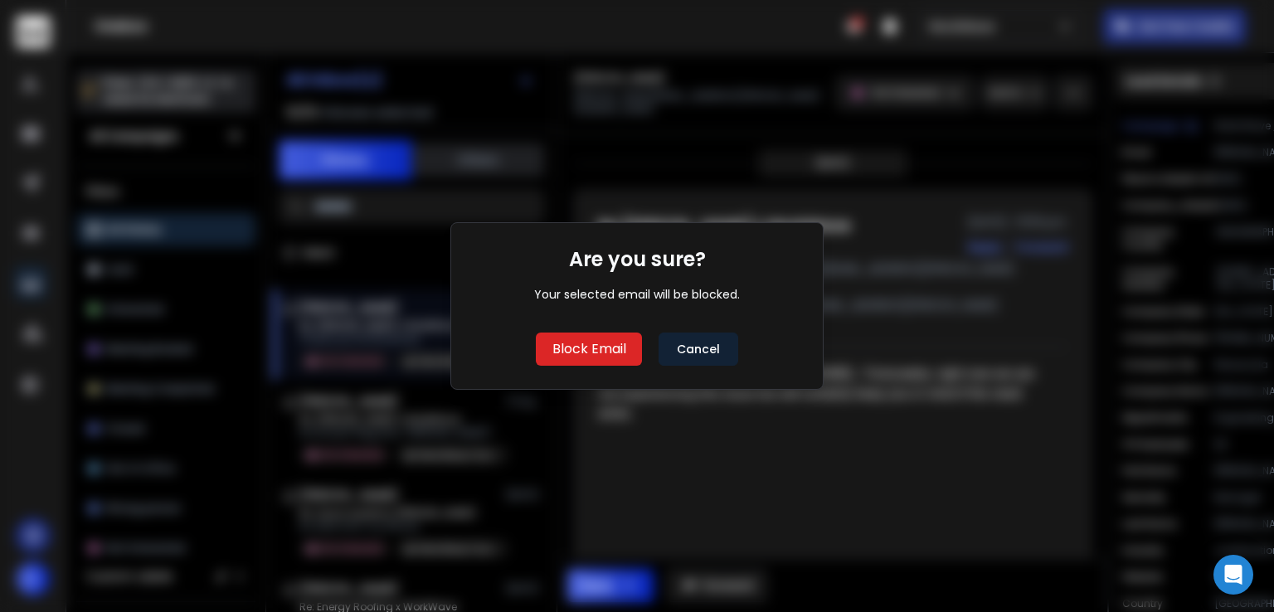
drag, startPoint x: 593, startPoint y: 349, endPoint x: 605, endPoint y: 277, distance: 73.1
click at [593, 347] on button "Block Email" at bounding box center [589, 349] width 106 height 33
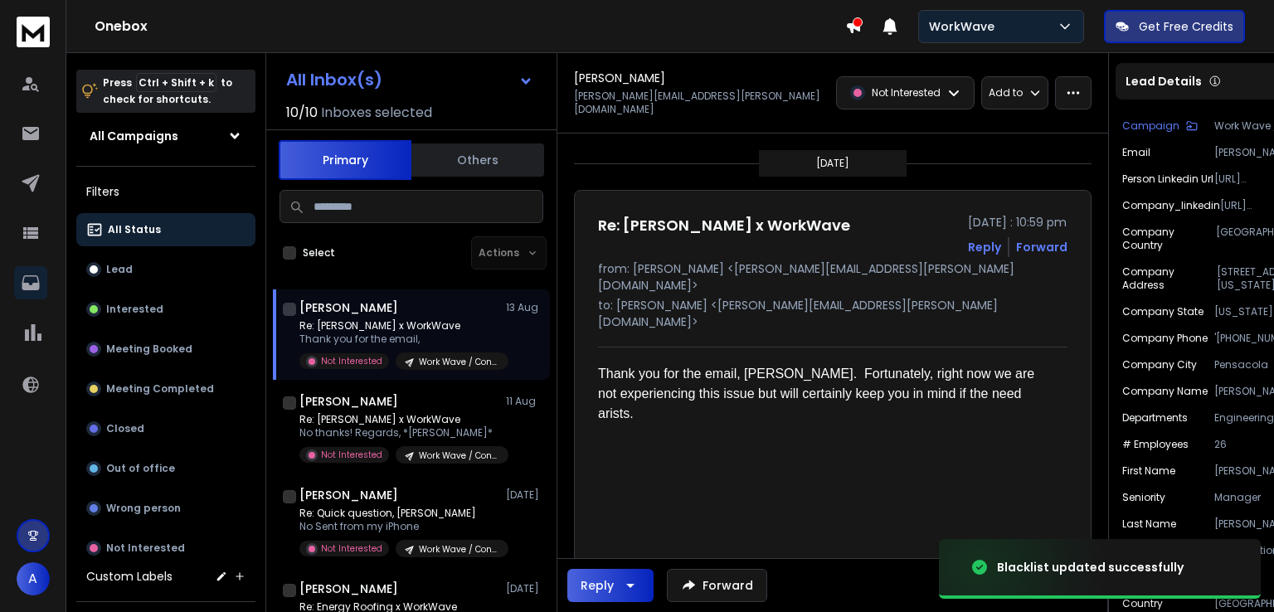
click at [945, 27] on p "WorkWave" at bounding box center [965, 26] width 72 height 17
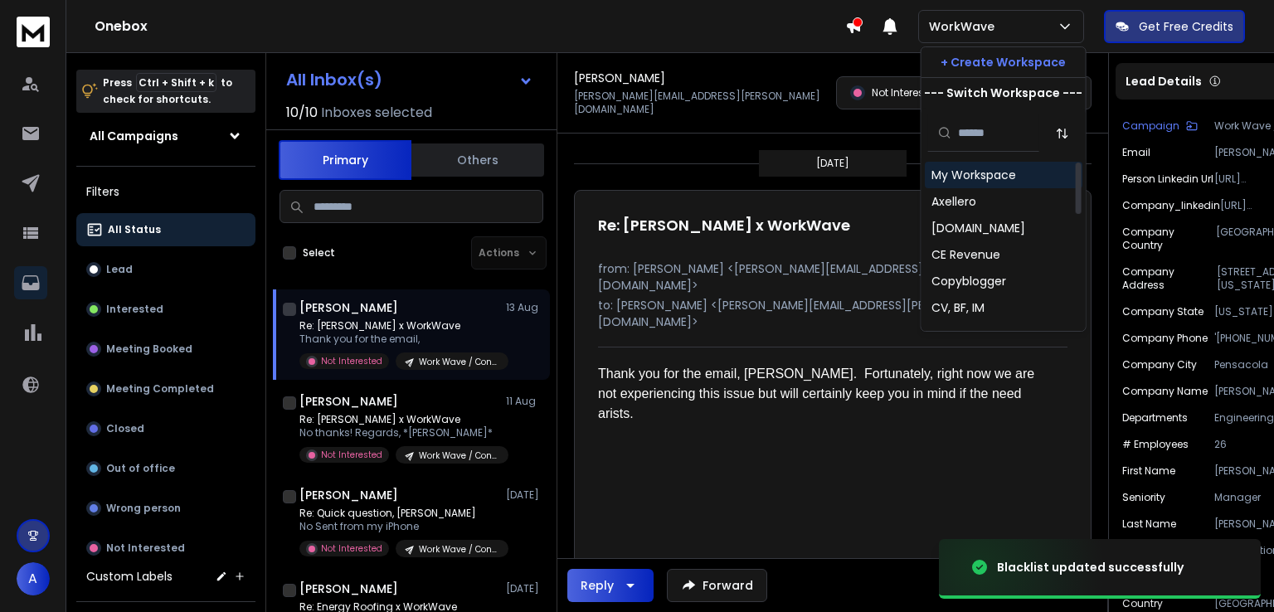
click at [968, 170] on div "My Workspace" at bounding box center [974, 175] width 85 height 17
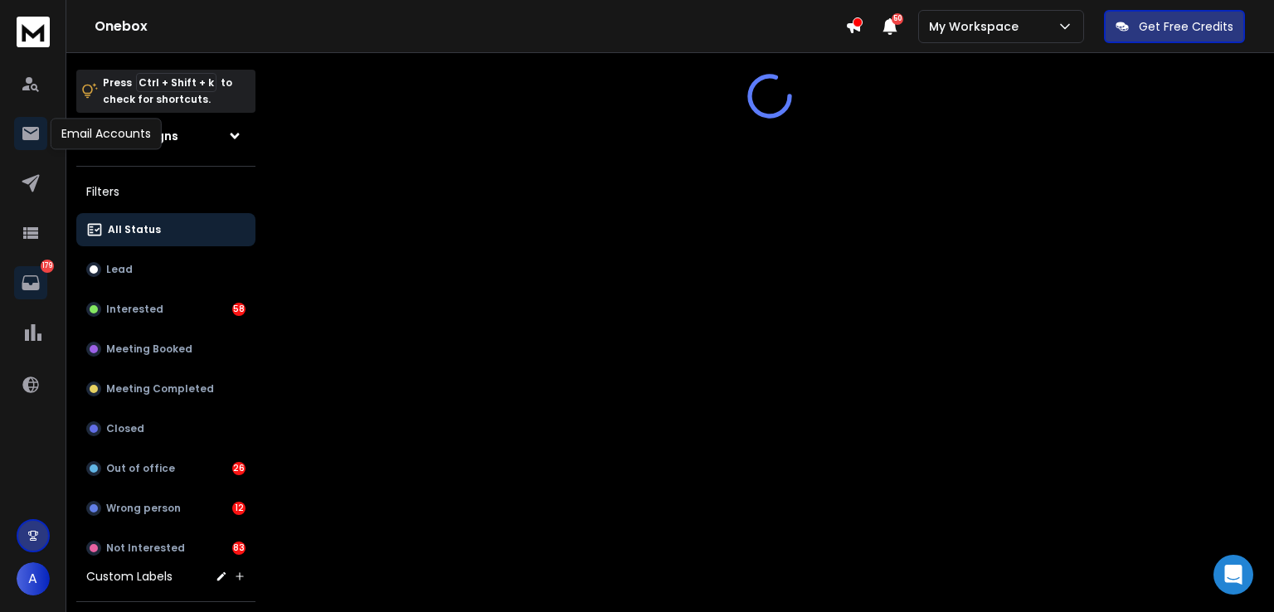
click at [23, 144] on link at bounding box center [30, 133] width 33 height 33
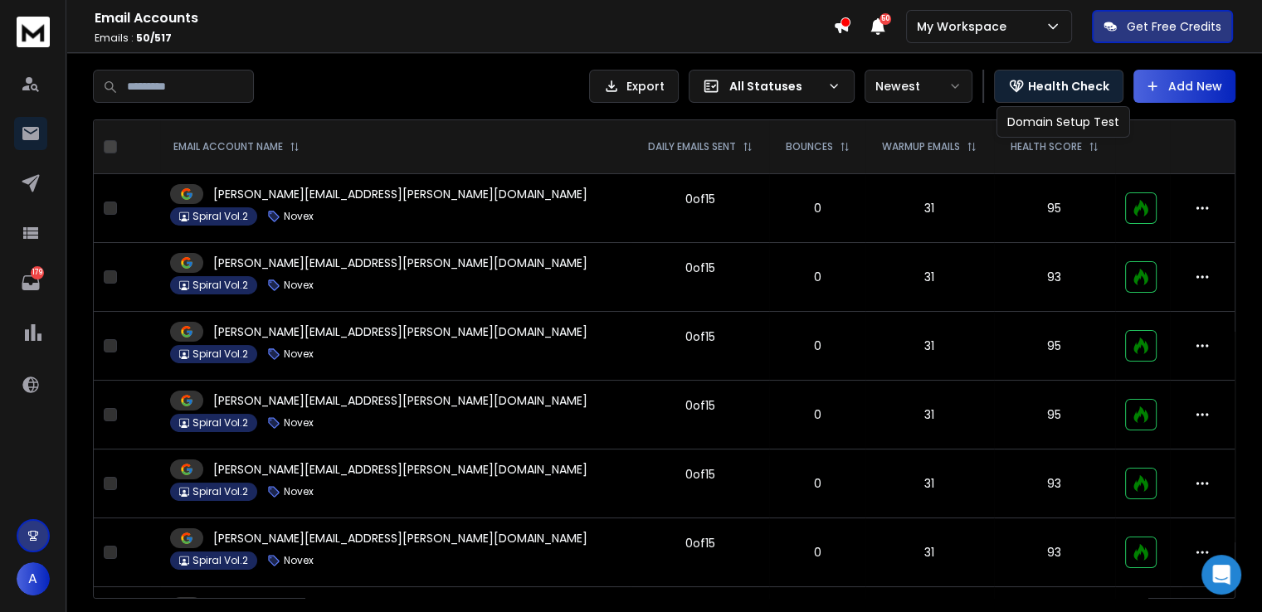
click at [1068, 84] on p "Health Check" at bounding box center [1068, 86] width 81 height 17
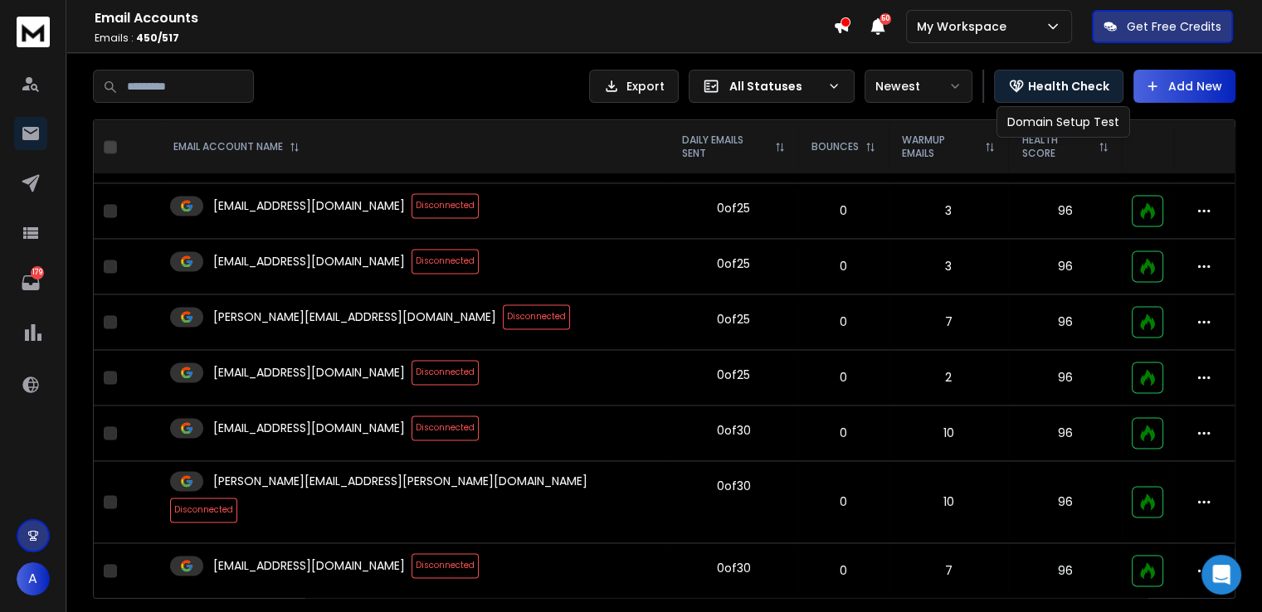
scroll to position [28067, 0]
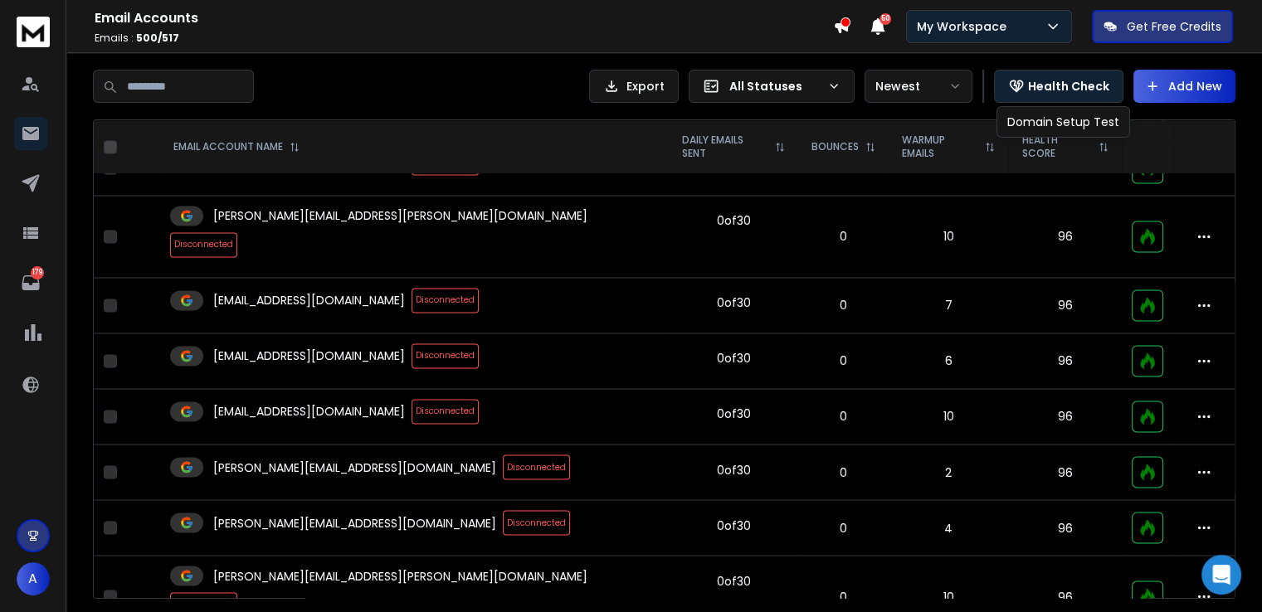
click at [942, 11] on button "My Workspace" at bounding box center [989, 26] width 166 height 33
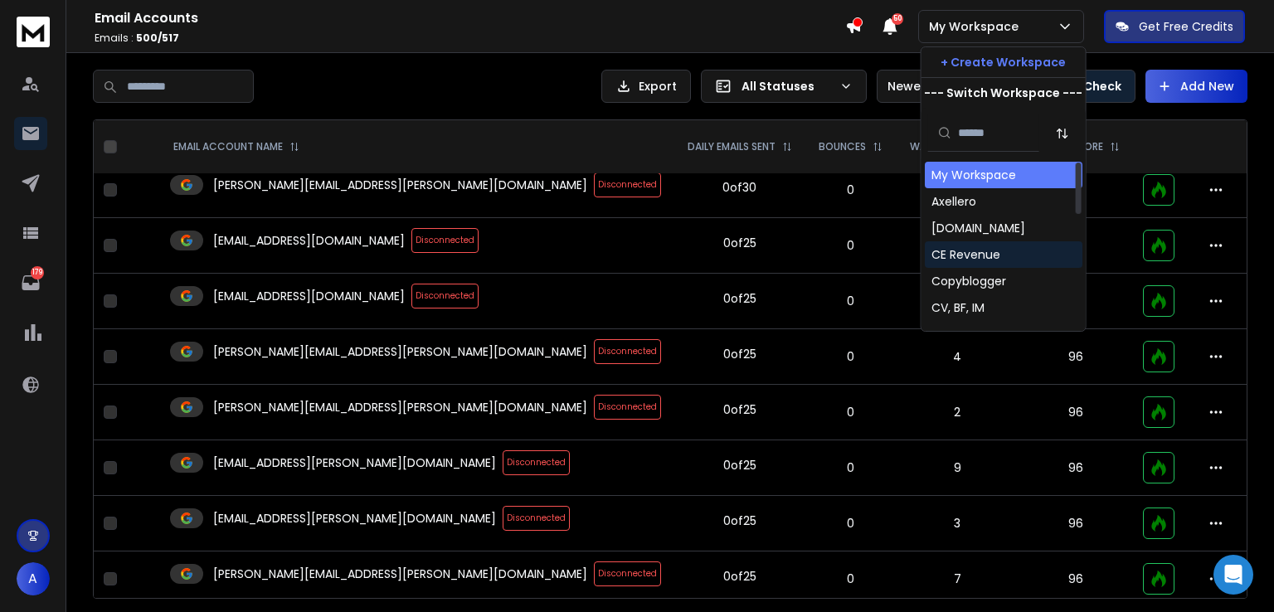
drag, startPoint x: 1029, startPoint y: 260, endPoint x: 606, endPoint y: 146, distance: 438.0
click at [1029, 260] on div "CE Revenue" at bounding box center [1004, 254] width 158 height 27
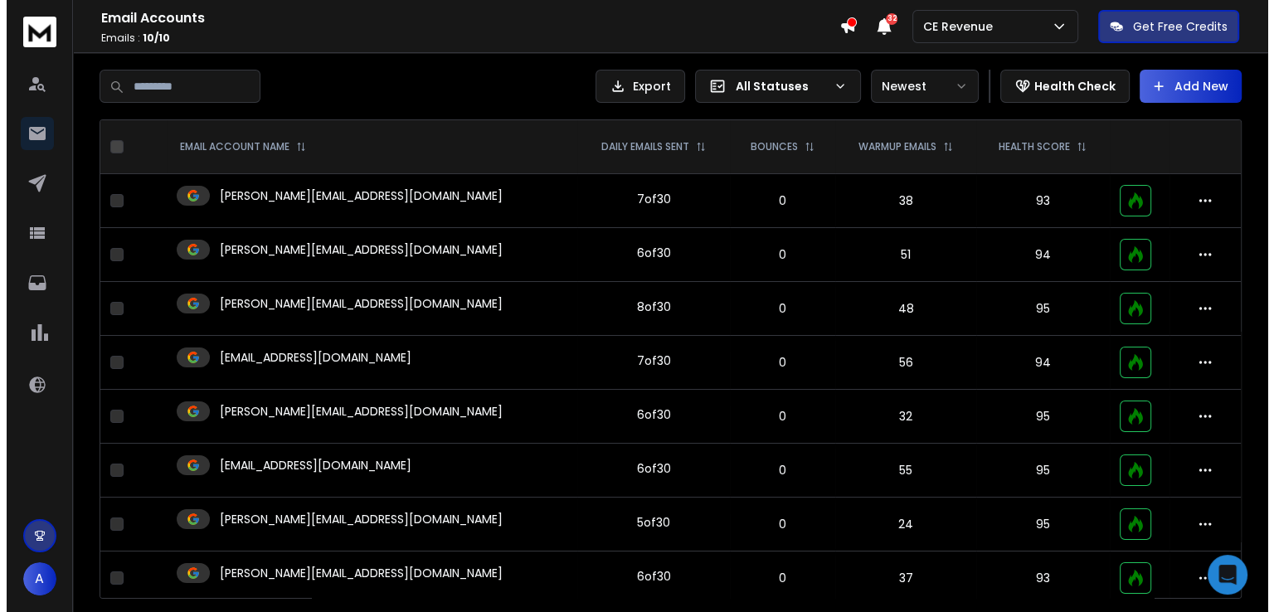
scroll to position [126, 0]
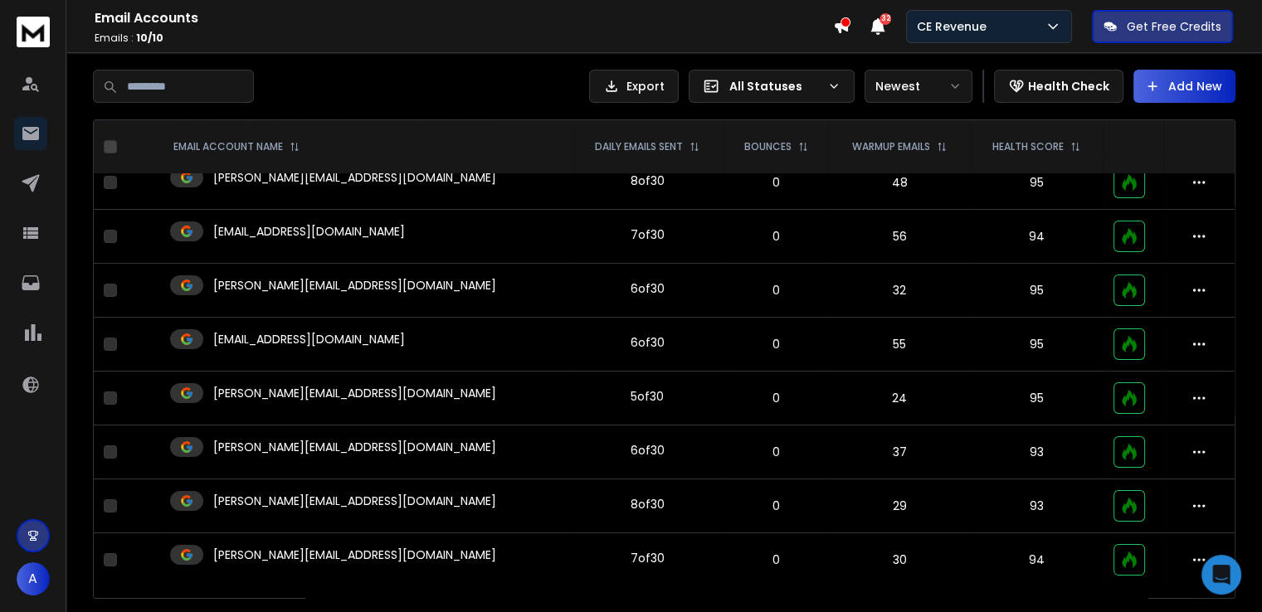
click at [961, 18] on p "CE Revenue" at bounding box center [955, 26] width 76 height 17
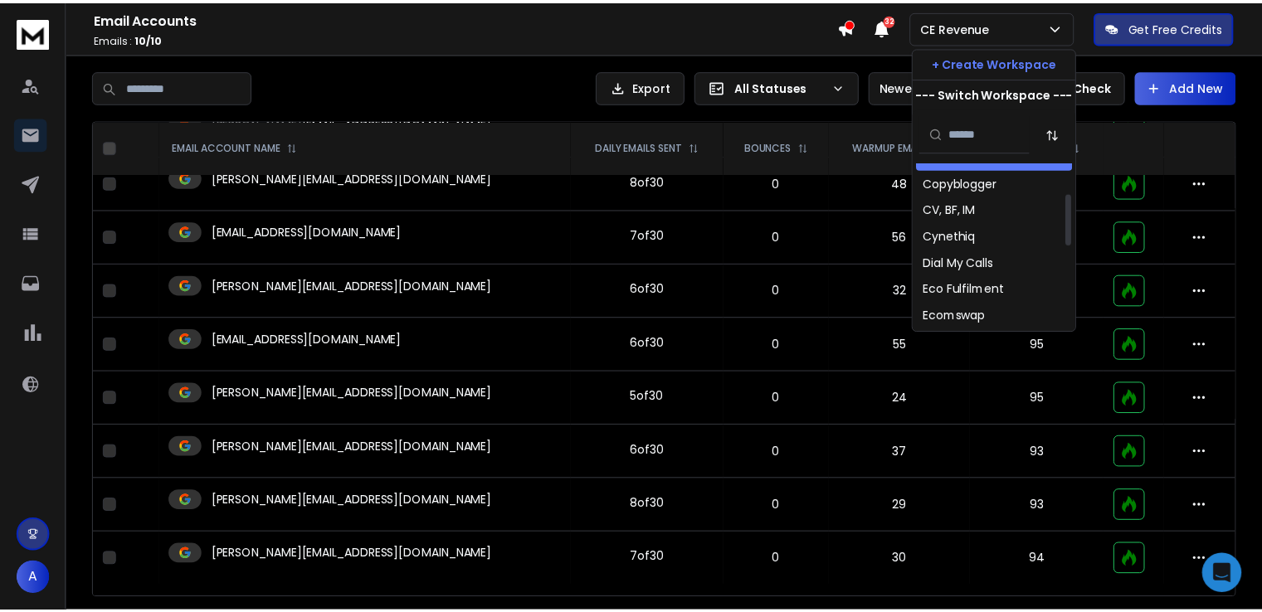
scroll to position [113, 0]
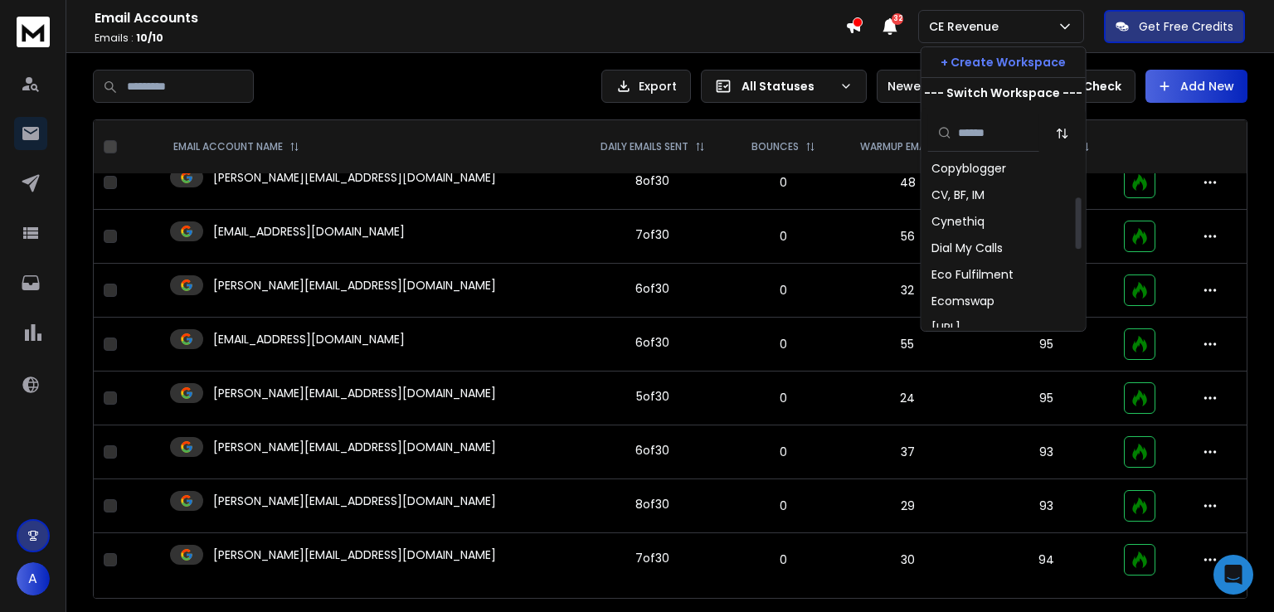
drag, startPoint x: 1075, startPoint y: 198, endPoint x: 1078, endPoint y: 233, distance: 35.0
click at [1078, 233] on div at bounding box center [1079, 222] width 6 height 51
click at [1010, 319] on div "[URL]" at bounding box center [1004, 327] width 158 height 27
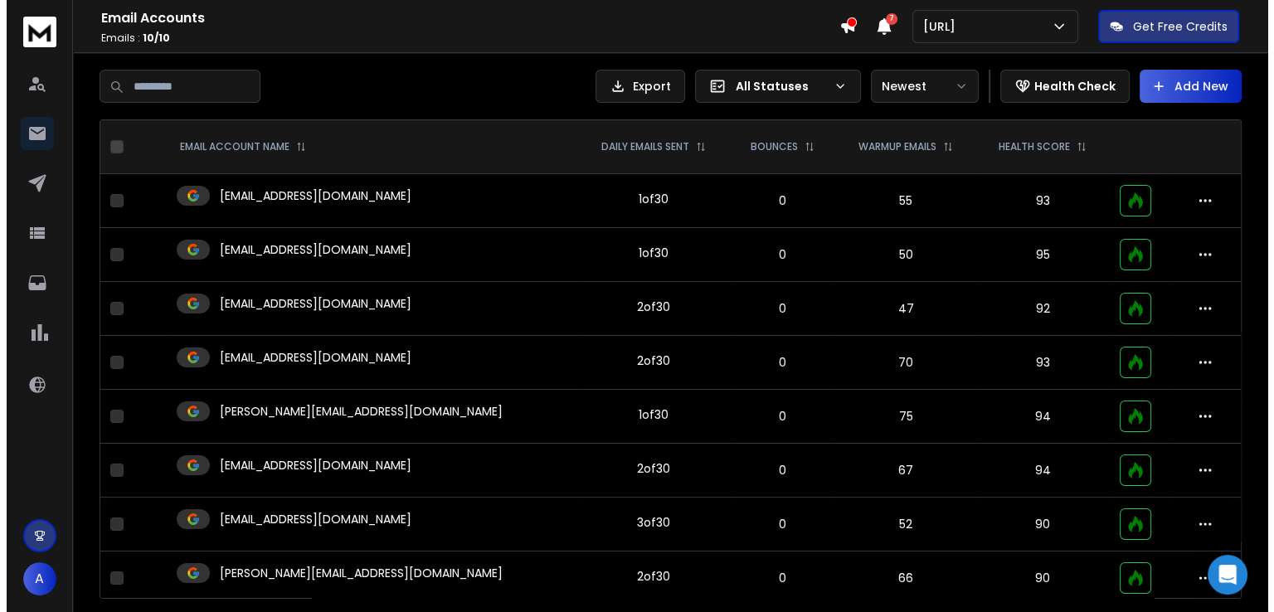
scroll to position [126, 0]
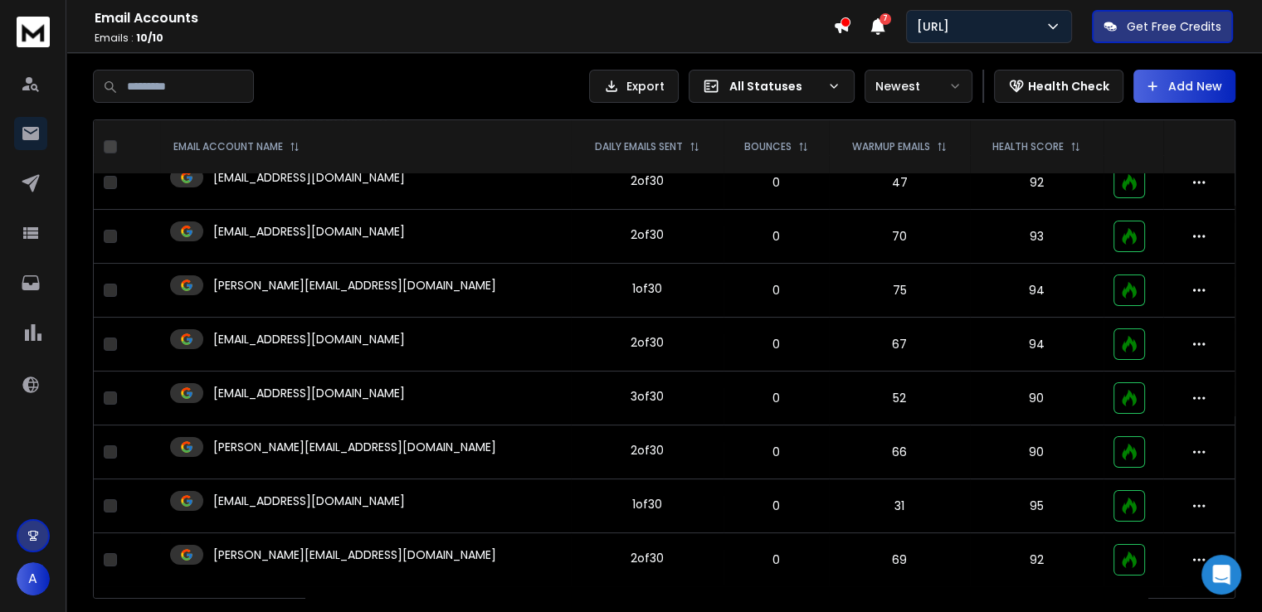
click at [999, 37] on button "[URL]" at bounding box center [989, 26] width 166 height 33
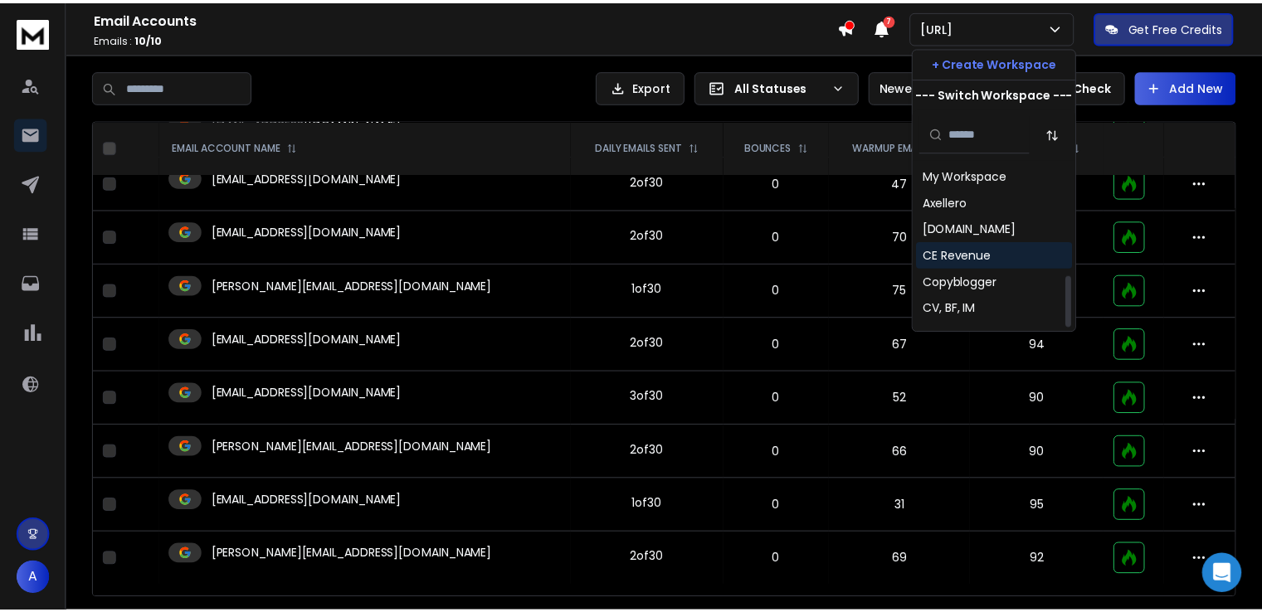
scroll to position [365, 0]
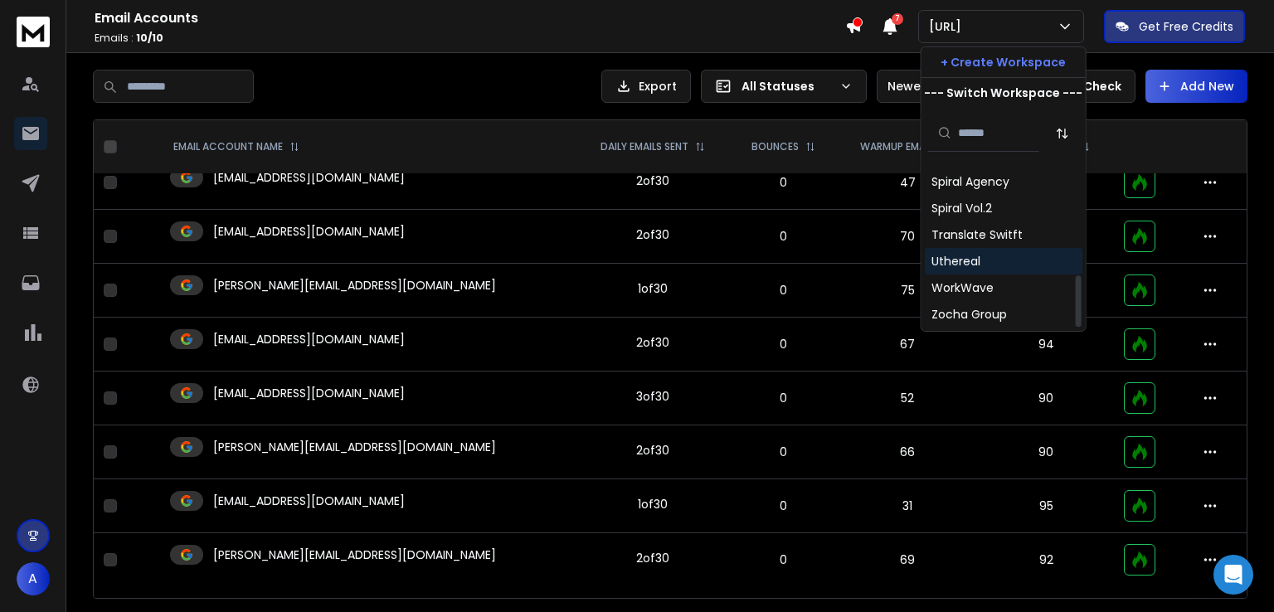
click at [1029, 257] on div "Uthereal" at bounding box center [1004, 261] width 158 height 27
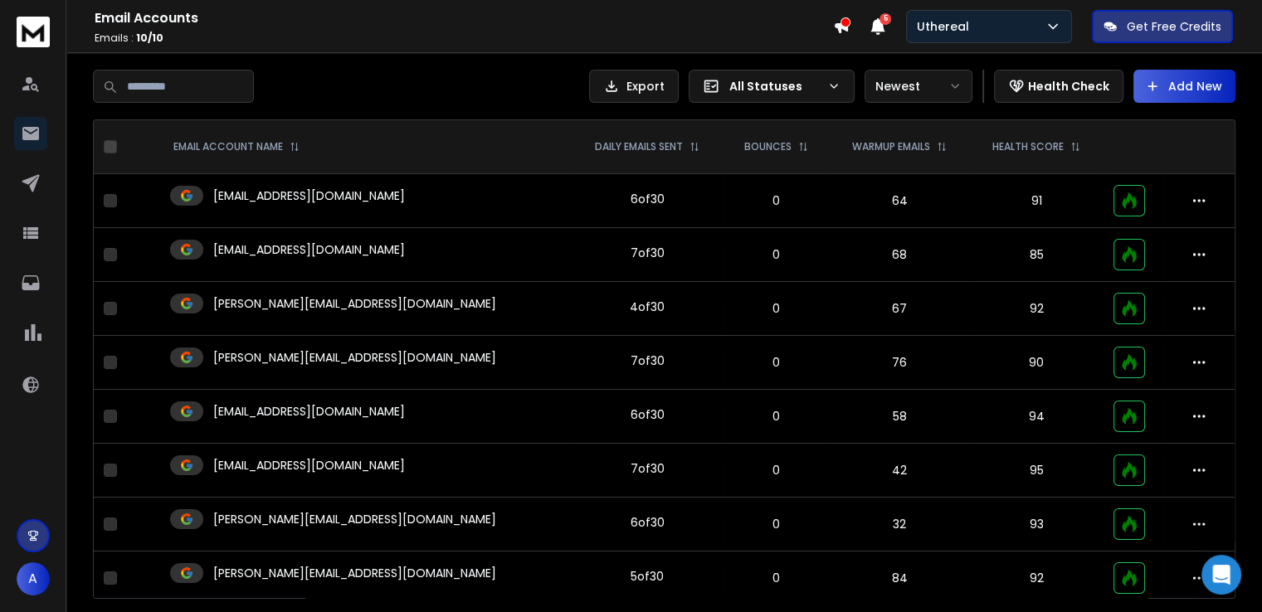
click at [974, 32] on p "Uthereal" at bounding box center [946, 26] width 59 height 17
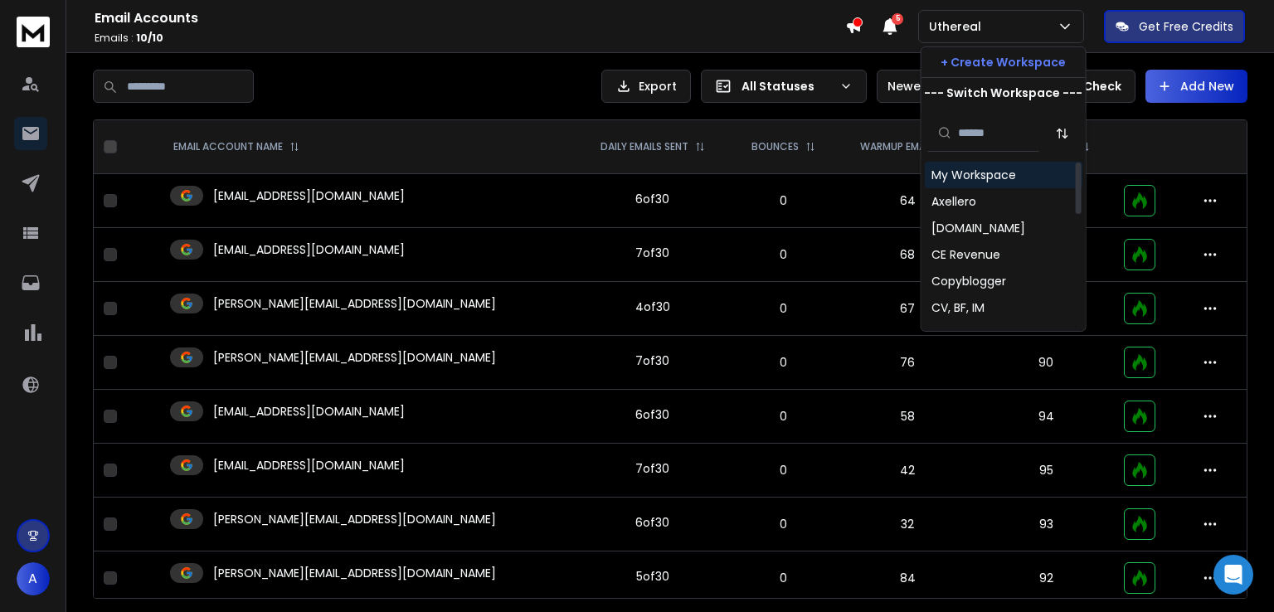
click at [988, 172] on div "My Workspace" at bounding box center [974, 175] width 85 height 17
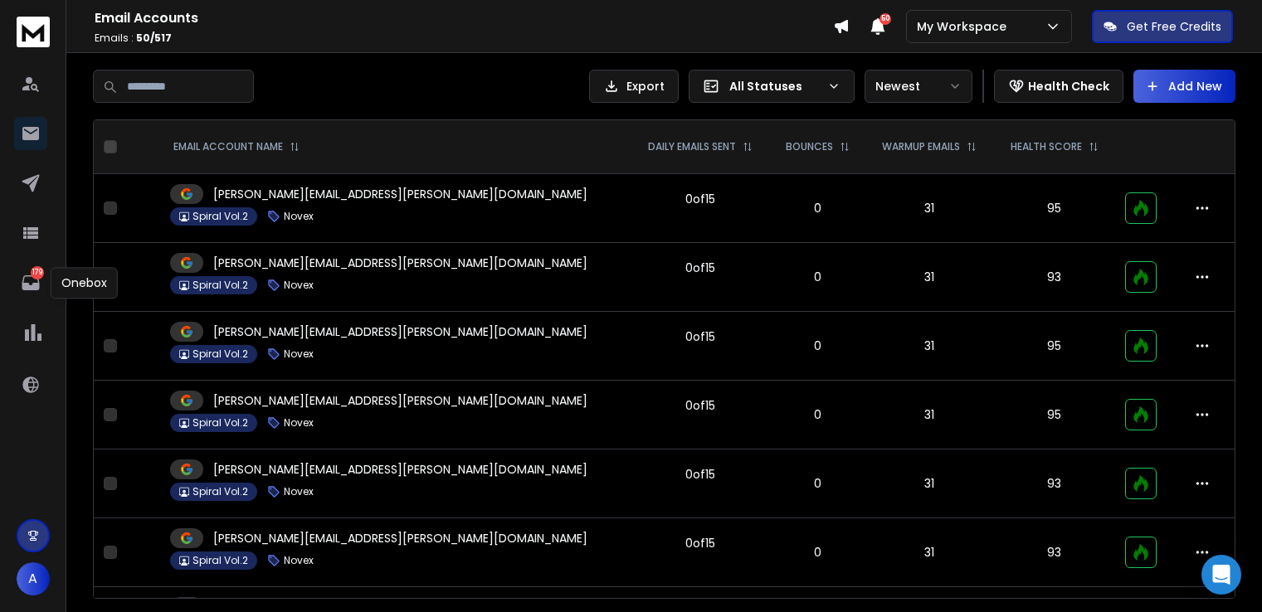
click at [30, 282] on icon at bounding box center [31, 283] width 20 height 20
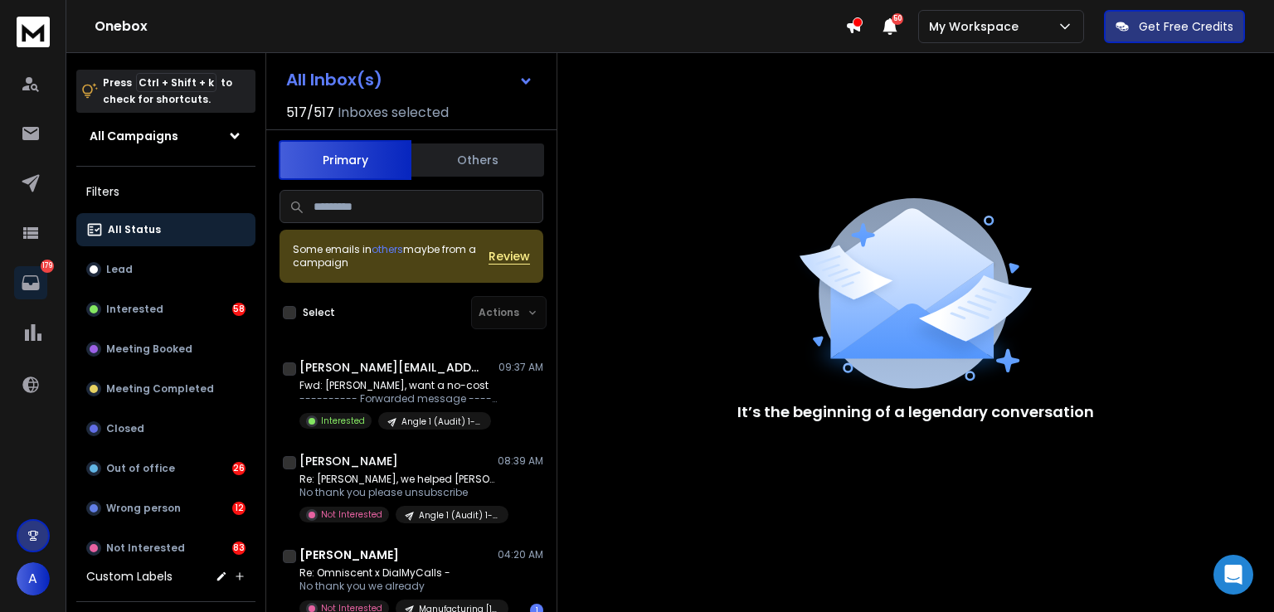
click at [551, 366] on div "[PERSON_NAME][EMAIL_ADDRESS][DOMAIN_NAME] 09:37 AM Fwd: [PERSON_NAME], want a n…" at bounding box center [411, 572] width 290 height 453
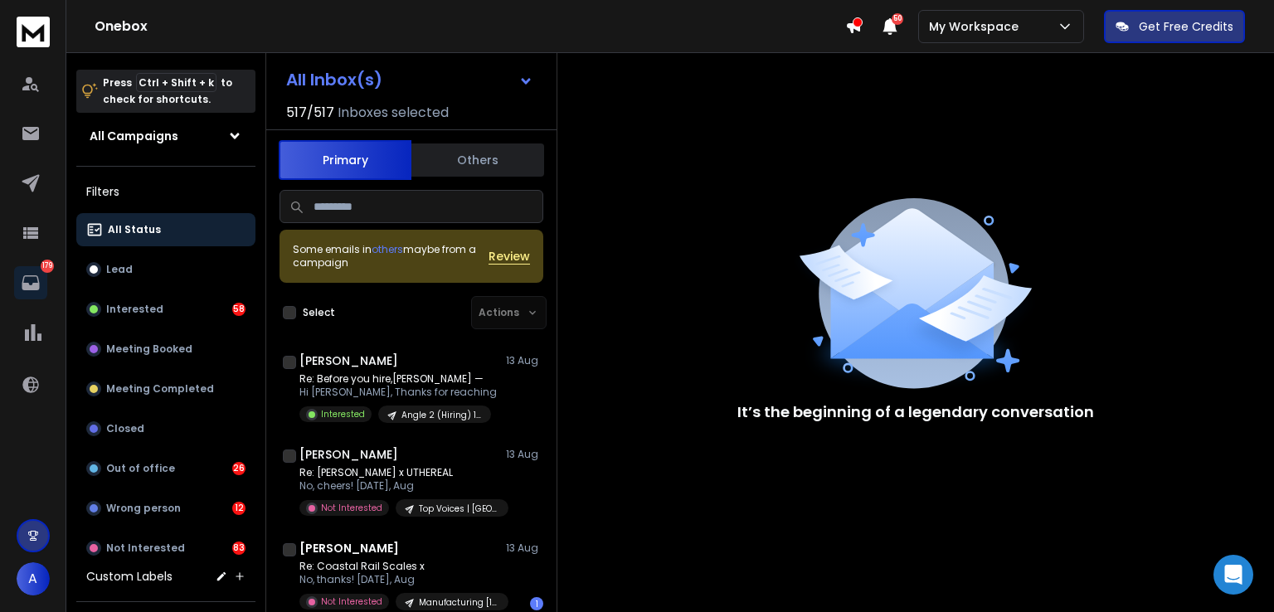
scroll to position [951, 0]
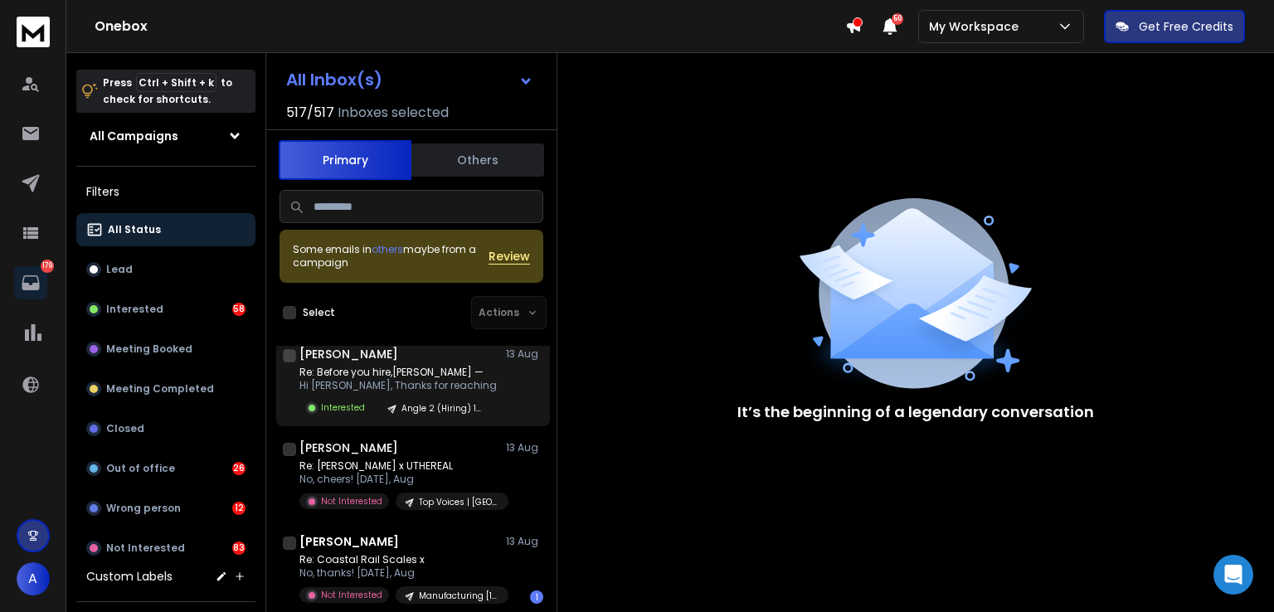
click at [515, 387] on div "Re: Before you hire,[PERSON_NAME] — Hi [PERSON_NAME], Thanks for reaching Inter…" at bounding box center [421, 391] width 244 height 51
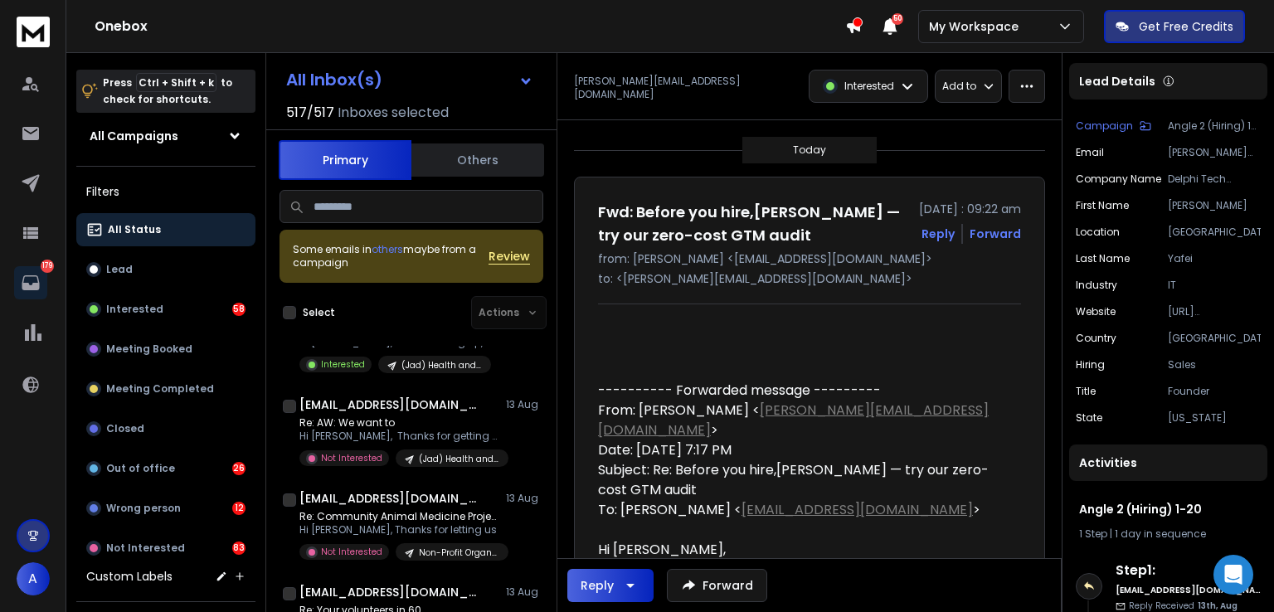
scroll to position [276, 0]
